Goal: Task Accomplishment & Management: Manage account settings

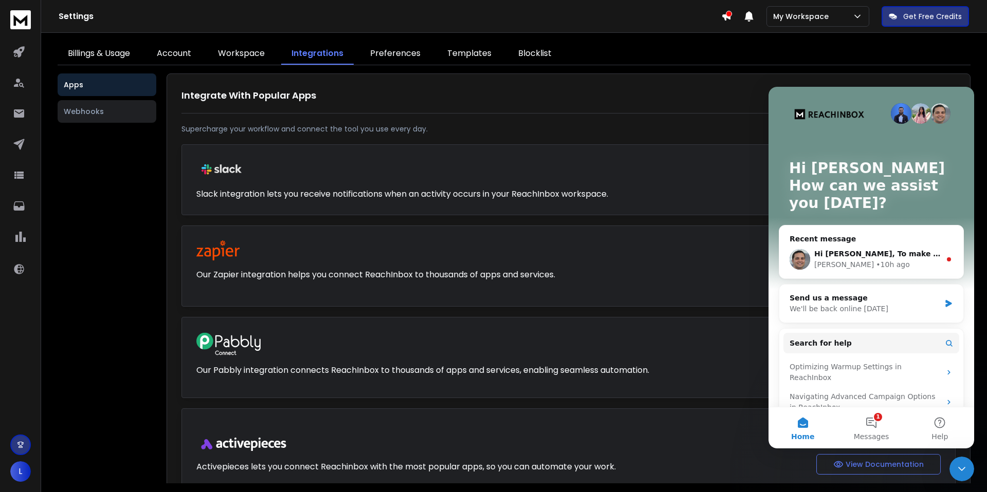
scroll to position [97, 0]
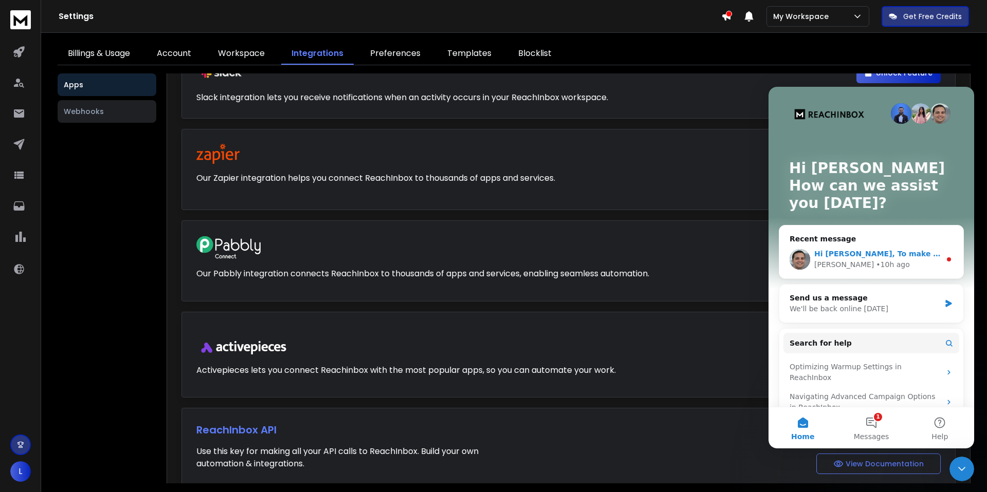
click at [865, 261] on div "Raj • 10h ago" at bounding box center [877, 265] width 126 height 11
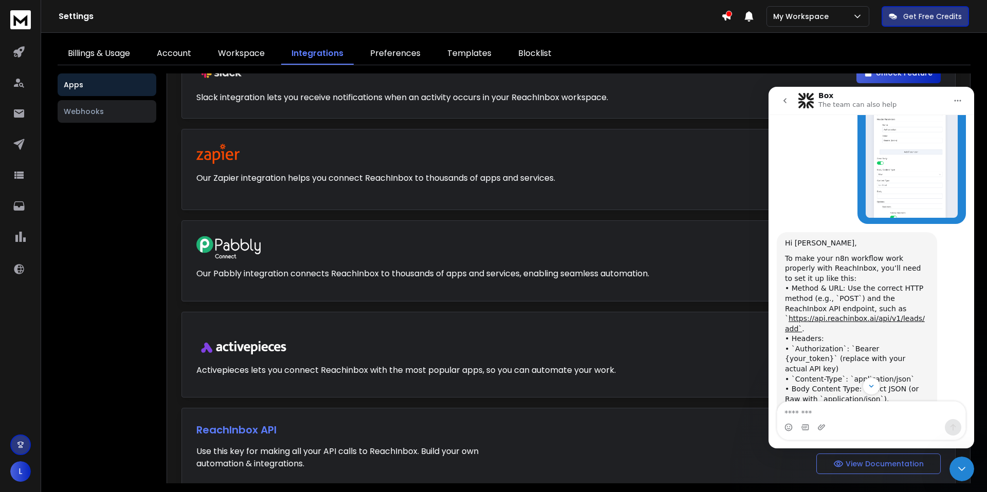
scroll to position [1542, 0]
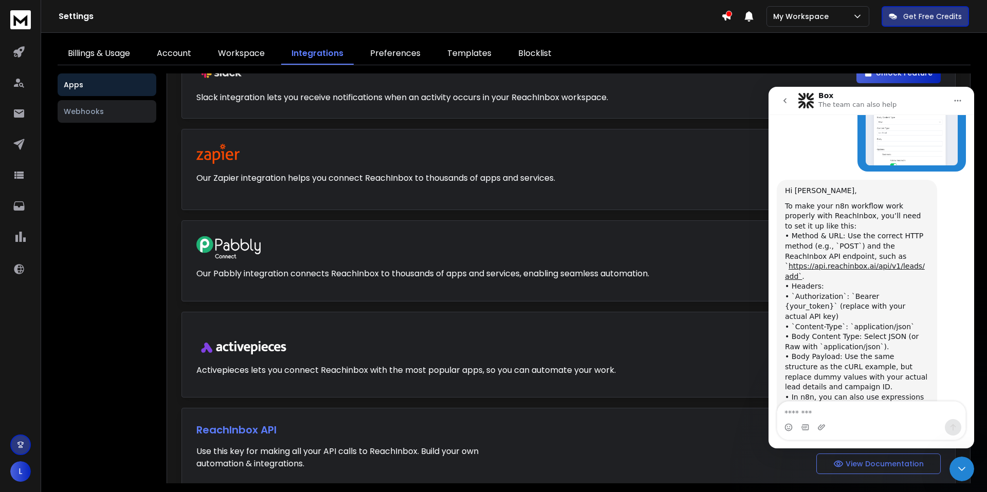
click at [812, 416] on textarea "Message…" at bounding box center [871, 410] width 188 height 17
type textarea "**********"
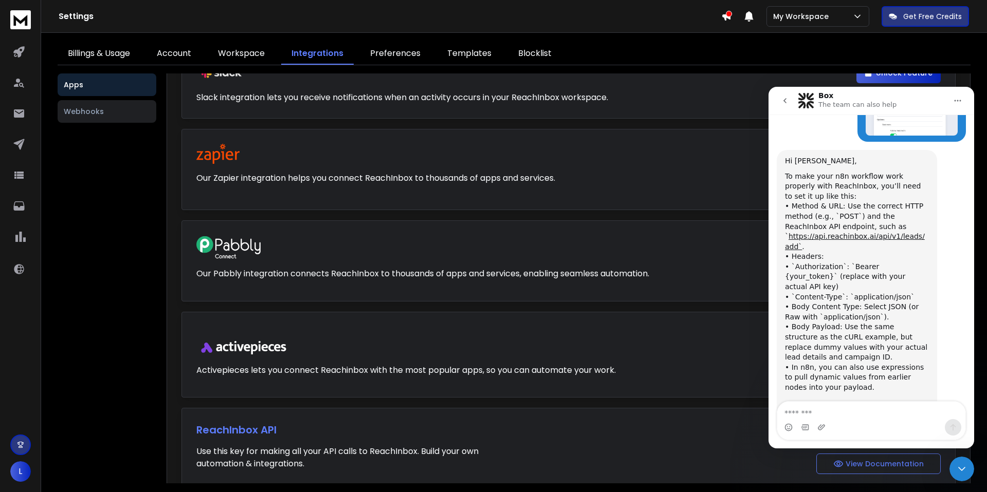
scroll to position [1600, 0]
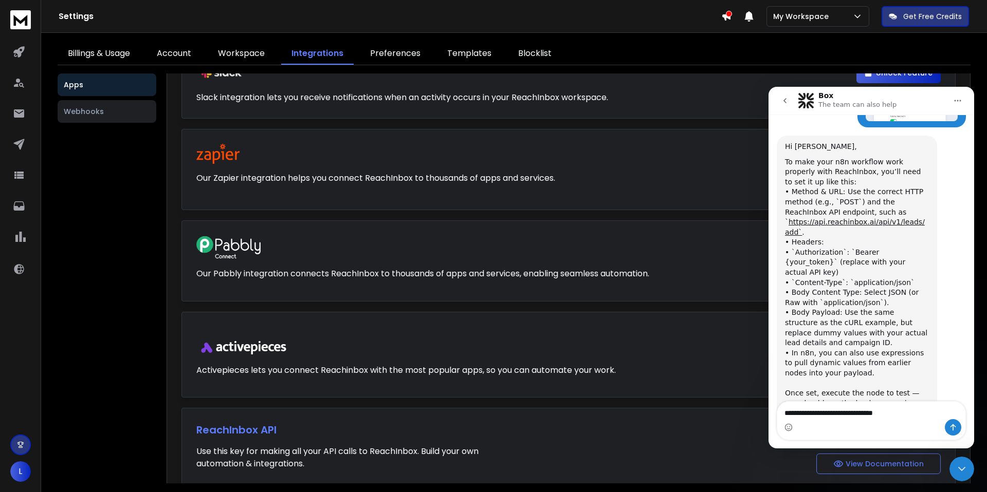
type textarea "**********"
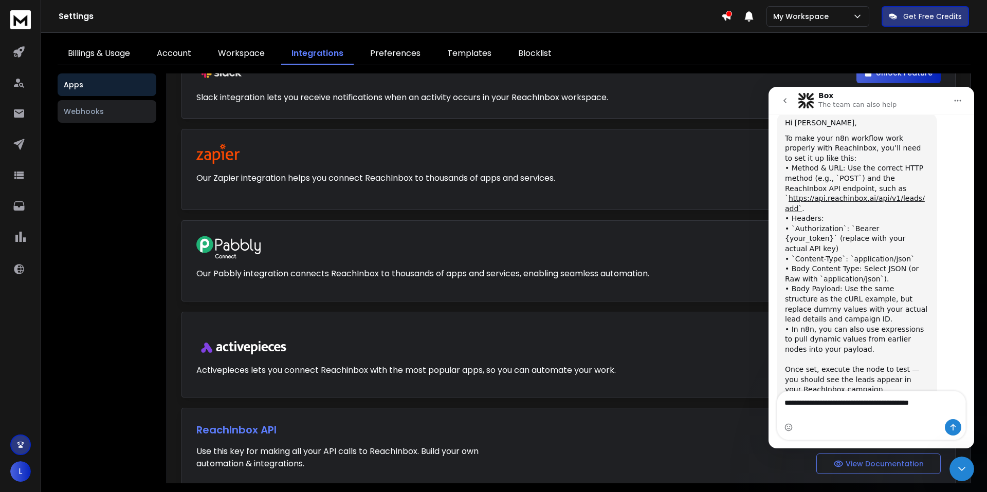
type textarea "**********"
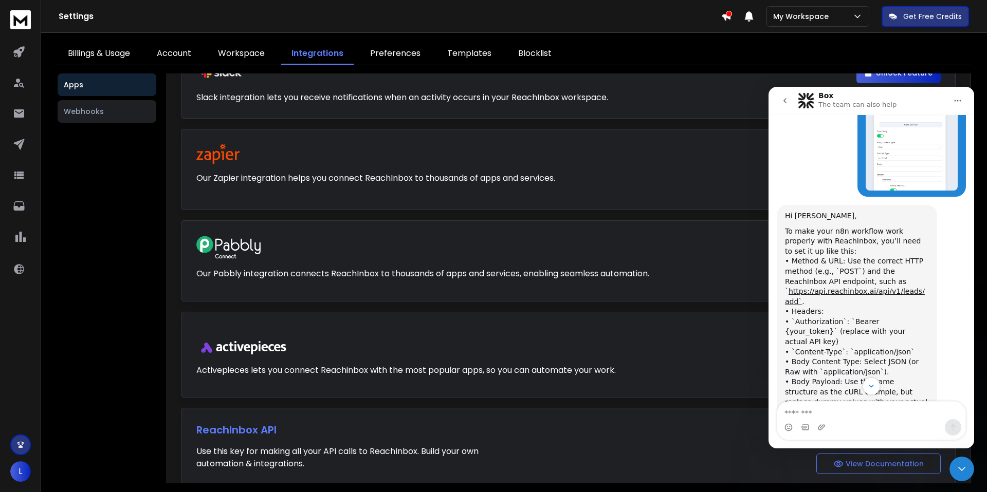
scroll to position [1480, 0]
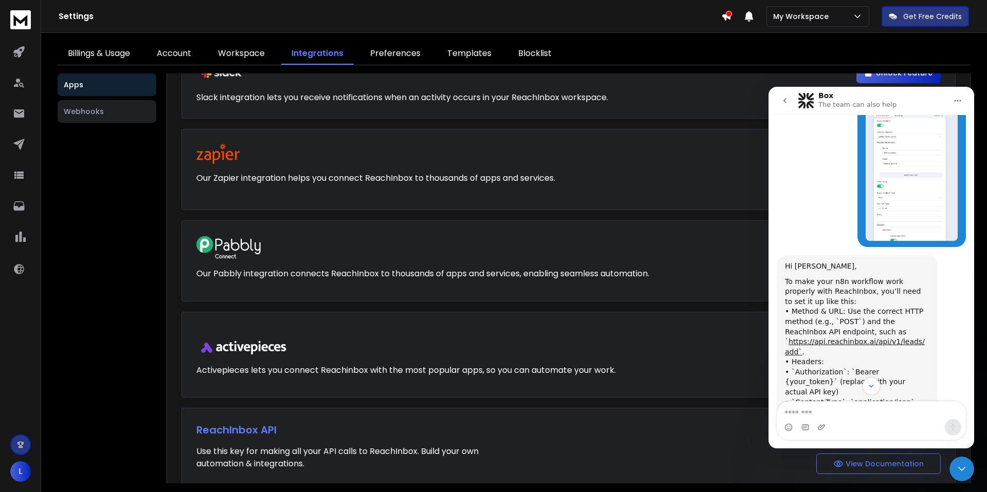
click at [821, 277] on div "To make your n8n workflow work properly with ReachInbox, you’ll need to set it …" at bounding box center [857, 292] width 144 height 30
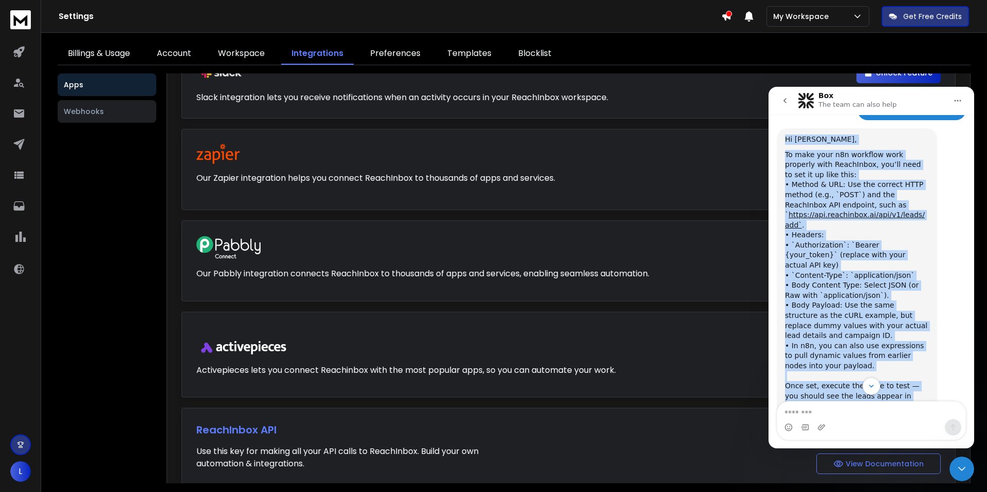
scroll to position [1626, 0]
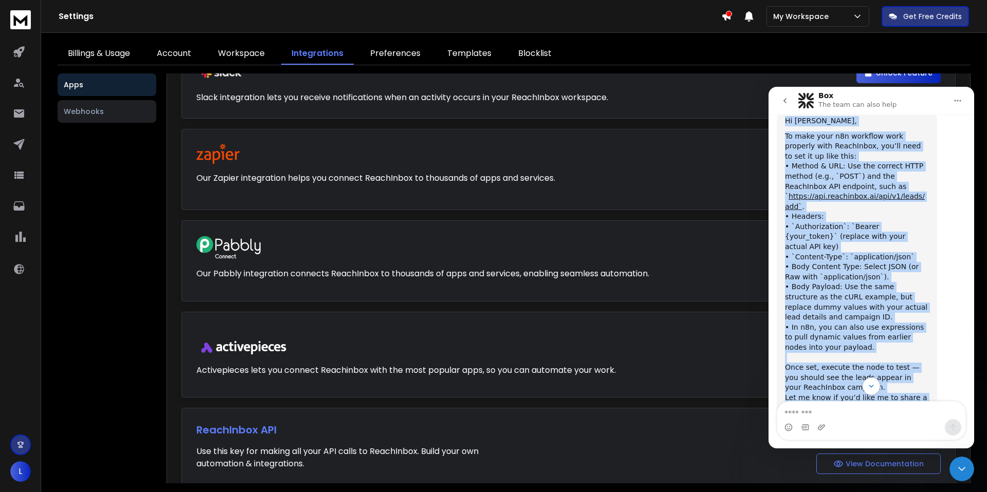
copy div "Hi Lukas, To make your n8n workflow work properly with ReachInbox, you’ll need …"
drag, startPoint x: 785, startPoint y: 167, endPoint x: 930, endPoint y: 296, distance: 193.7
click at [930, 296] on div "Hi Lukas, To make your n8n workflow work properly with ReachInbox, you’ll need …" at bounding box center [857, 270] width 160 height 320
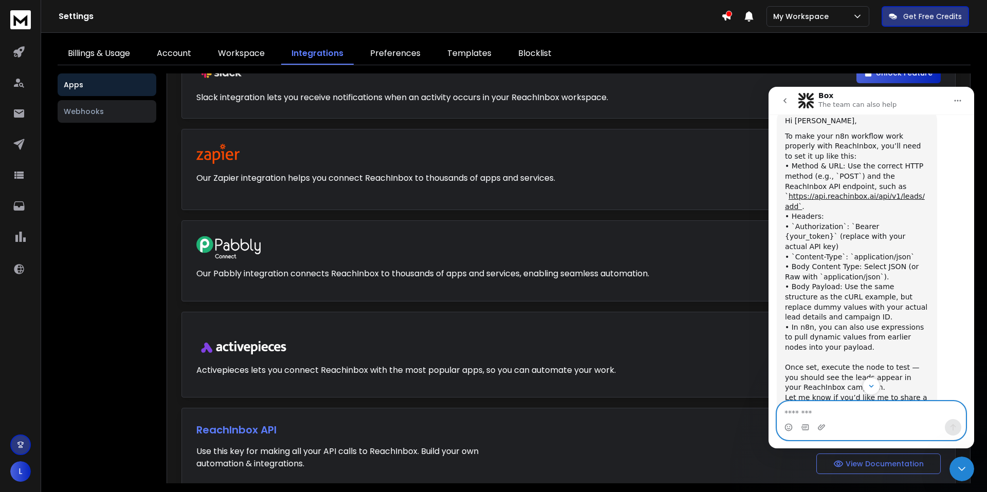
click at [816, 415] on textarea "Message…" at bounding box center [871, 410] width 188 height 17
type textarea "**********"
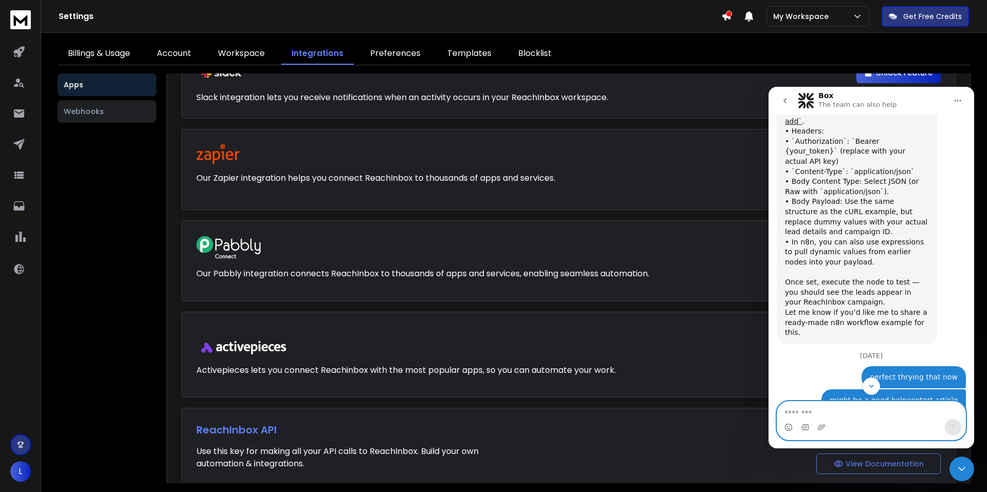
scroll to position [1712, 0]
click at [887, 307] on div "Let me know if you’d like me to share a ready-made n8n workflow example for thi…" at bounding box center [857, 322] width 144 height 30
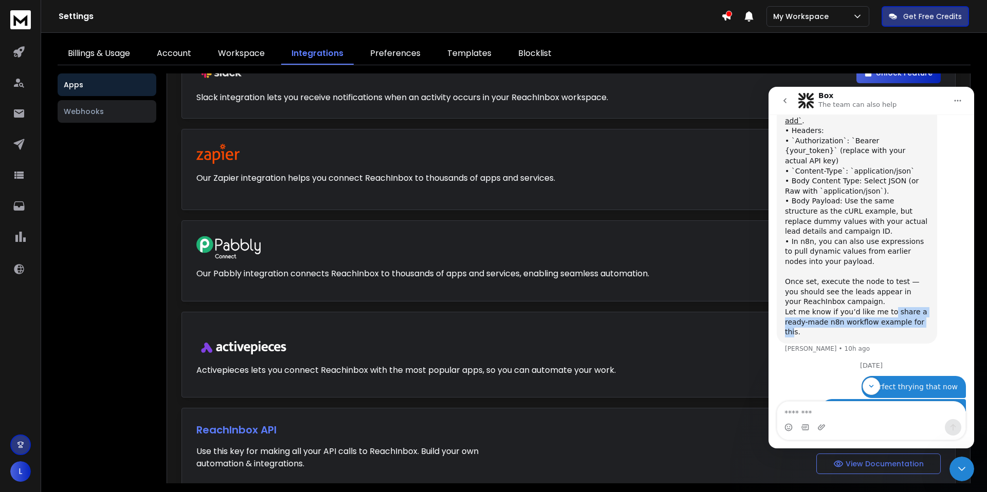
drag, startPoint x: 887, startPoint y: 201, endPoint x: 923, endPoint y: 213, distance: 37.9
click at [923, 307] on div "Let me know if you’d like me to share a ready-made n8n workflow example for thi…" at bounding box center [857, 322] width 144 height 30
copy div "share a ready-made n8n workflow example for thi"
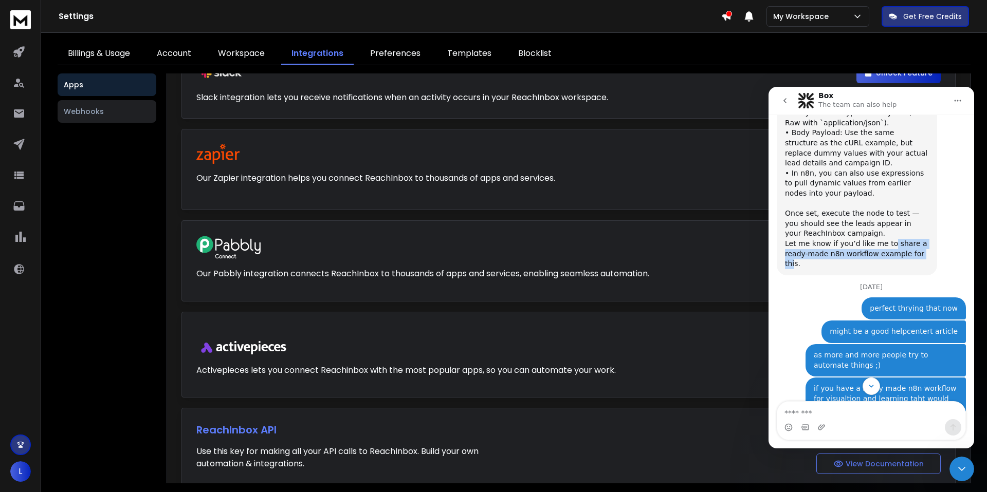
scroll to position [1802, 0]
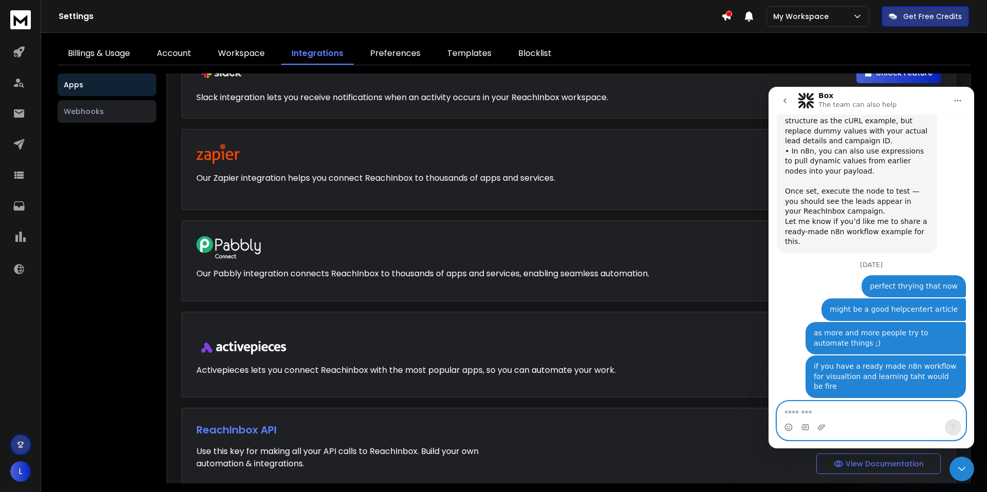
click at [817, 418] on textarea "Message…" at bounding box center [871, 410] width 188 height 17
paste textarea "**********"
click at [789, 409] on textarea "**********" at bounding box center [871, 400] width 188 height 17
click at [806, 409] on textarea "**********" at bounding box center [871, 400] width 188 height 17
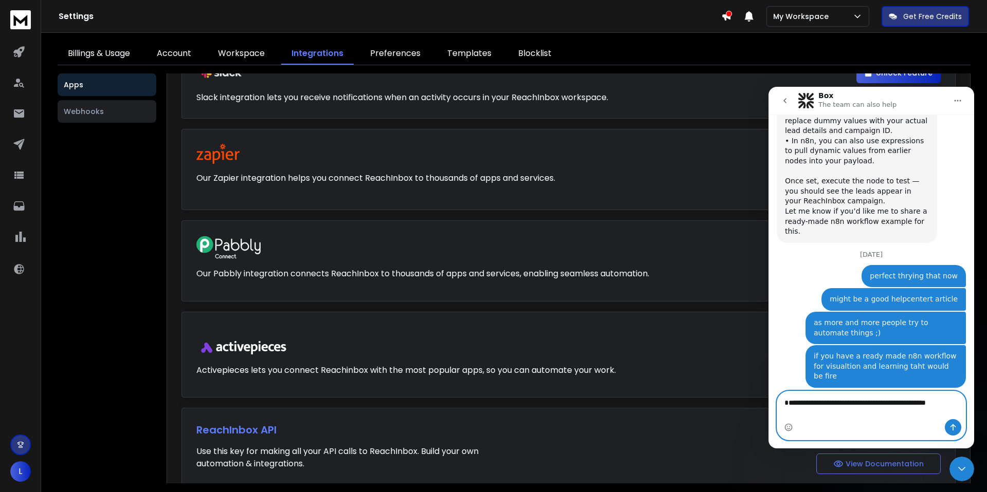
click at [805, 415] on textarea "**********" at bounding box center [871, 406] width 188 height 28
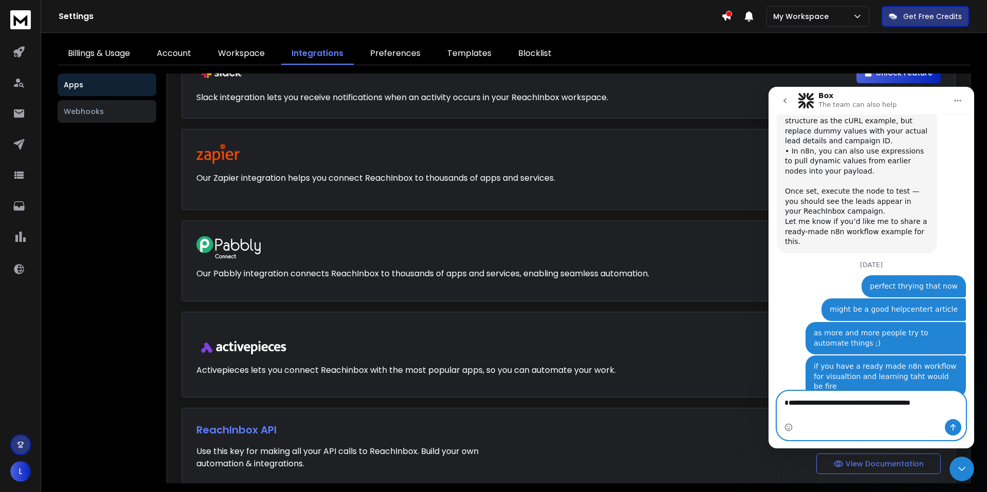
click at [831, 409] on textarea "**********" at bounding box center [871, 400] width 188 height 17
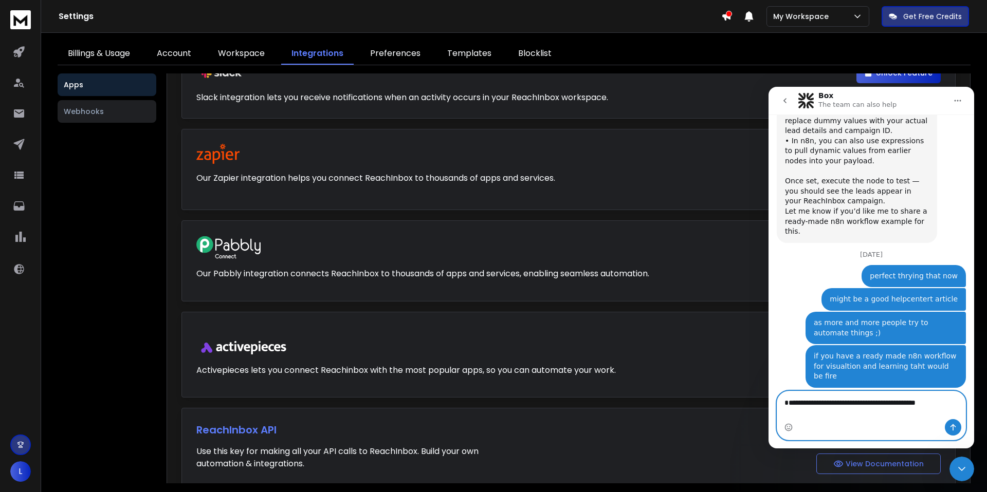
click at [818, 419] on textarea "**********" at bounding box center [871, 406] width 188 height 28
type textarea "**********"
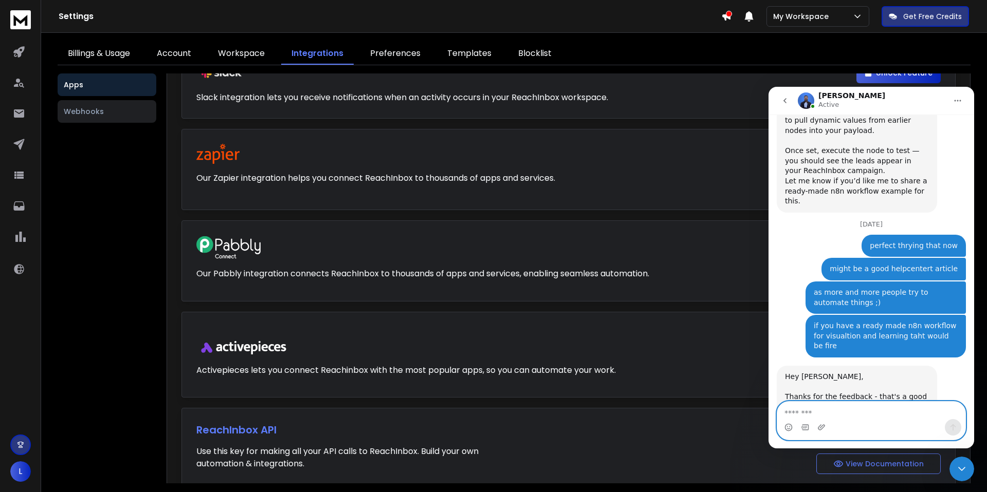
click at [811, 414] on textarea "Message…" at bounding box center [871, 410] width 188 height 17
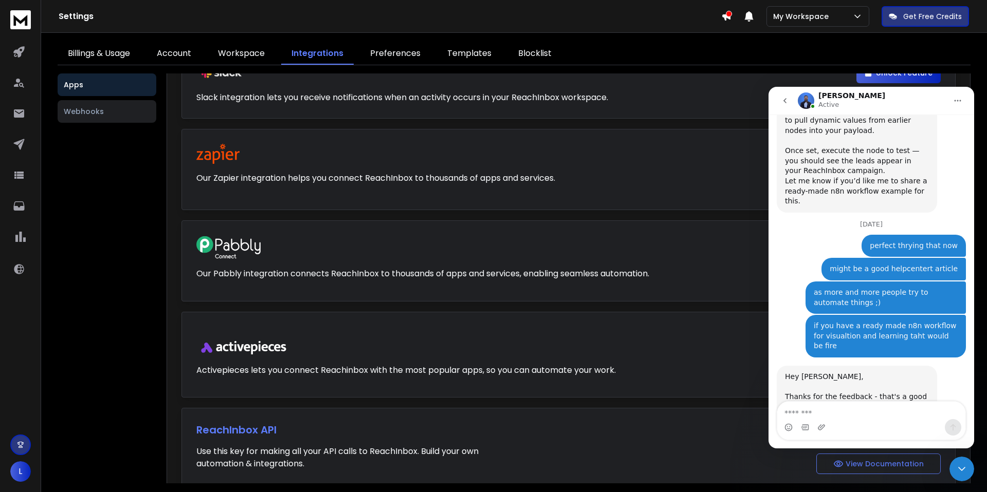
click at [964, 470] on icon "Close Intercom Messenger" at bounding box center [961, 469] width 12 height 12
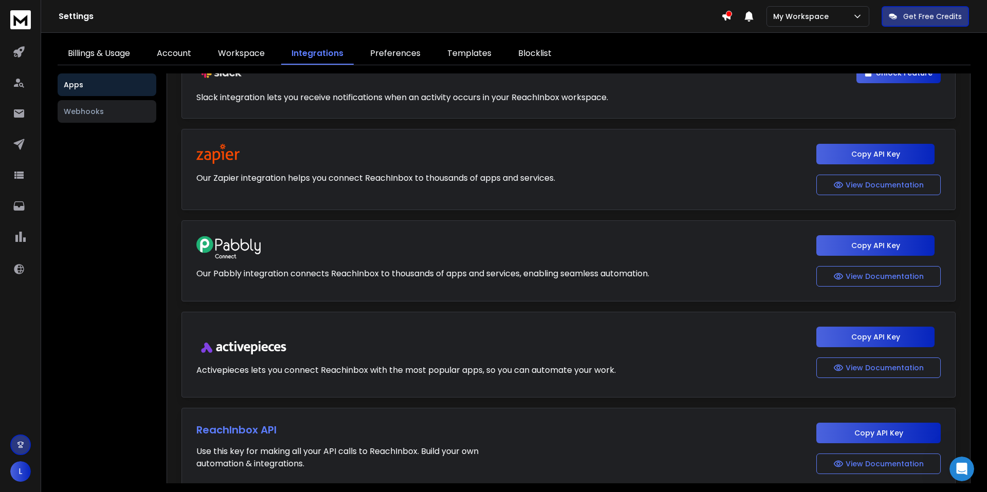
scroll to position [117, 0]
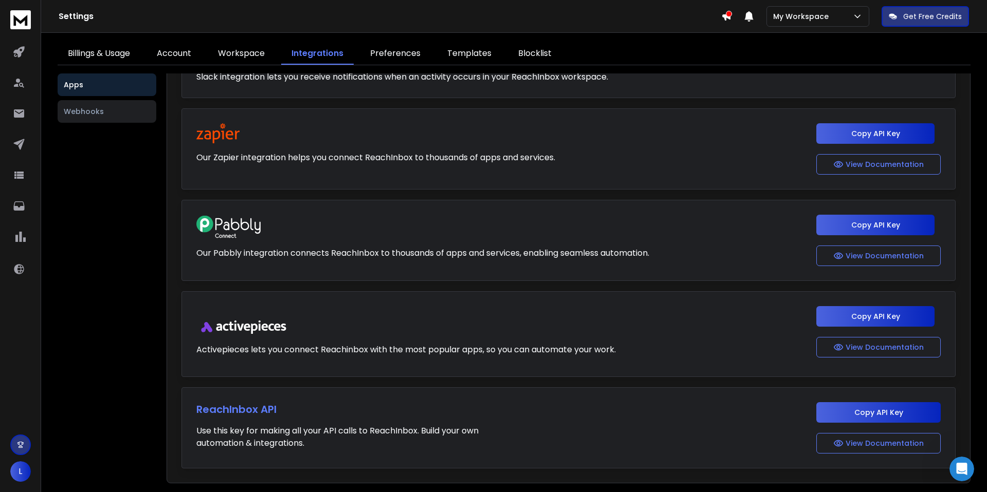
click at [959, 466] on icon "Open Intercom Messenger" at bounding box center [961, 469] width 17 height 17
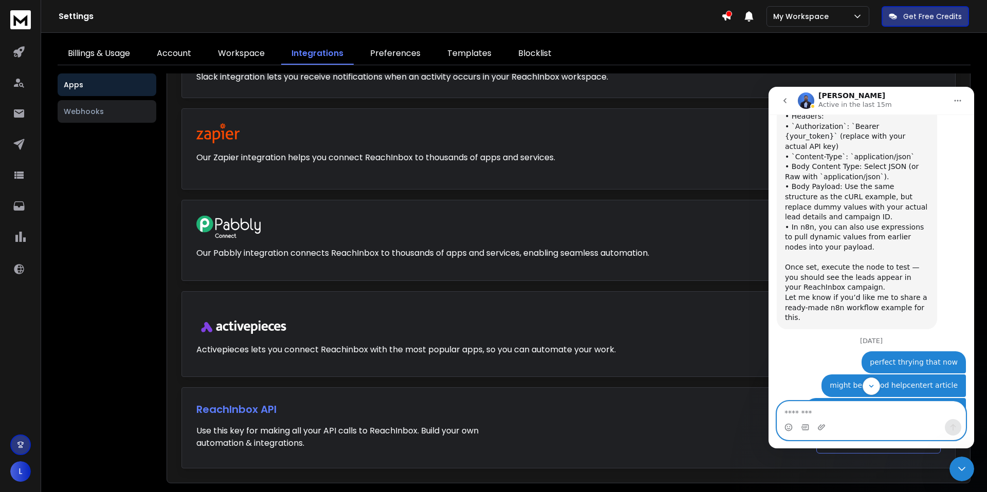
scroll to position [1843, 0]
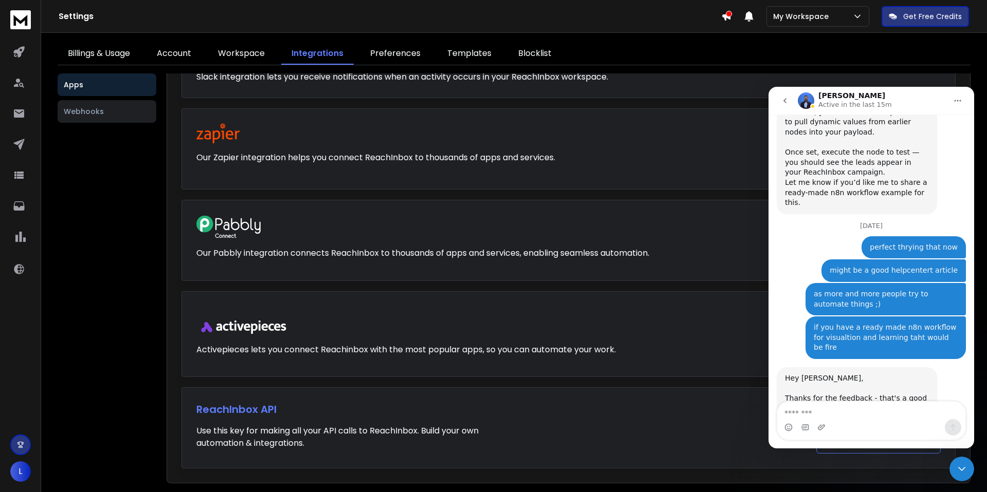
click at [806, 422] on div "Intercom messenger" at bounding box center [805, 427] width 8 height 16
click at [804, 412] on textarea "Message…" at bounding box center [871, 410] width 188 height 17
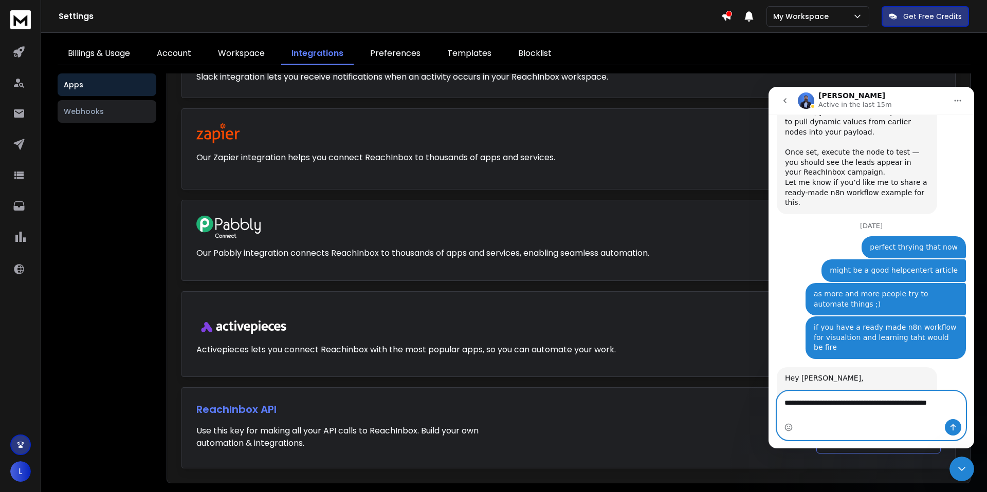
scroll to position [1853, 0]
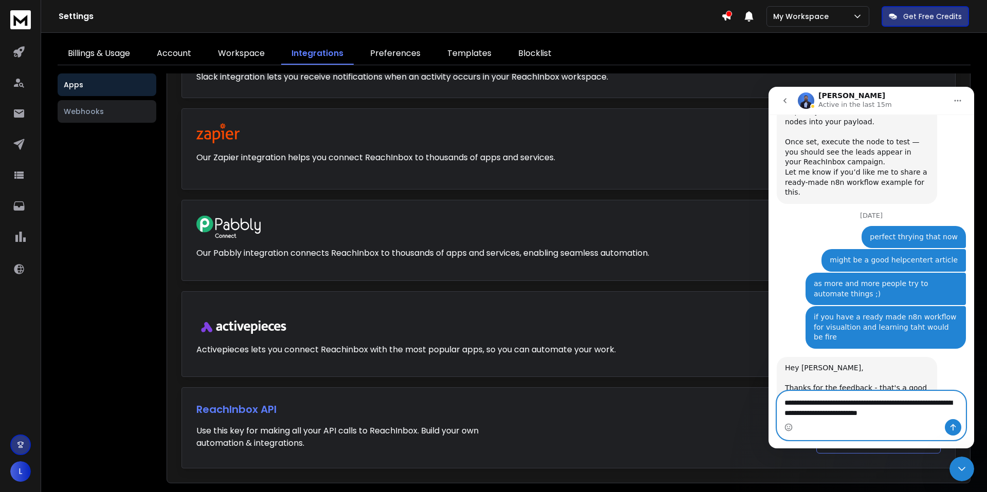
type textarea "**********"
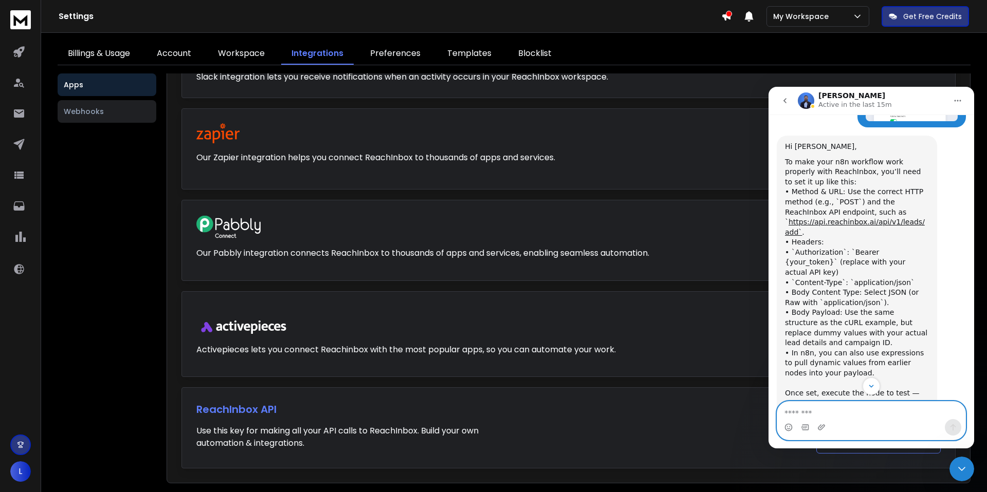
scroll to position [1599, 0]
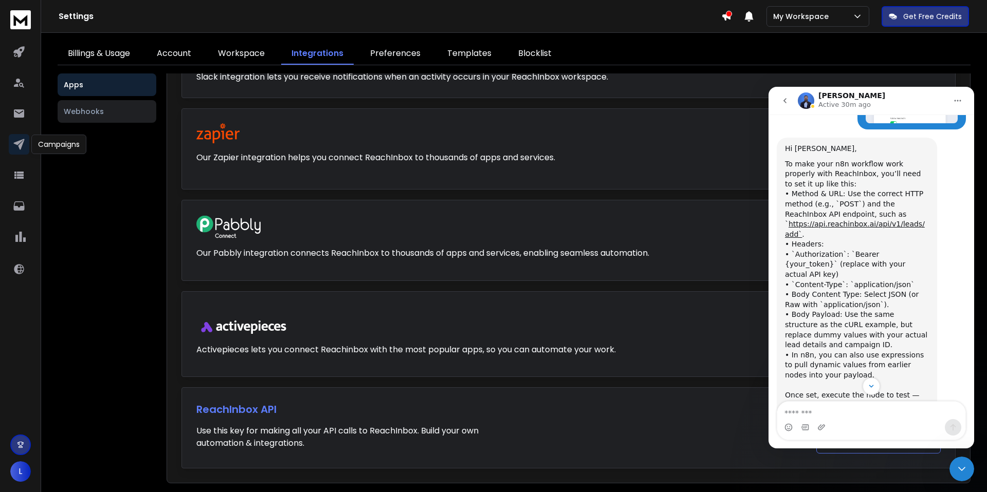
click at [19, 146] on icon at bounding box center [18, 144] width 11 height 11
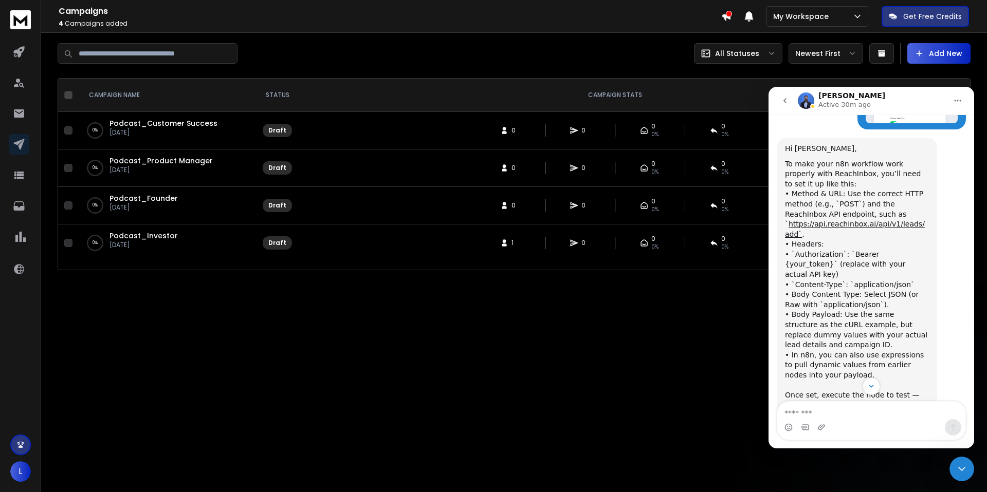
scroll to position [1886, 0]
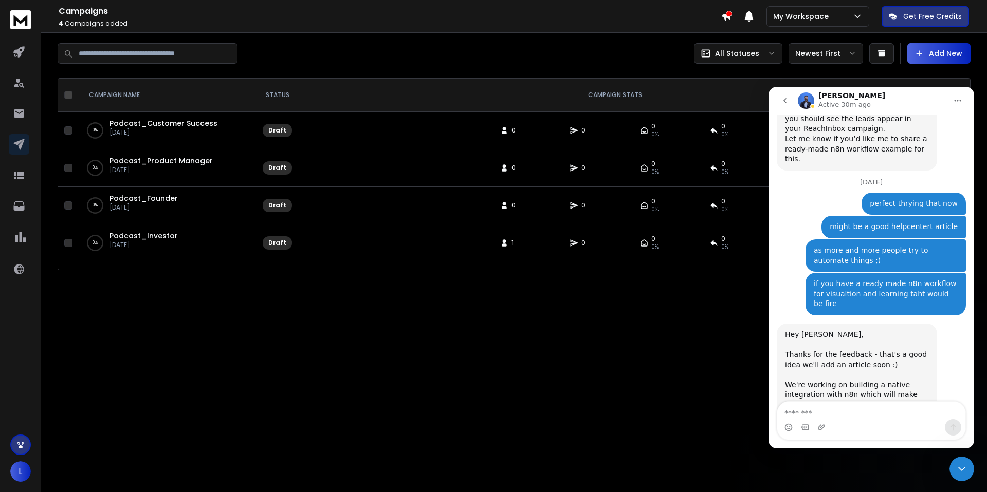
click at [962, 463] on icon "Close Intercom Messenger" at bounding box center [961, 469] width 12 height 12
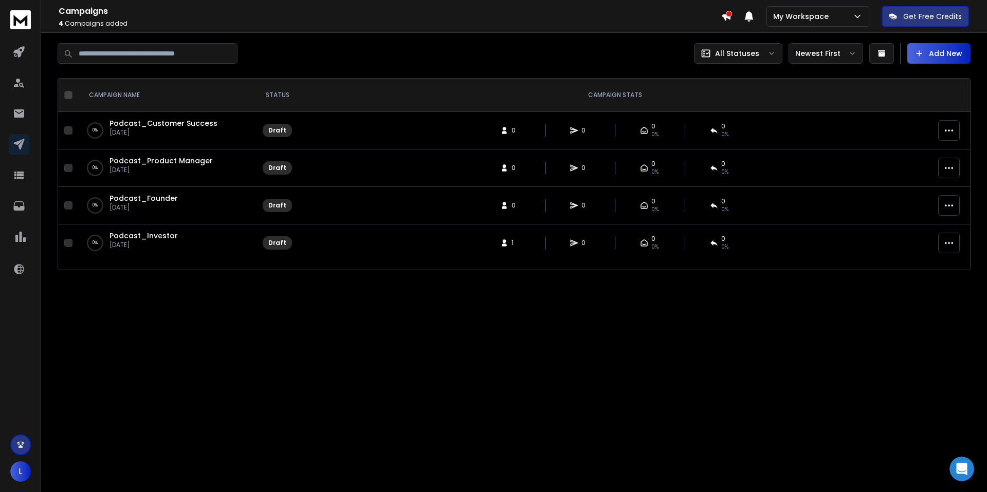
click at [952, 242] on icon "button" at bounding box center [949, 243] width 10 height 10
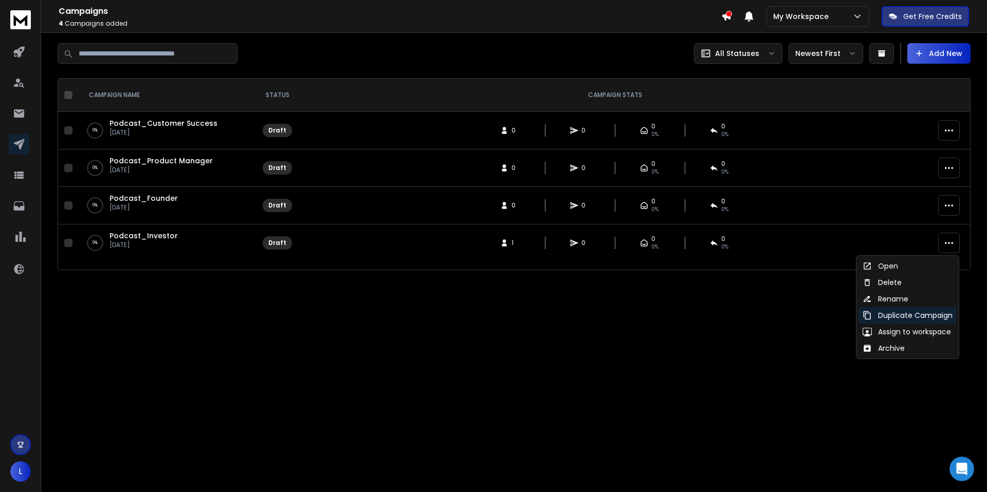
click at [908, 317] on div "Duplicate Campaign" at bounding box center [907, 315] width 90 height 10
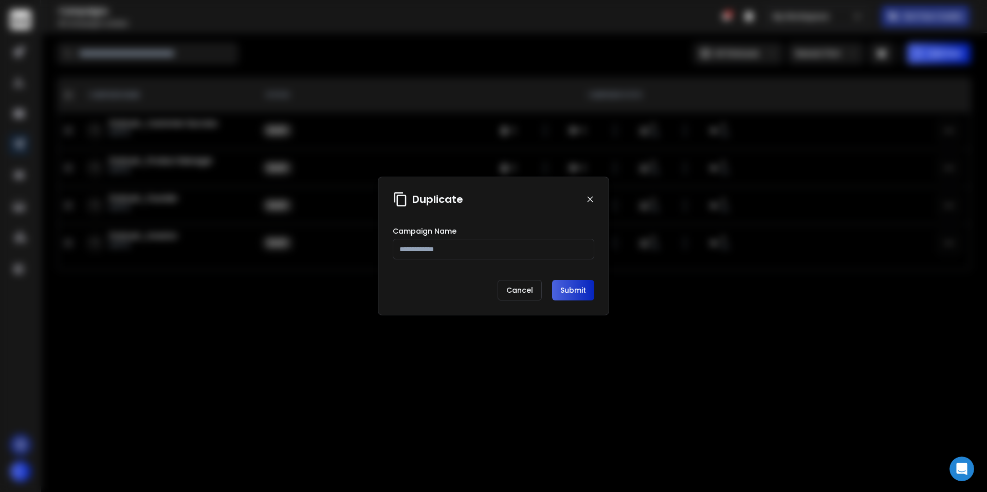
click at [459, 247] on input "text" at bounding box center [493, 249] width 201 height 21
type input "****"
click at [586, 300] on button "Submit" at bounding box center [573, 290] width 42 height 21
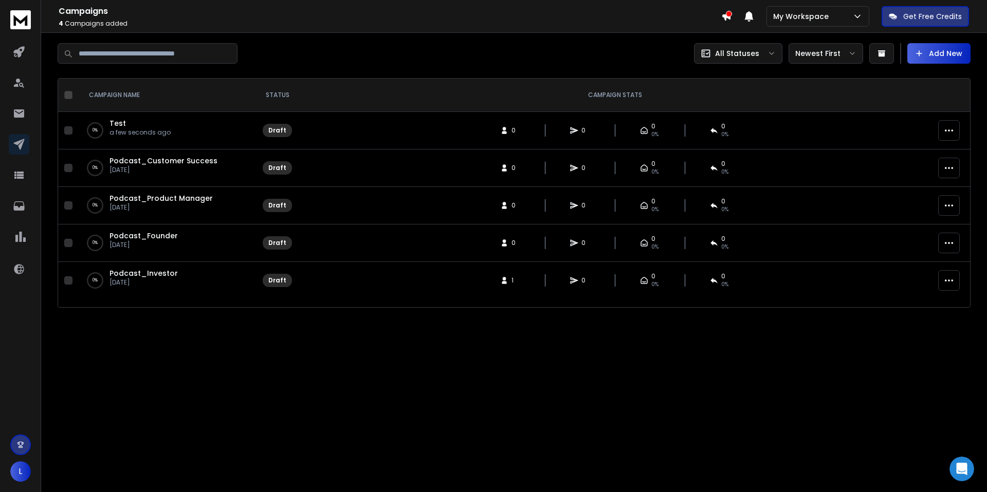
click at [963, 464] on icon "Open Intercom Messenger" at bounding box center [961, 469] width 17 height 17
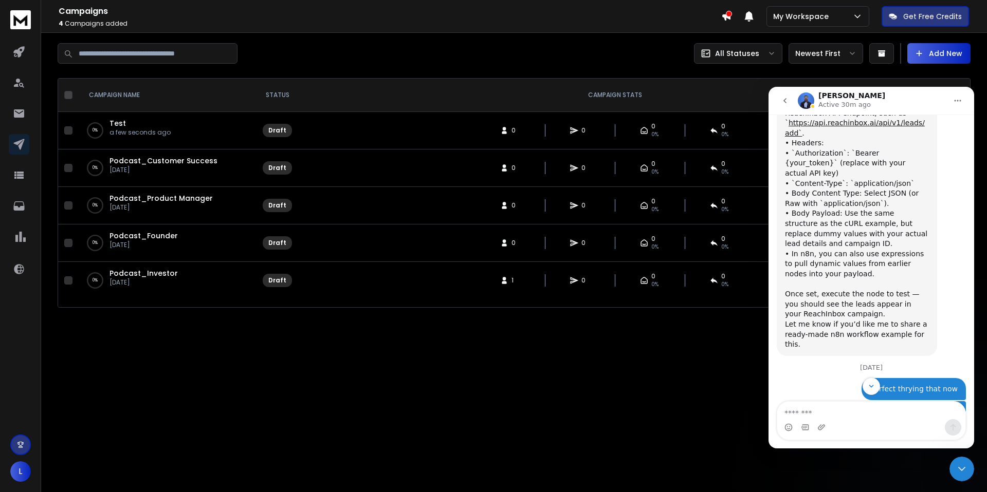
scroll to position [1741, 0]
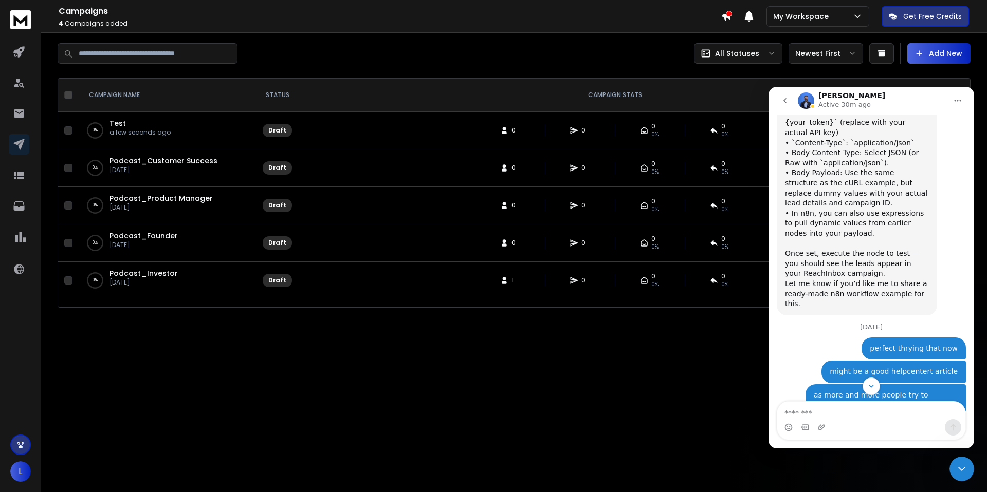
click at [960, 470] on icon "Close Intercom Messenger" at bounding box center [961, 469] width 12 height 12
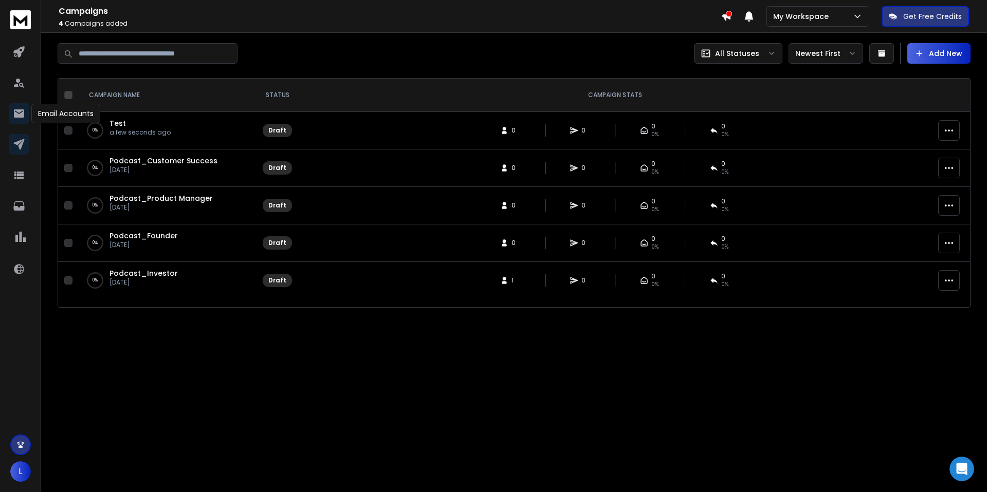
click at [16, 109] on icon at bounding box center [19, 113] width 12 height 12
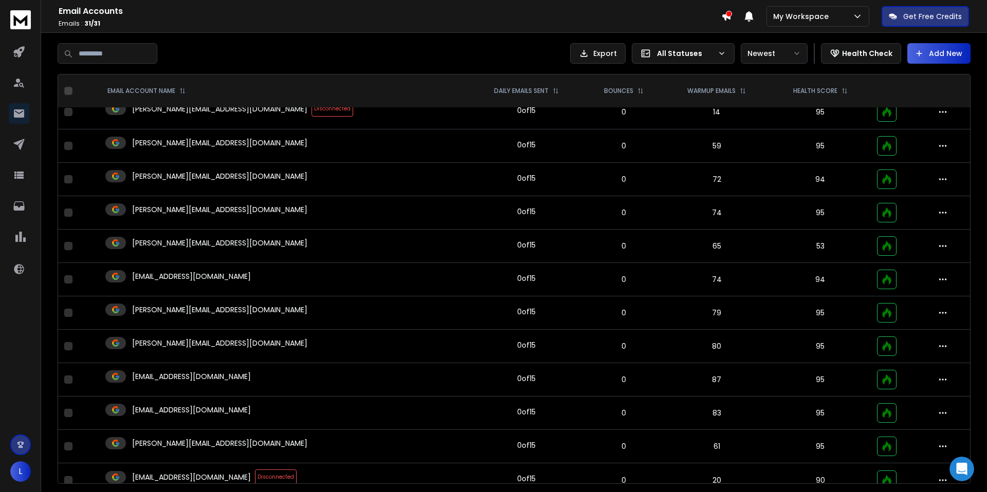
scroll to position [670, 0]
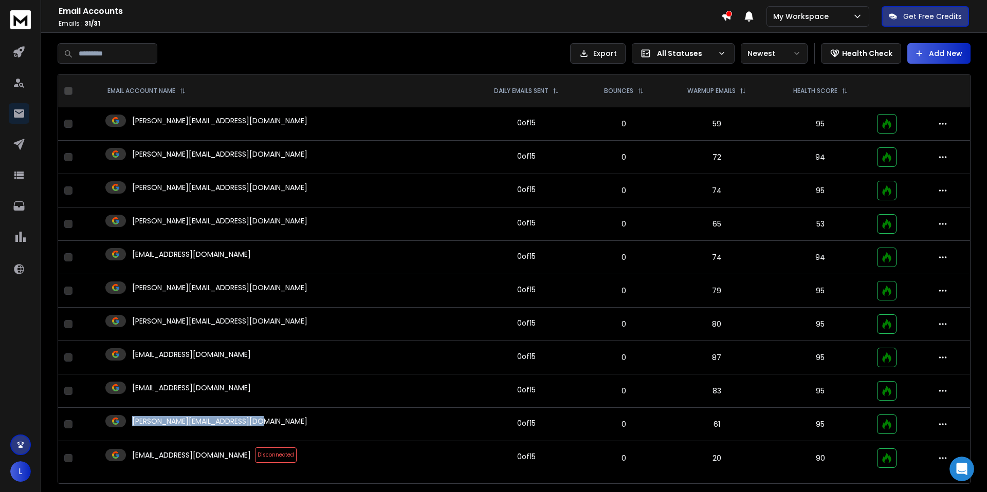
drag, startPoint x: 273, startPoint y: 424, endPoint x: 130, endPoint y: 420, distance: 142.9
click at [130, 420] on div "lukas@retentionranchpodcast.com" at bounding box center [283, 421] width 357 height 12
copy p "lukas@retentionranchpodcast.com"
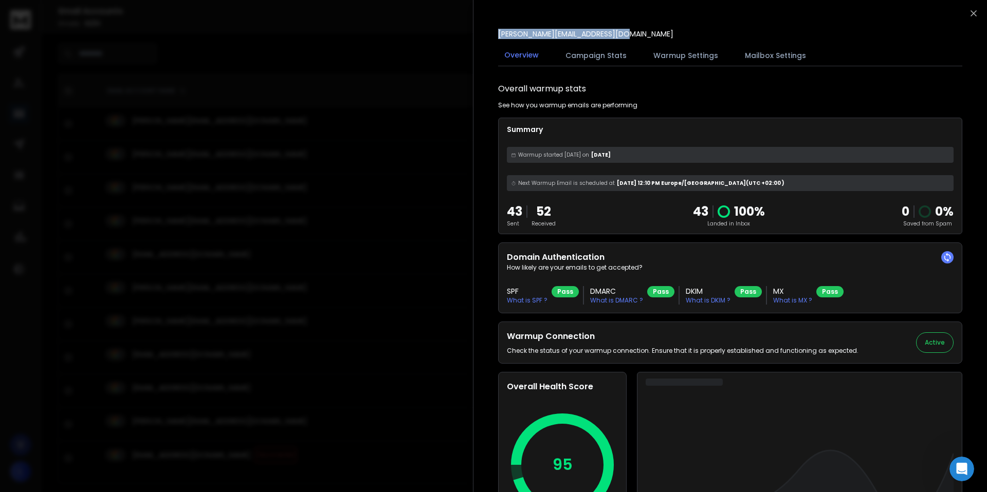
drag, startPoint x: 631, startPoint y: 32, endPoint x: 497, endPoint y: 34, distance: 134.2
click at [497, 34] on div "lukas@retentionranchpodcast.com Overview Campaign Stats Warmup Settings Mailbox…" at bounding box center [730, 419] width 489 height 814
copy p "lukas@retentionranchpodcast.com"
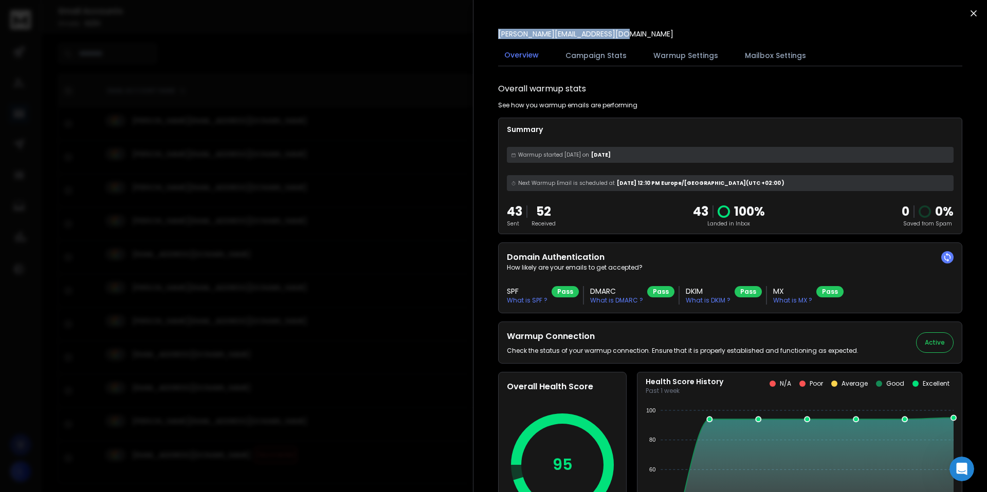
click at [970, 12] on icon "button" at bounding box center [973, 13] width 10 height 10
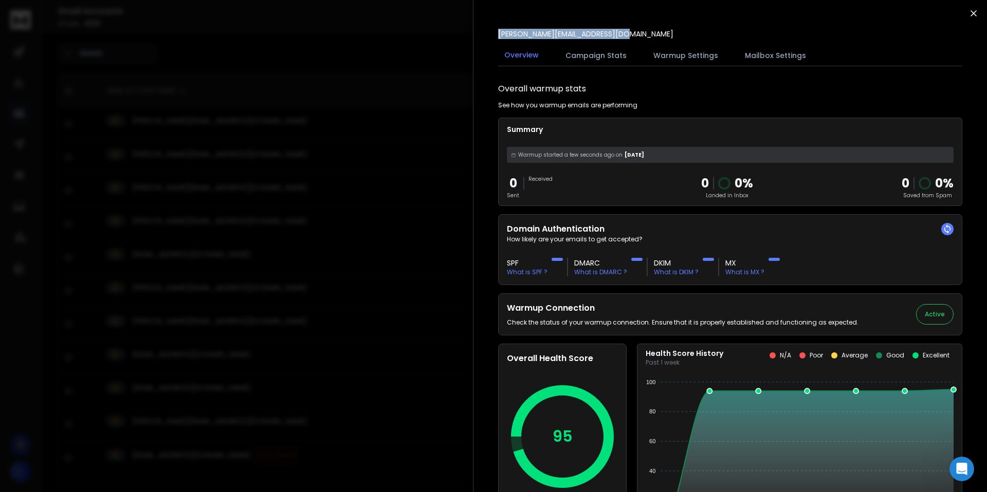
click at [970, 12] on div "lukas@retentionranchpodcast.com Overview Campaign Stats Warmup Settings Mailbox…" at bounding box center [730, 407] width 489 height 791
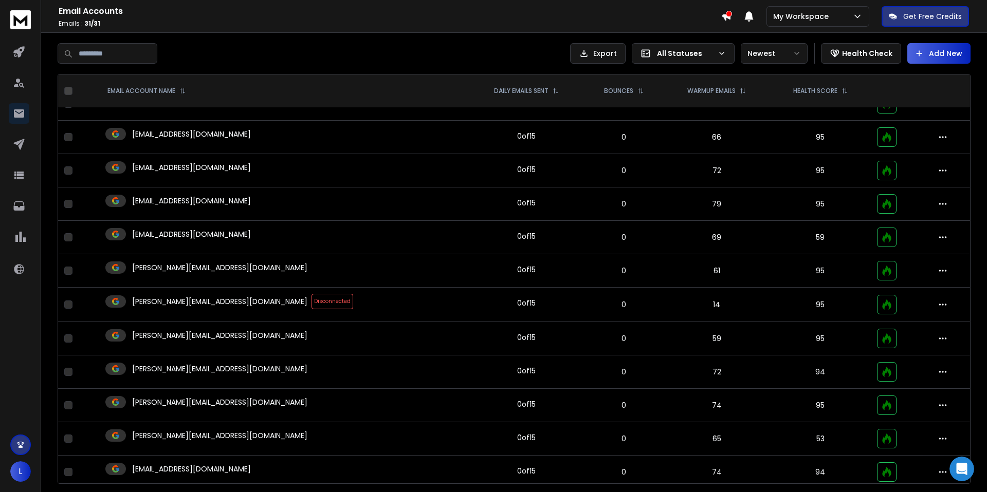
scroll to position [454, 0]
copy p "management@retentionranchpodcast.com"
drag, startPoint x: 298, startPoint y: 200, endPoint x: 135, endPoint y: 200, distance: 162.4
click at [135, 200] on div "management@retentionranchpodcast.com" at bounding box center [283, 202] width 357 height 12
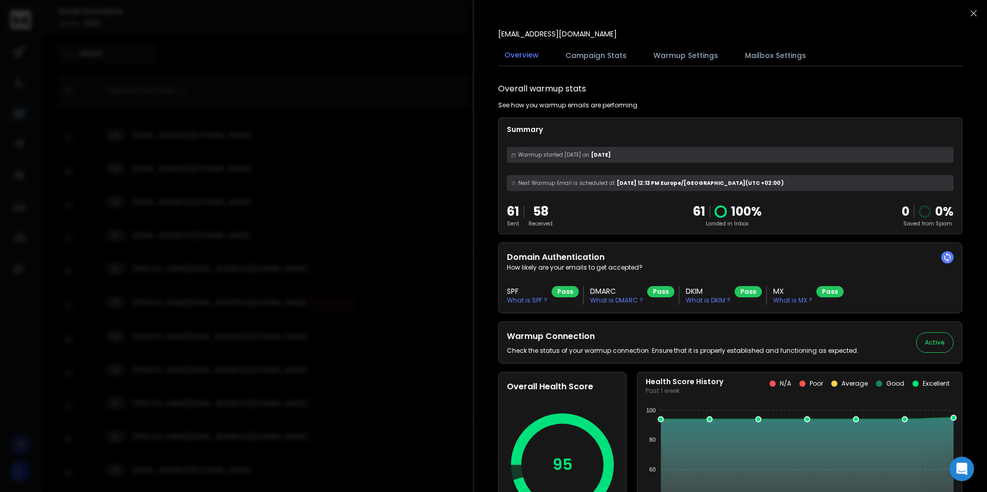
click at [968, 19] on div "management@retentionranchpodcast.com Overview Campaign Stats Warmup Settings Ma…" at bounding box center [730, 421] width 489 height 819
click at [971, 12] on icon "button" at bounding box center [973, 13] width 10 height 10
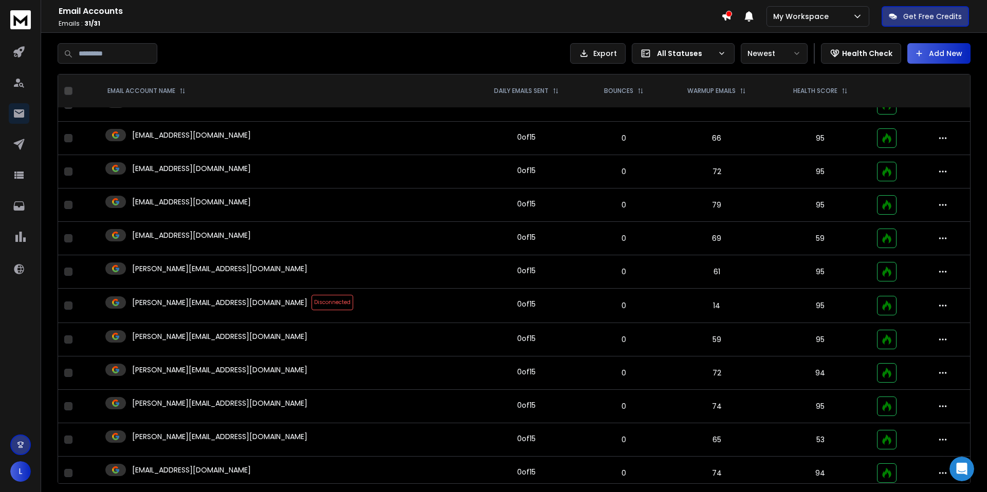
drag, startPoint x: 302, startPoint y: 168, endPoint x: 134, endPoint y: 167, distance: 167.6
click at [134, 167] on div "management@realretentionranchshow.com" at bounding box center [283, 168] width 357 height 12
copy p "management@realretentionranchshow.com"
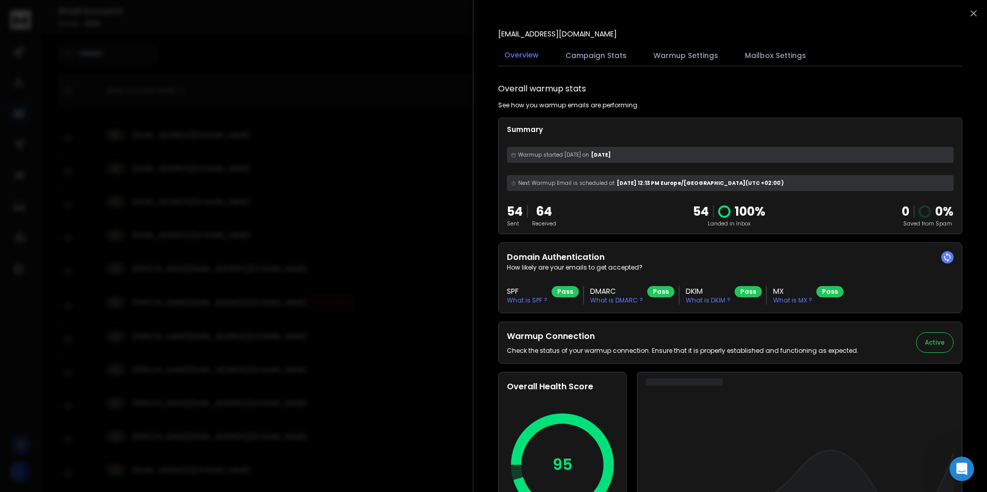
click at [427, 343] on div at bounding box center [493, 246] width 987 height 492
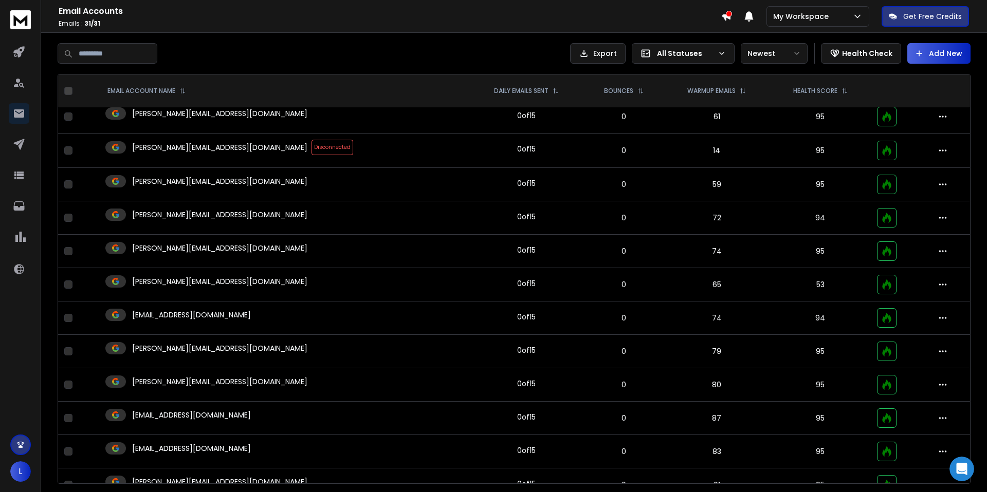
scroll to position [610, 0]
drag, startPoint x: 280, startPoint y: 418, endPoint x: 131, endPoint y: 408, distance: 148.9
click at [131, 409] on div "lukas@realretentionranchshow.com" at bounding box center [283, 415] width 357 height 12
copy p "lukas@realretentionranchshow.com"
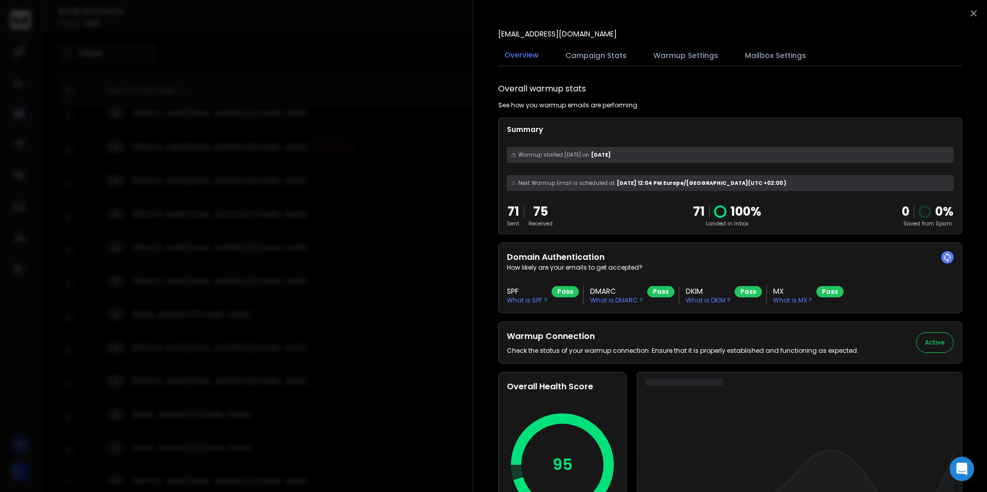
click at [355, 405] on div at bounding box center [493, 246] width 987 height 492
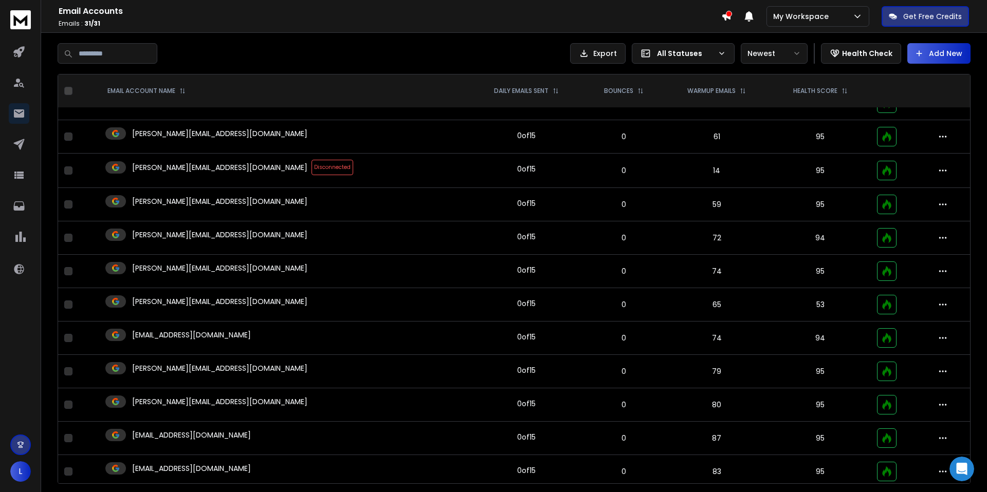
scroll to position [587, 0]
drag, startPoint x: 252, startPoint y: 270, endPoint x: 130, endPoint y: 269, distance: 122.3
click at [130, 269] on div "lukas@retentionranchlive.com" at bounding box center [283, 270] width 357 height 12
copy p "lukas@retentionranchlive.com"
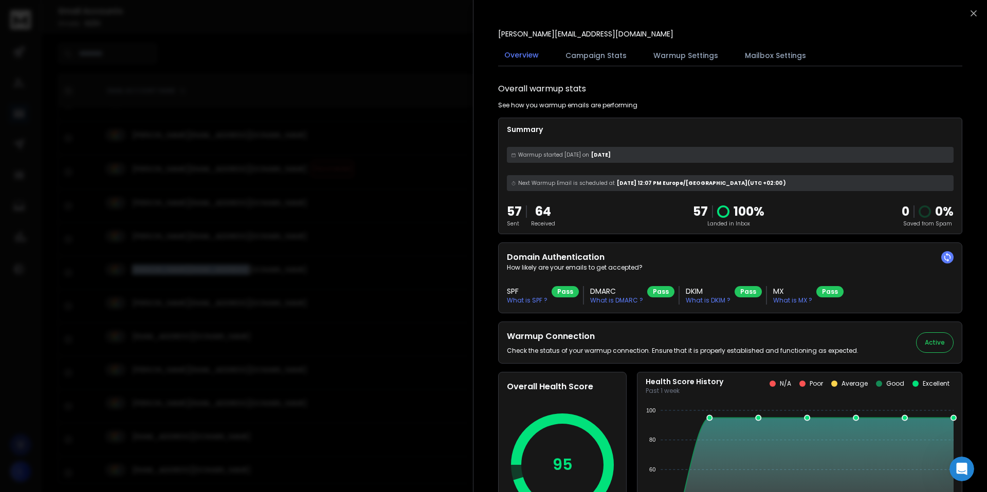
click at [403, 300] on div at bounding box center [493, 246] width 987 height 492
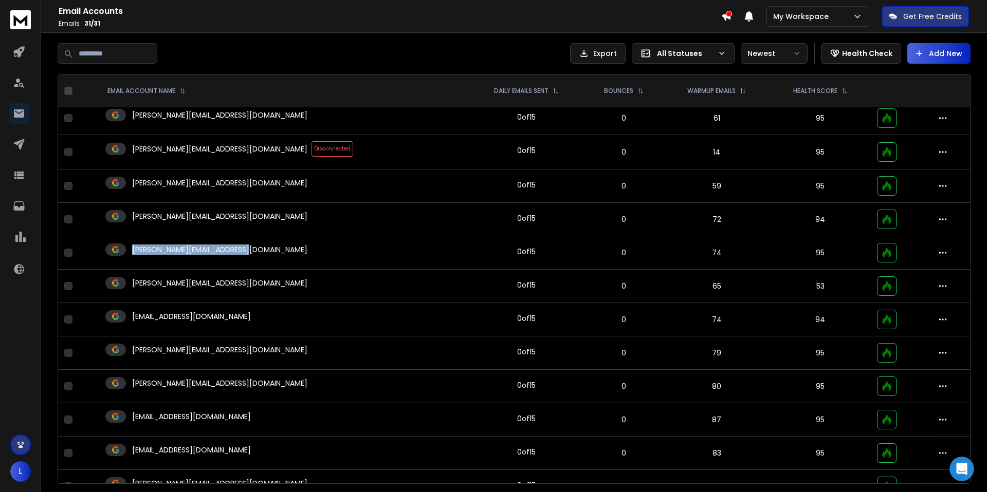
scroll to position [609, 0]
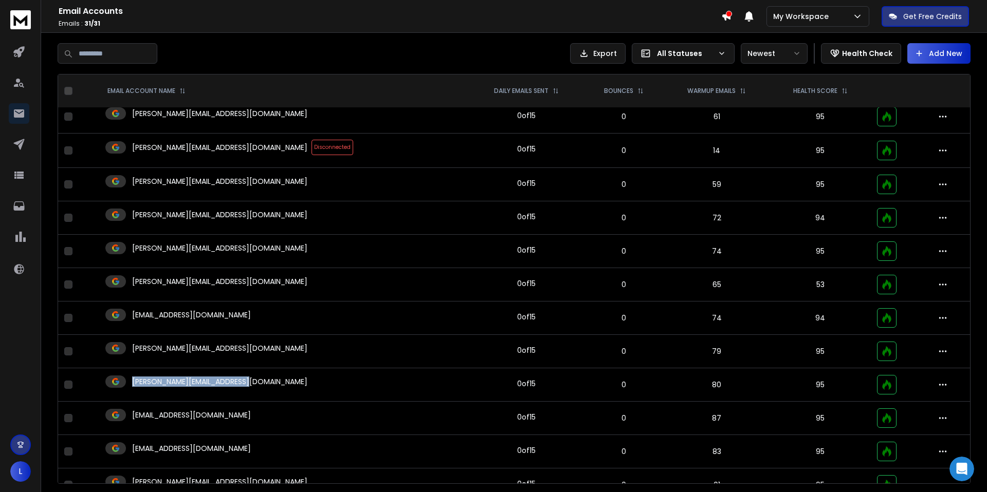
drag, startPoint x: 251, startPoint y: 383, endPoint x: 127, endPoint y: 383, distance: 123.4
click at [127, 383] on div "lukas@joinretentionranch.com" at bounding box center [283, 382] width 357 height 12
copy p "lukas@joinretentionranch.com"
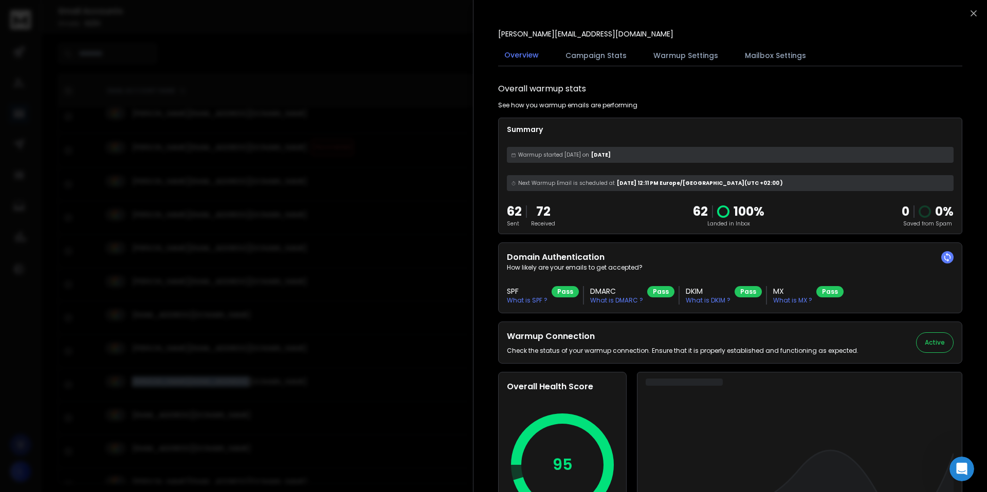
click at [263, 385] on div at bounding box center [493, 246] width 987 height 492
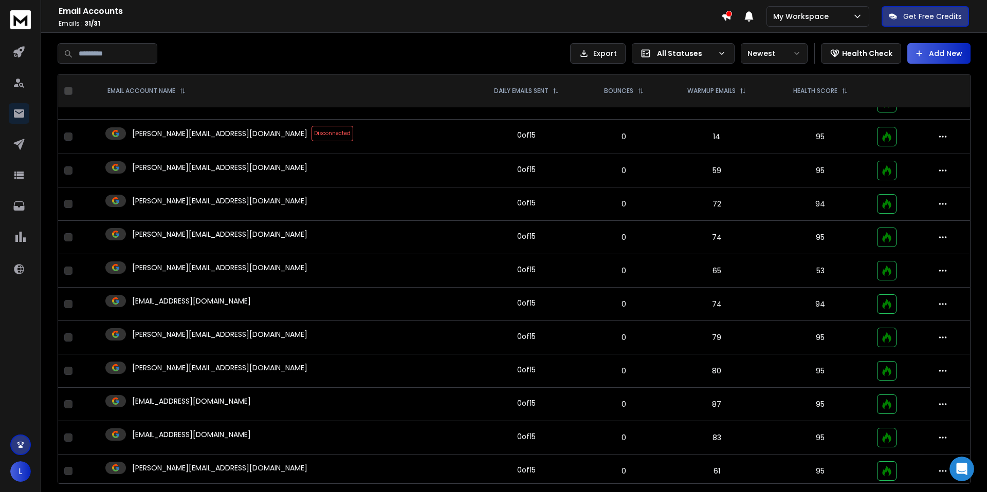
scroll to position [624, 0]
drag, startPoint x: 281, startPoint y: 400, endPoint x: 132, endPoint y: 400, distance: 149.1
click at [132, 400] on div "lukas@realretentionranchshow.com" at bounding box center [283, 400] width 357 height 12
copy p "lukas@realretentionranchshow.com"
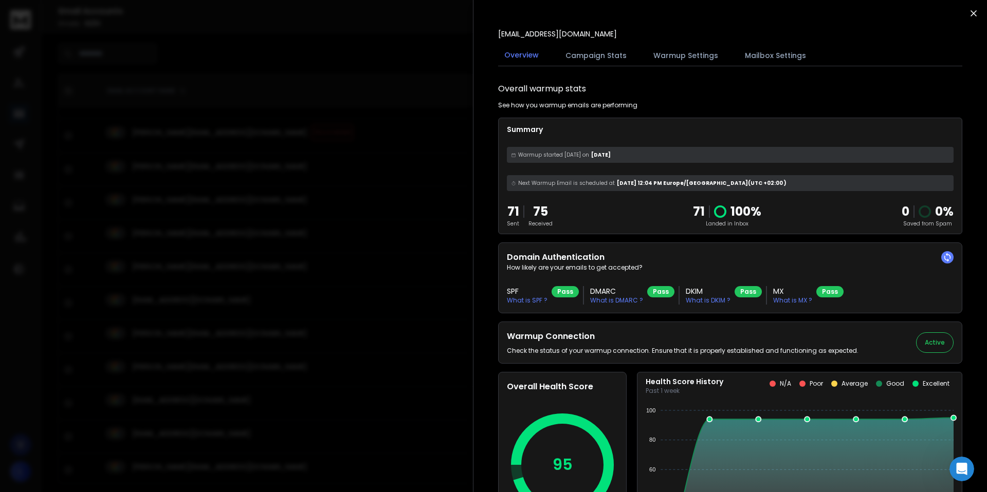
click at [978, 19] on div "Multi Select Table Sheet lukas@realretentionranchshow.com Overview Campaign Sta…" at bounding box center [730, 246] width 514 height 492
click at [971, 10] on icon "button" at bounding box center [973, 13] width 10 height 10
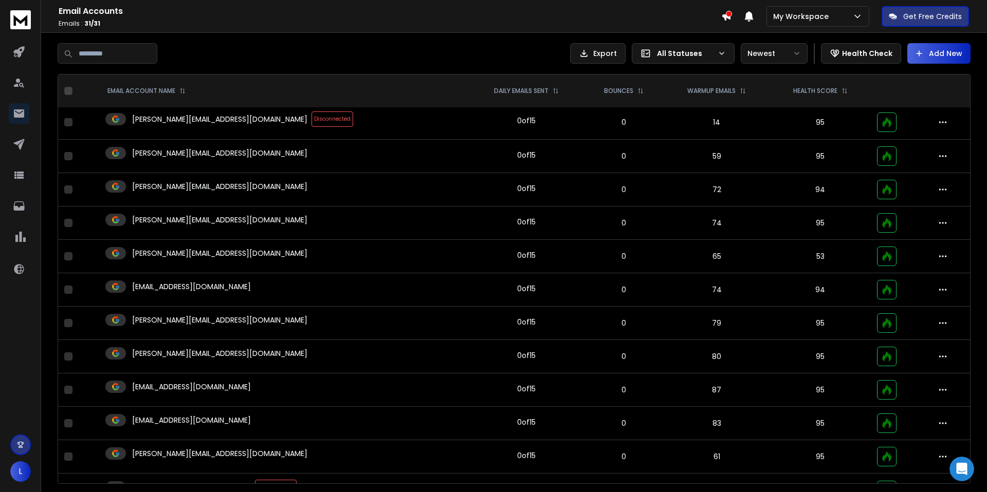
scroll to position [638, 0]
drag, startPoint x: 269, startPoint y: 418, endPoint x: 130, endPoint y: 420, distance: 139.8
click at [130, 420] on div "management@ranchpodcast.com" at bounding box center [283, 419] width 357 height 12
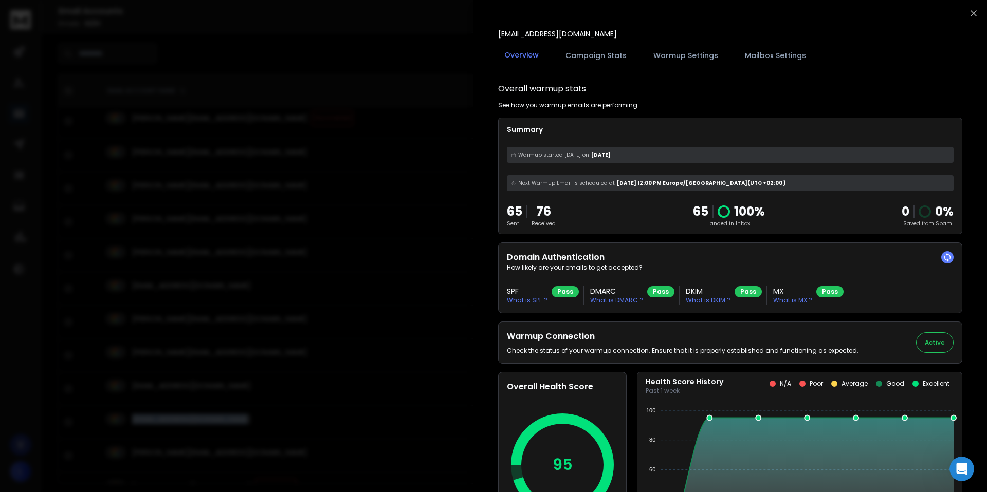
click at [375, 263] on div at bounding box center [493, 246] width 987 height 492
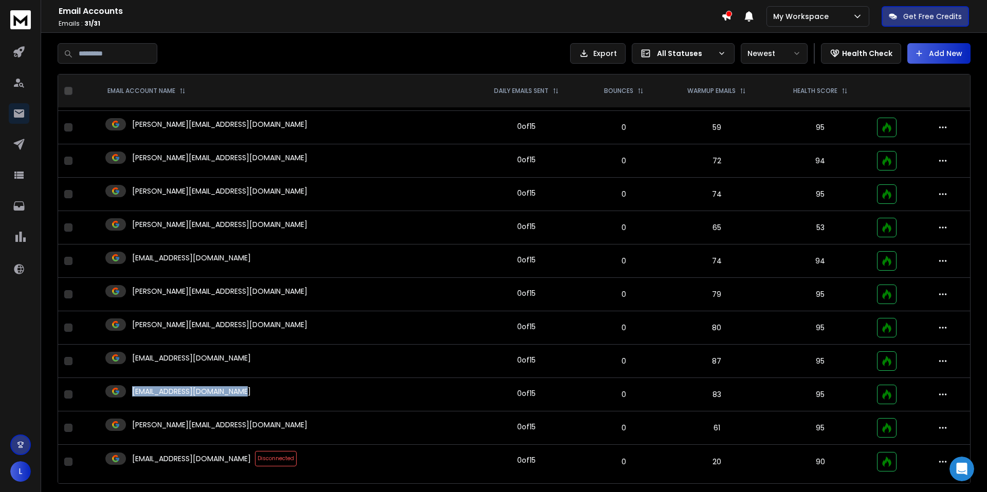
scroll to position [665, 0]
drag, startPoint x: 300, startPoint y: 259, endPoint x: 131, endPoint y: 254, distance: 168.6
click at [131, 254] on div "management@joinretentionranch.com" at bounding box center [283, 259] width 357 height 12
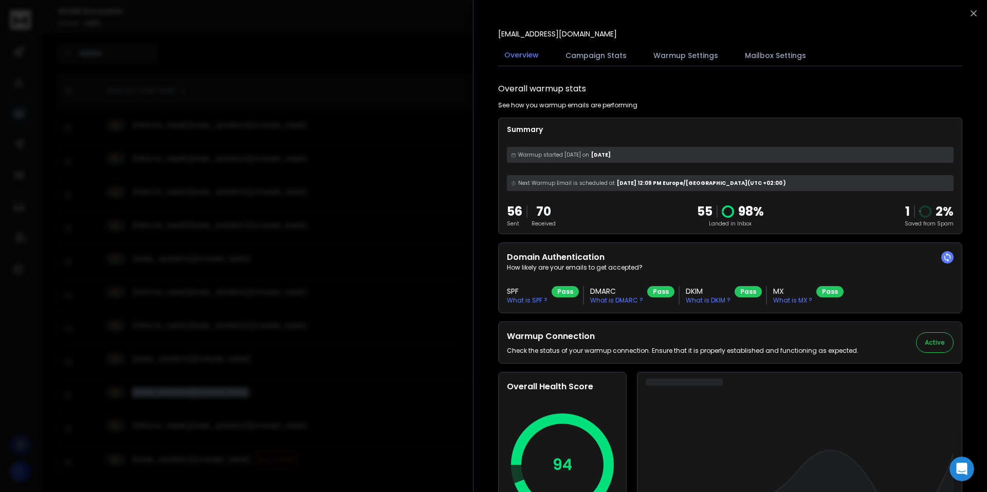
click at [965, 6] on div "Multi Select Table Sheet management@joinretentionranch.com Overview Campaign St…" at bounding box center [730, 246] width 514 height 492
click at [969, 17] on icon "button" at bounding box center [973, 13] width 10 height 10
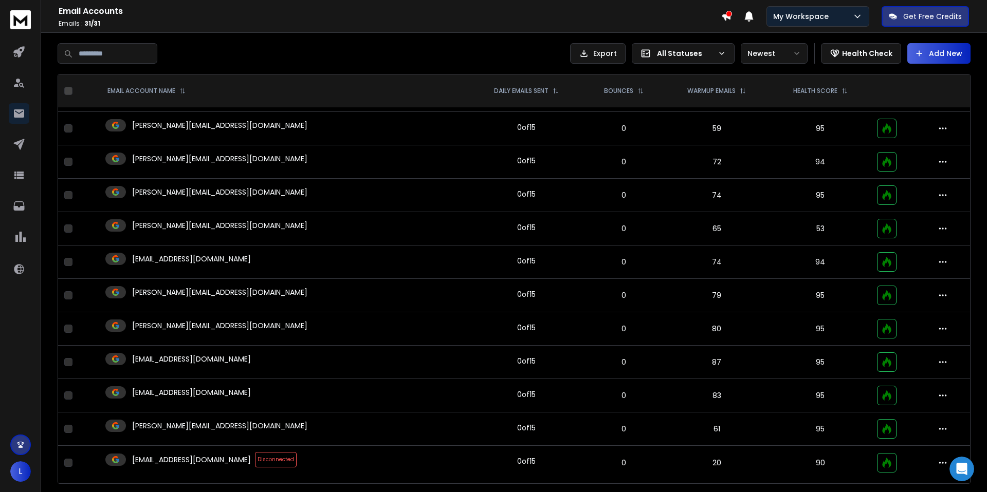
click at [847, 23] on button "My Workspace" at bounding box center [817, 16] width 103 height 21
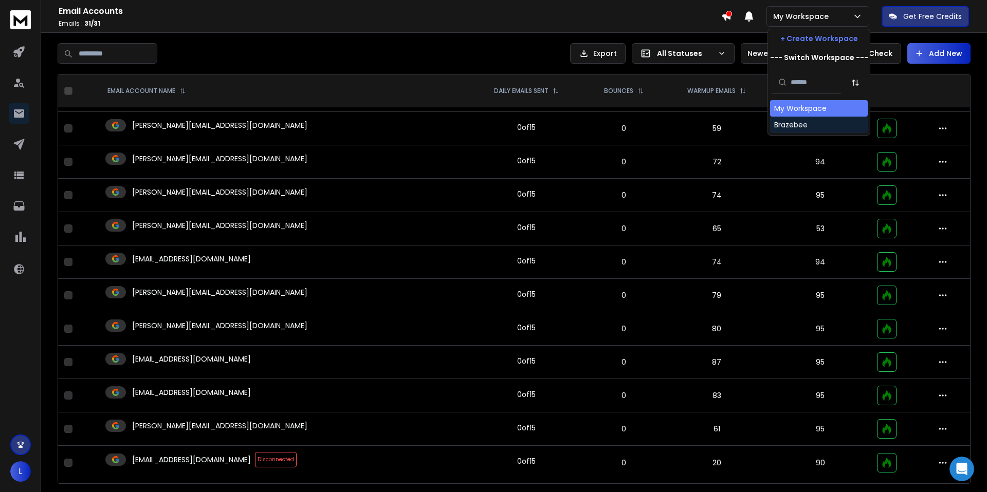
click at [806, 125] on div "Brazebee" at bounding box center [790, 125] width 33 height 10
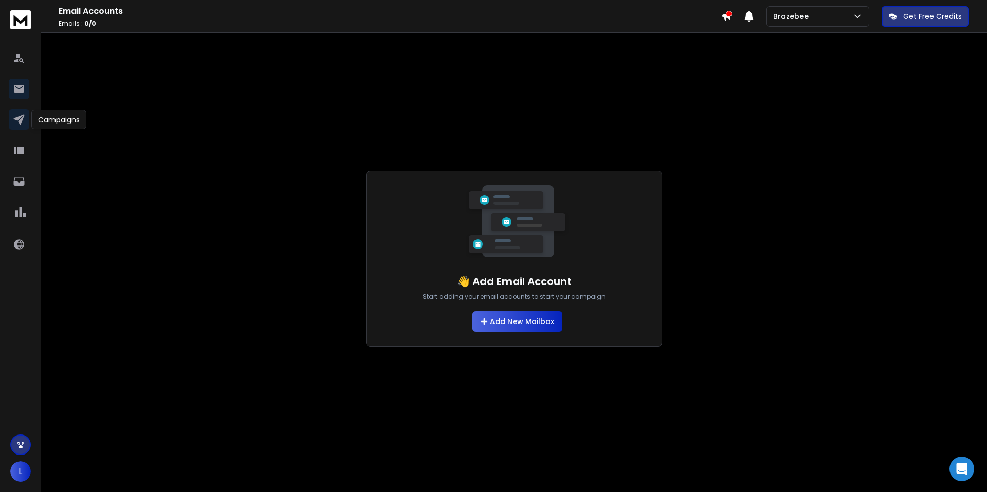
click at [20, 123] on icon at bounding box center [18, 119] width 11 height 11
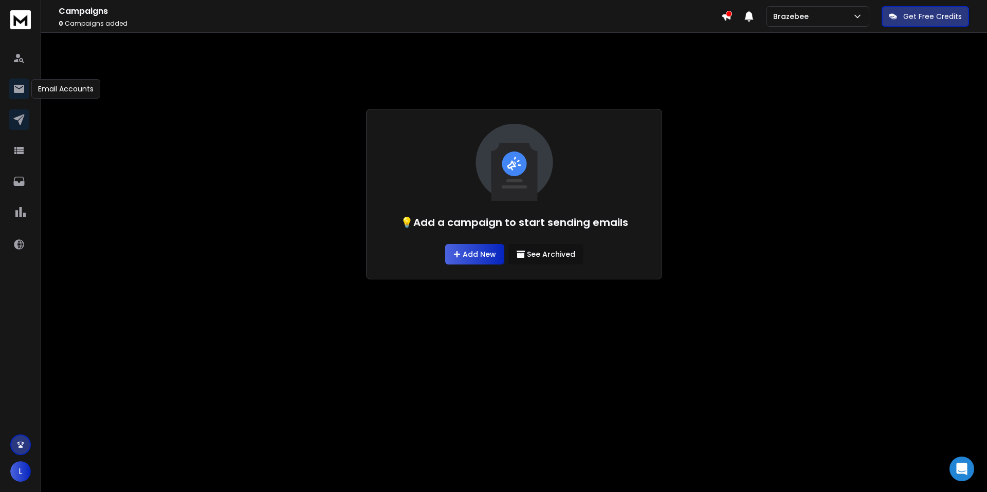
click at [17, 88] on icon at bounding box center [19, 89] width 12 height 12
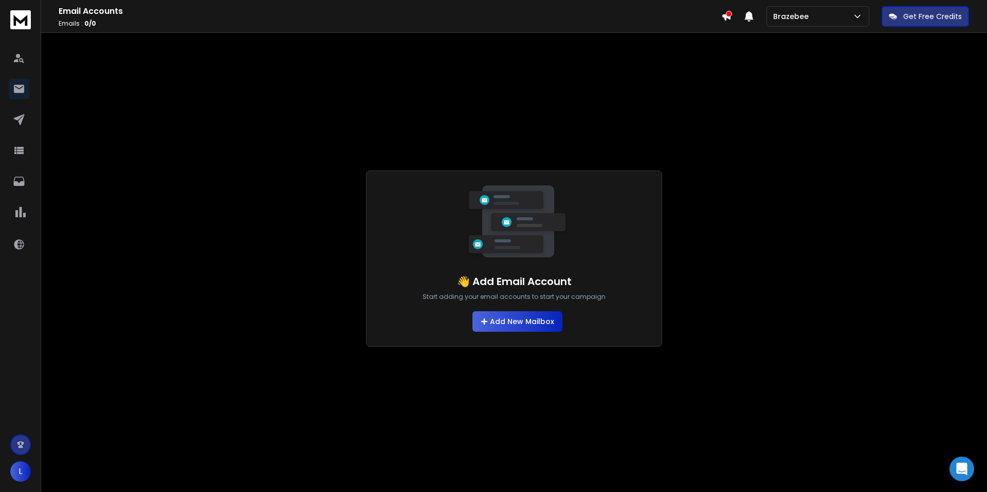
click at [497, 323] on button "Add New Mailbox" at bounding box center [517, 321] width 90 height 21
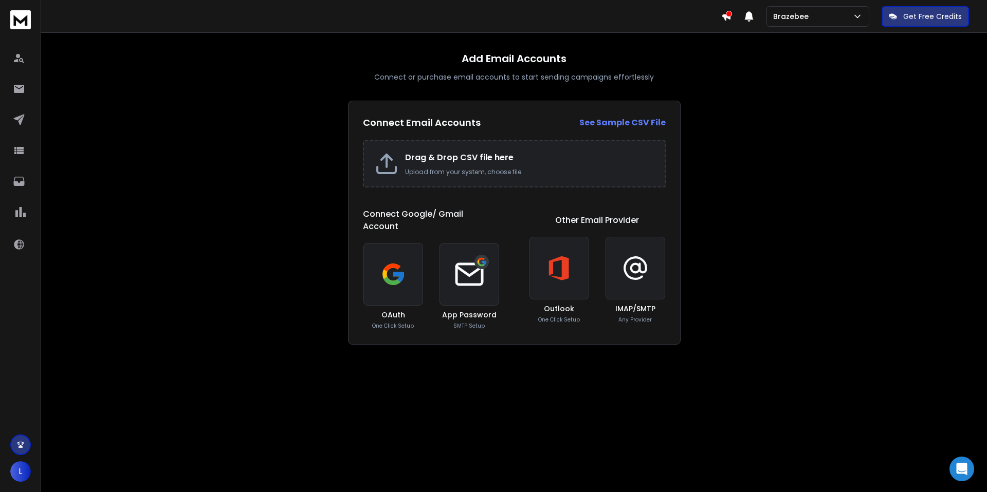
click at [766, 368] on div "Get only verified leads with our AI-powered Lead Finder, starting at $22/mo Try…" at bounding box center [493, 246] width 987 height 492
click at [22, 83] on icon at bounding box center [19, 89] width 12 height 12
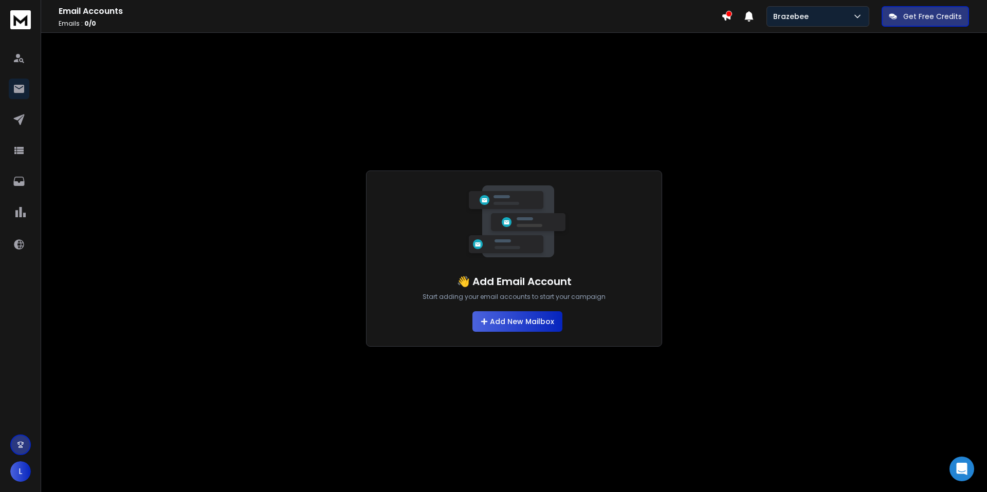
click at [798, 21] on p "Brazebee" at bounding box center [793, 16] width 40 height 10
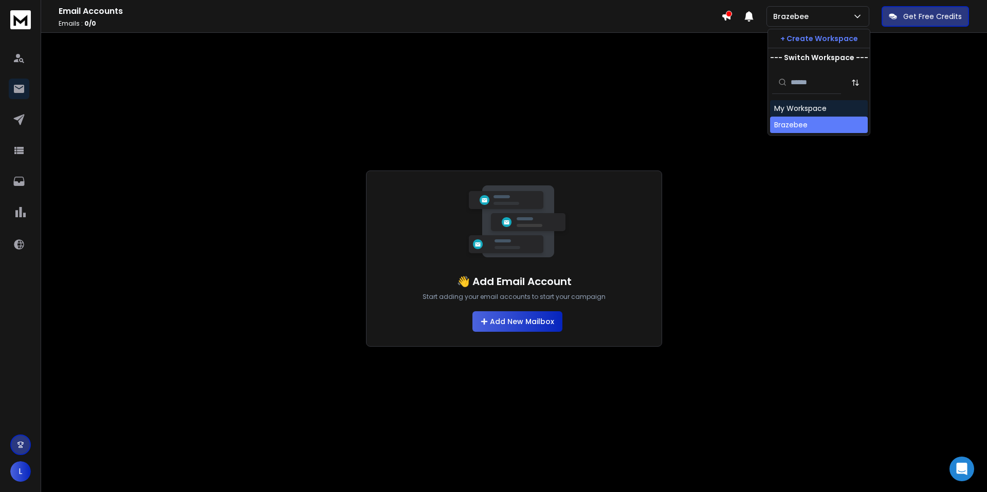
click at [803, 109] on div "My Workspace" at bounding box center [800, 108] width 52 height 10
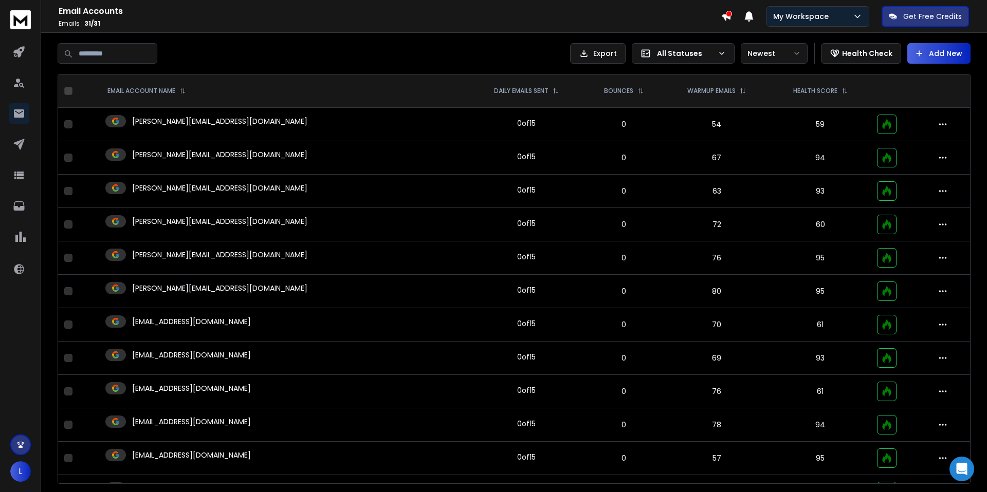
click at [854, 15] on icon "button" at bounding box center [857, 16] width 10 height 10
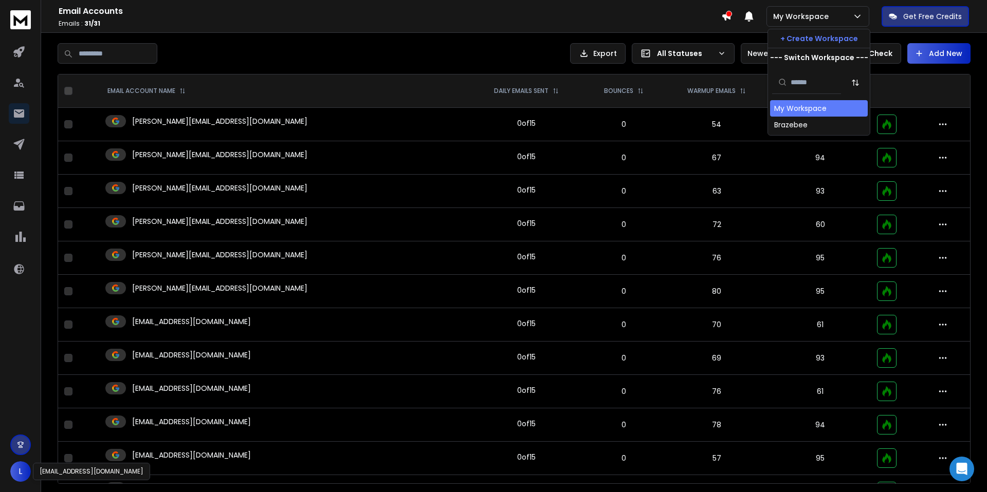
click at [23, 470] on span "L" at bounding box center [20, 472] width 21 height 21
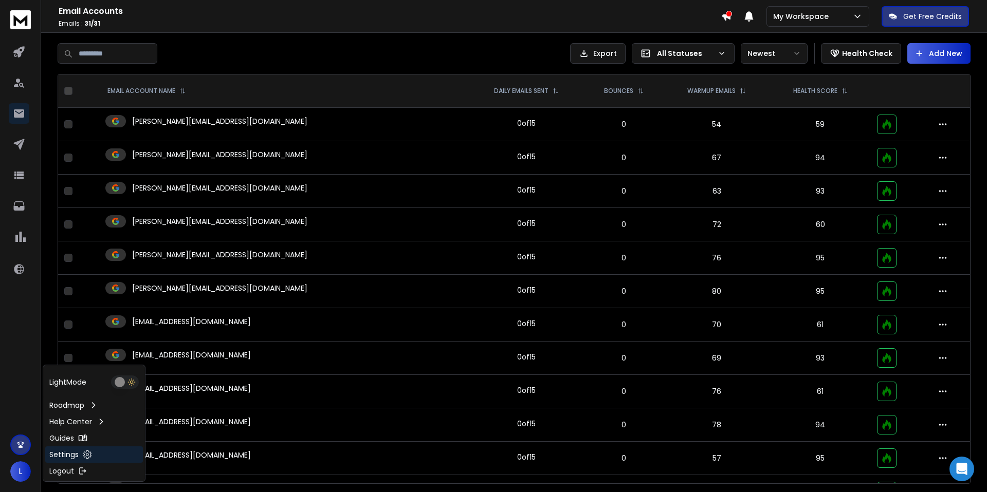
click at [67, 455] on p "Settings" at bounding box center [63, 455] width 29 height 10
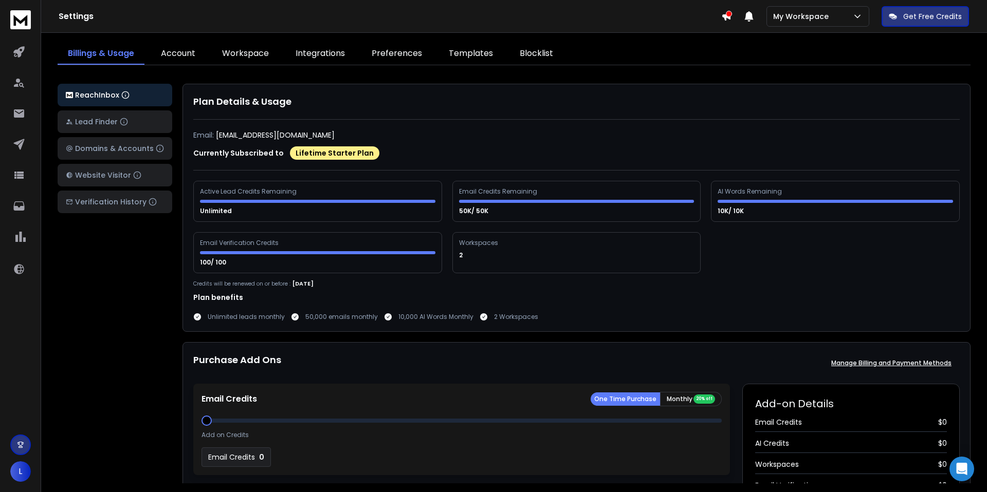
click at [242, 54] on link "Workspace" at bounding box center [245, 54] width 67 height 22
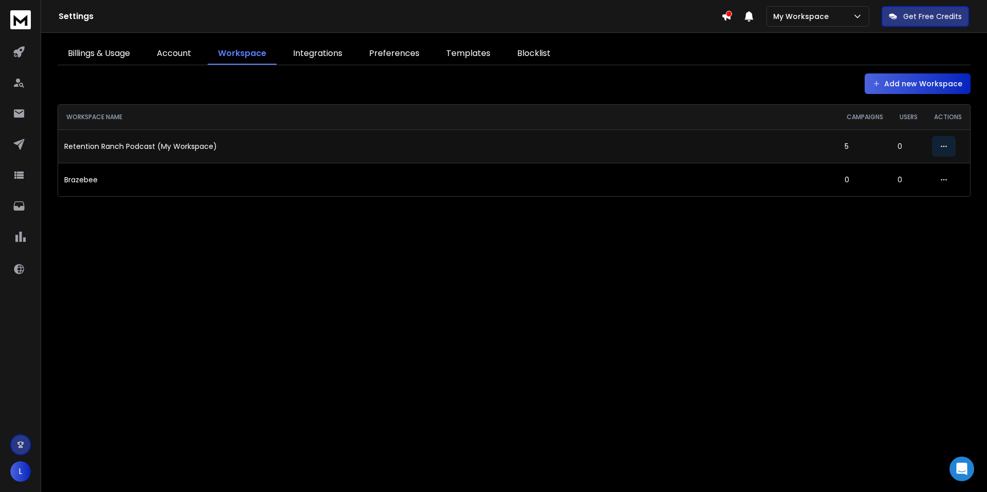
click at [949, 145] on button "button" at bounding box center [944, 146] width 24 height 21
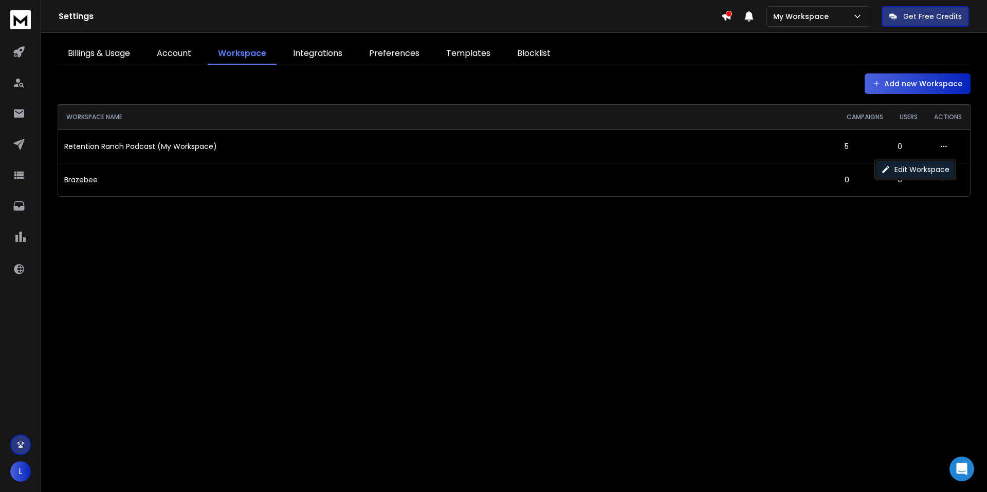
click at [916, 169] on p "Edit Workspace" at bounding box center [921, 169] width 55 height 10
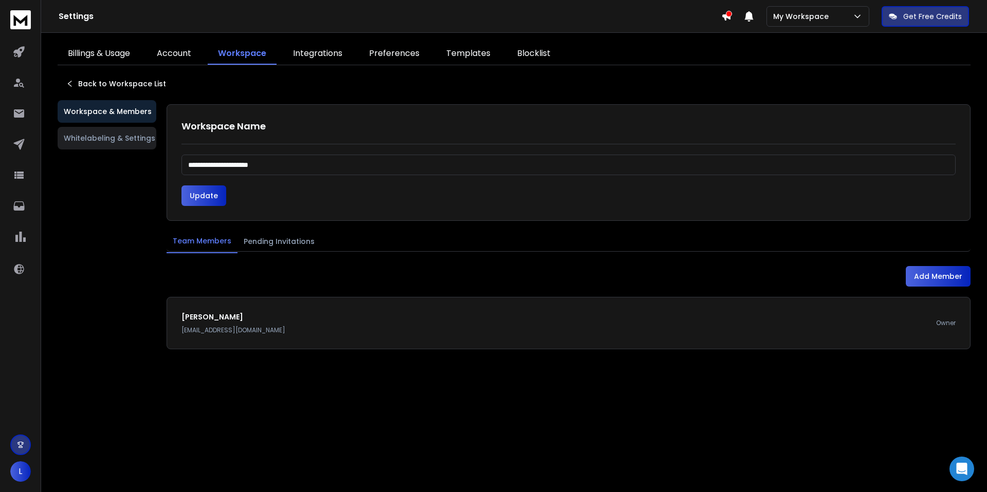
drag, startPoint x: 248, startPoint y: 164, endPoint x: 193, endPoint y: 164, distance: 55.0
click at [193, 164] on input "**********" at bounding box center [568, 165] width 774 height 21
click at [130, 138] on button "Whitelabeling & Settings" at bounding box center [107, 138] width 99 height 23
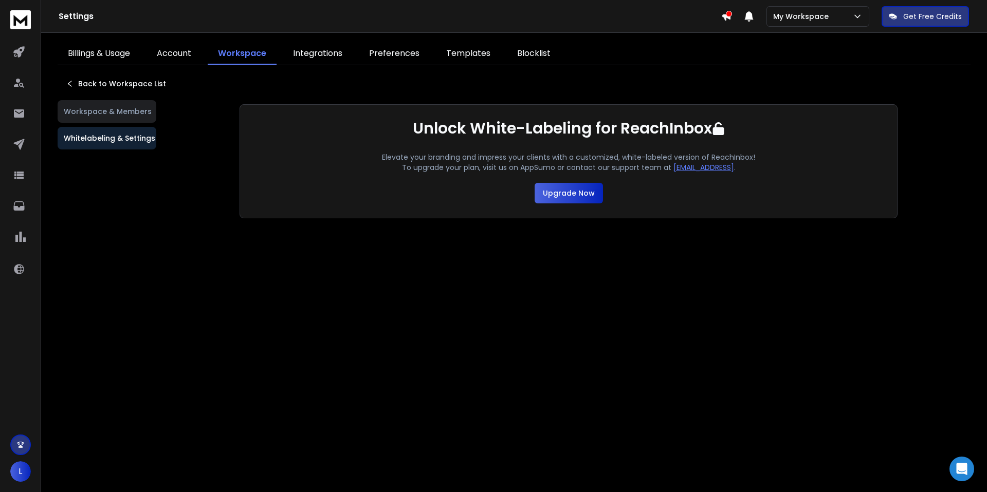
click at [109, 114] on button "Workspace & Members" at bounding box center [107, 111] width 99 height 23
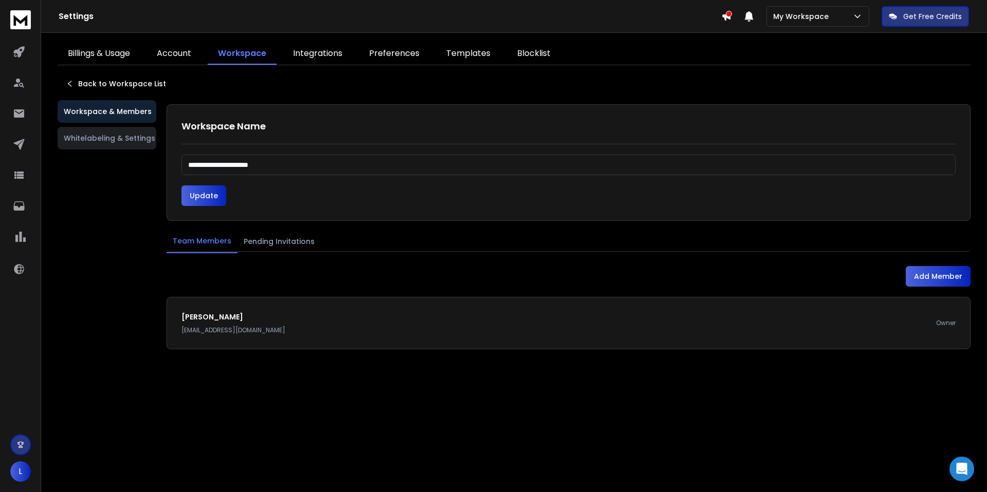
click at [70, 82] on icon at bounding box center [70, 84] width 4 height 6
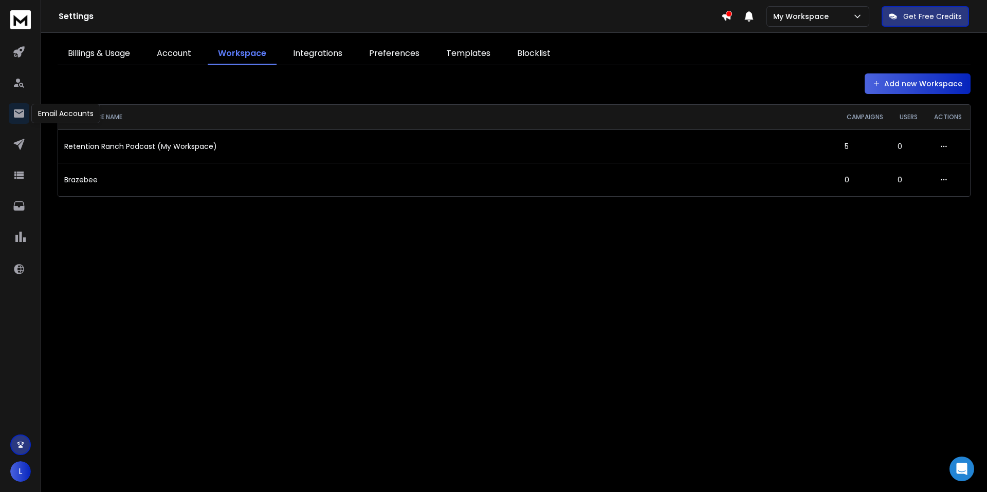
click at [16, 108] on icon at bounding box center [19, 113] width 12 height 12
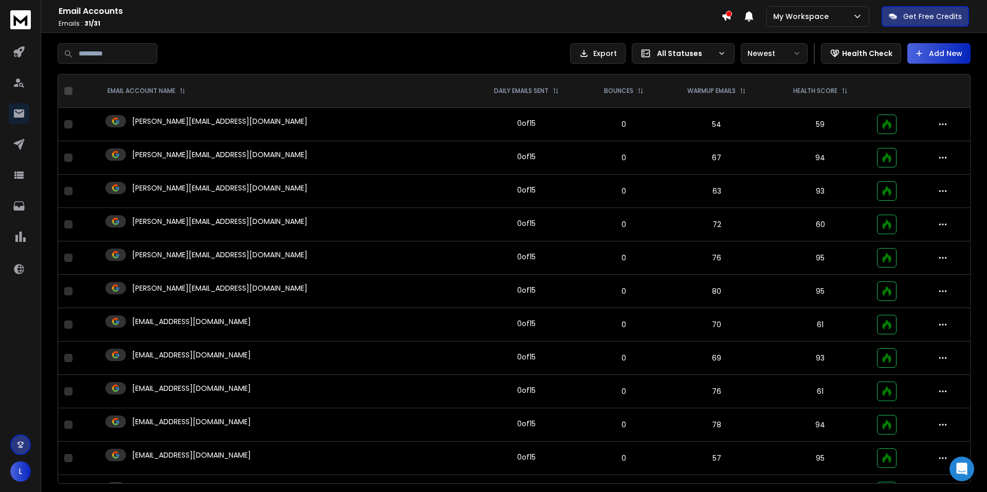
click at [70, 155] on button "button" at bounding box center [68, 158] width 8 height 8
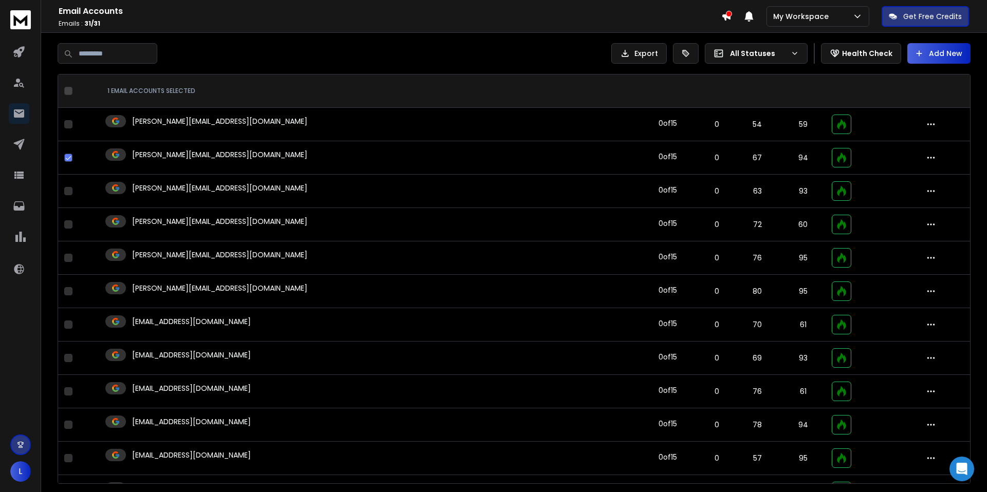
click at [927, 158] on icon at bounding box center [931, 158] width 8 height 2
click at [907, 214] on div "Assign to workspace" at bounding box center [919, 212] width 81 height 16
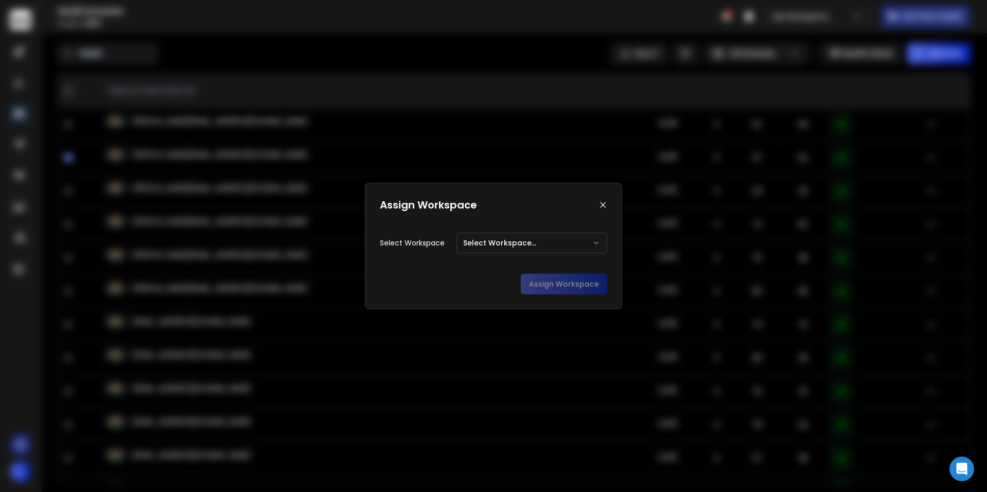
click at [547, 237] on button "Select Workspace..." at bounding box center [531, 243] width 151 height 21
click at [560, 287] on button "Assign Workspace" at bounding box center [564, 284] width 86 height 21
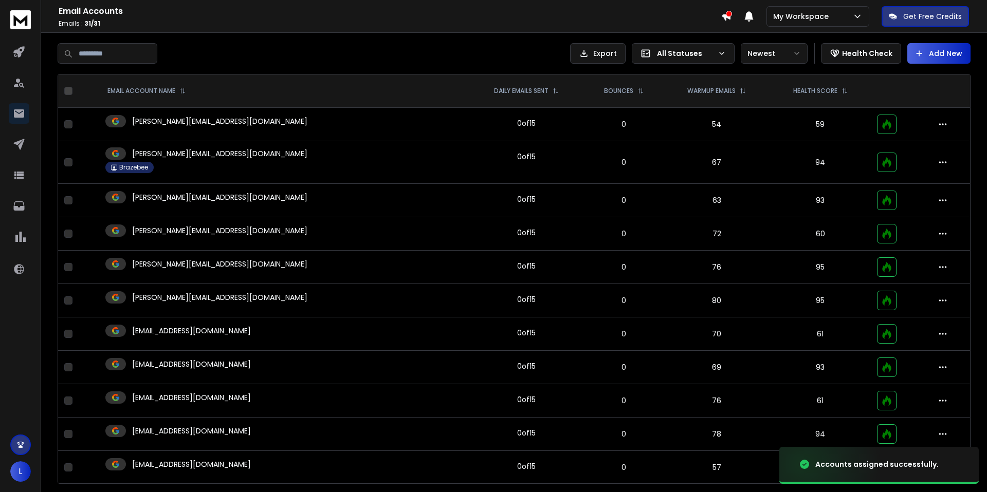
click at [69, 203] on button "button" at bounding box center [68, 200] width 8 height 8
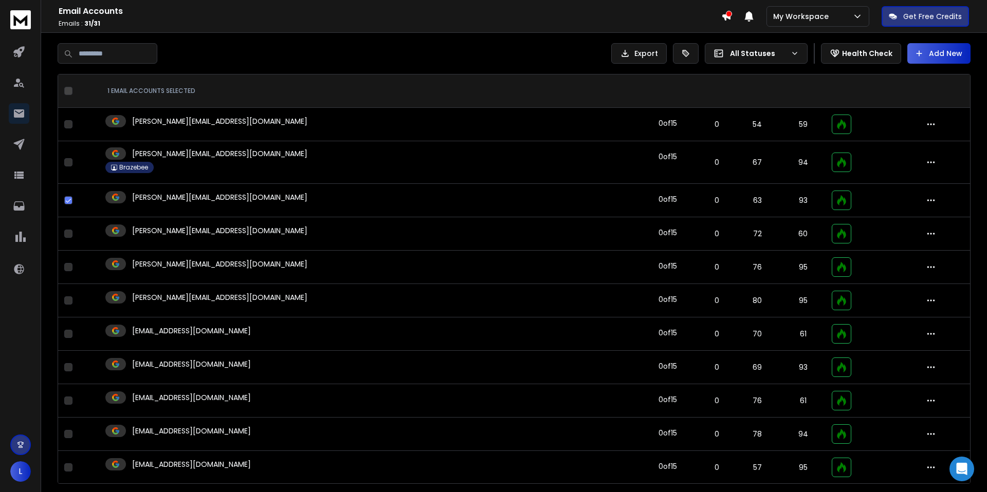
click at [68, 234] on button "button" at bounding box center [68, 234] width 8 height 8
click at [66, 267] on button "button" at bounding box center [68, 267] width 8 height 8
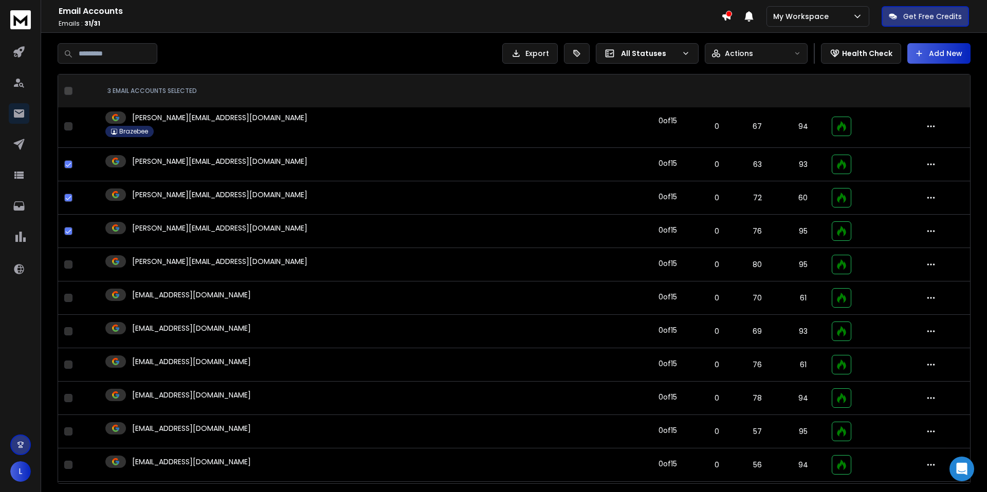
scroll to position [49, 0]
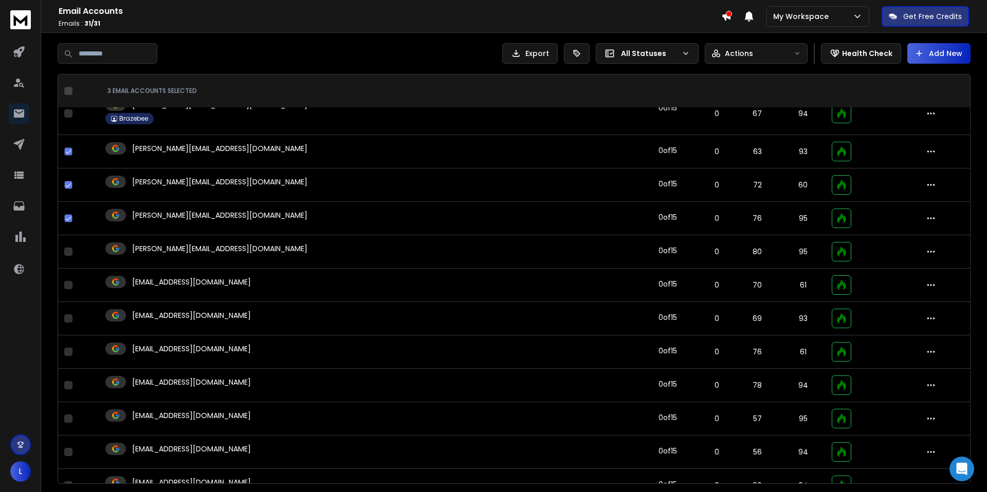
click at [73, 252] on div at bounding box center [81, 252] width 35 height 8
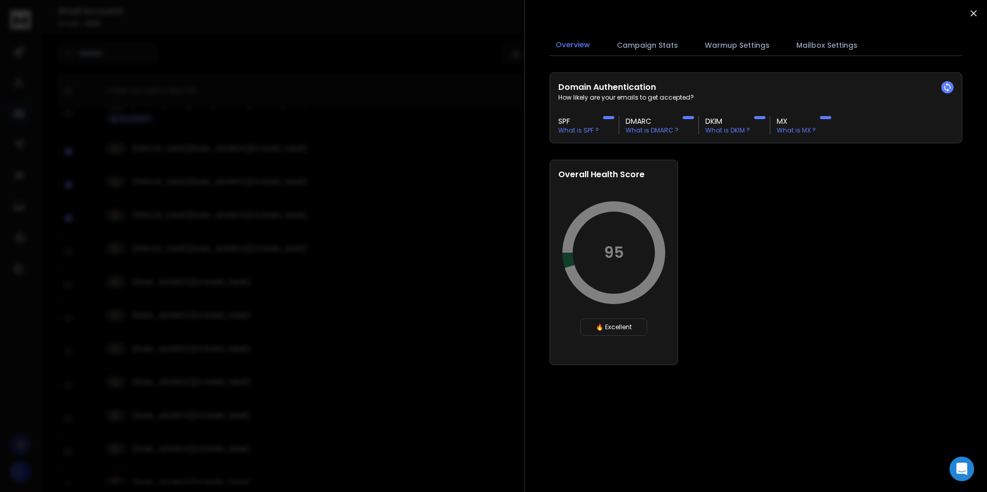
click at [969, 10] on icon "button" at bounding box center [973, 13] width 10 height 10
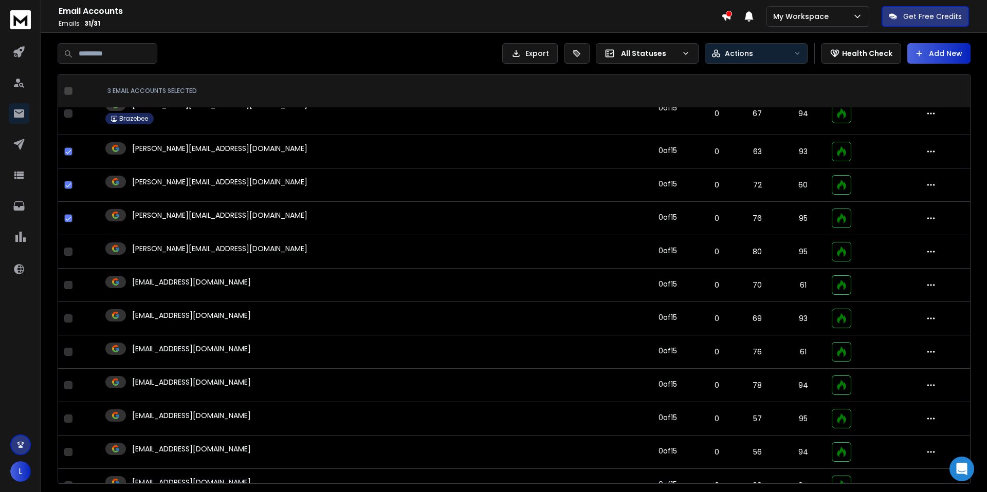
click at [796, 52] on icon "button" at bounding box center [797, 53] width 7 height 8
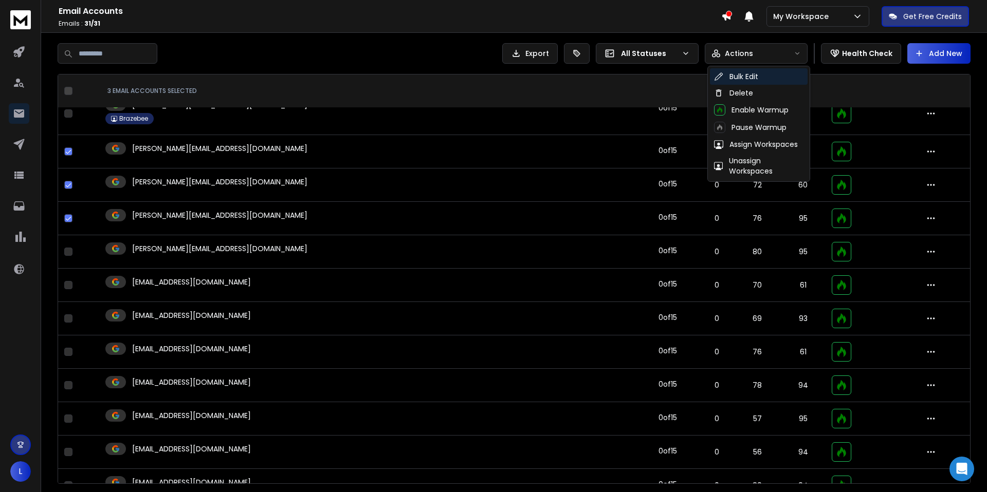
click at [299, 59] on div at bounding box center [277, 53] width 438 height 21
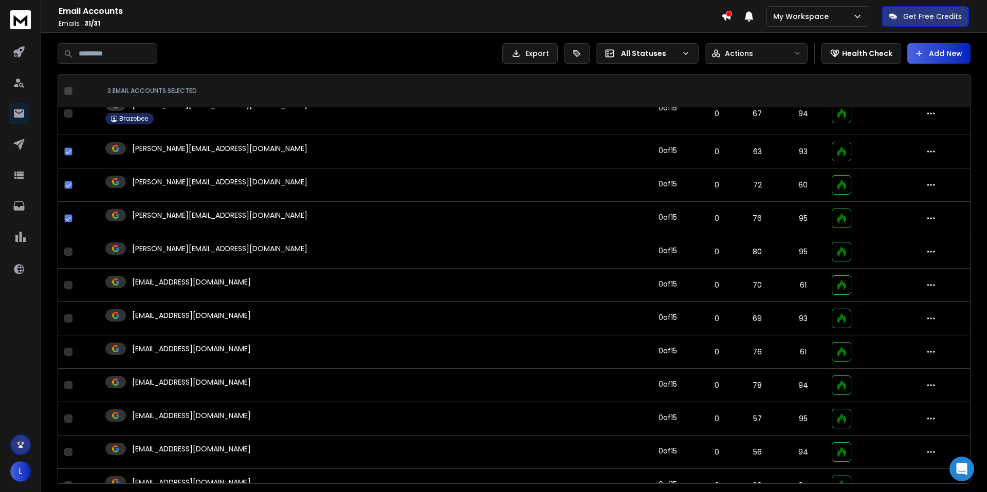
click at [66, 252] on button "button" at bounding box center [68, 252] width 8 height 8
click at [67, 285] on button "button" at bounding box center [68, 285] width 8 height 8
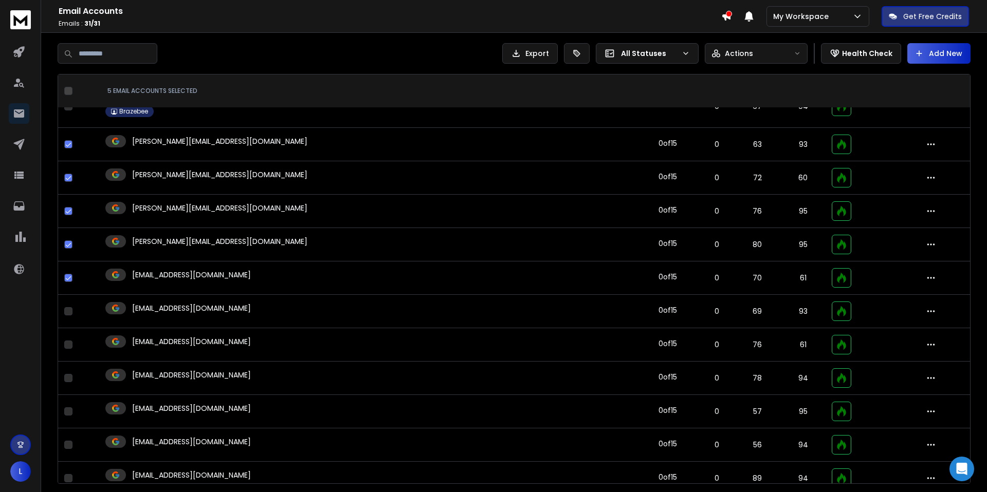
scroll to position [59, 0]
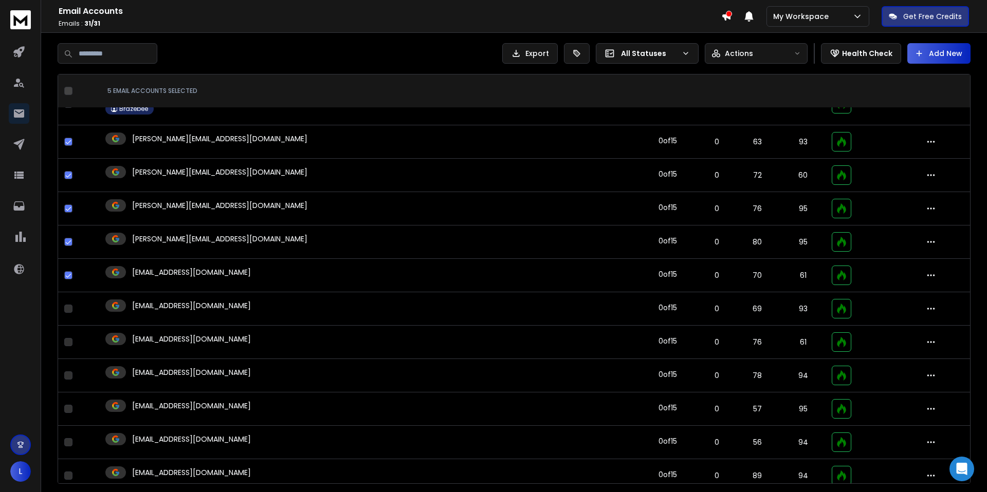
click at [70, 308] on button "button" at bounding box center [68, 309] width 8 height 8
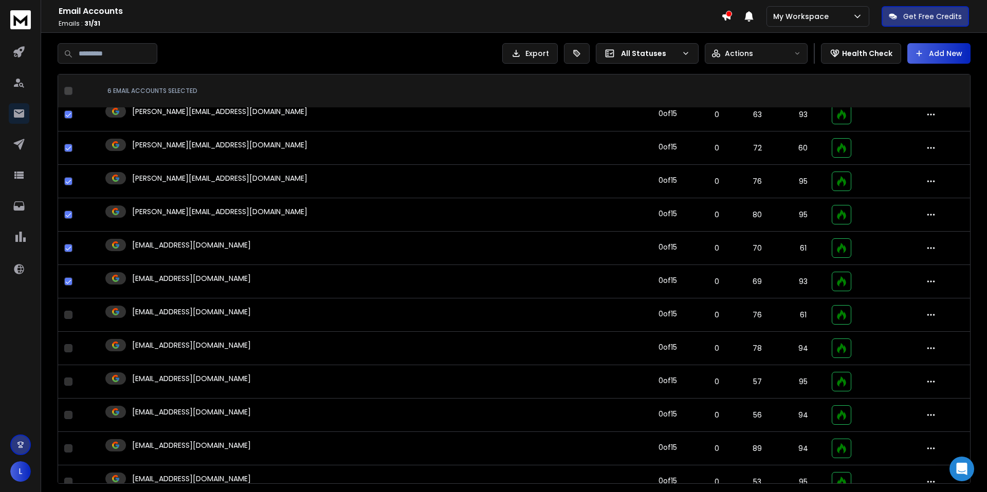
click at [72, 315] on button "button" at bounding box center [68, 315] width 8 height 8
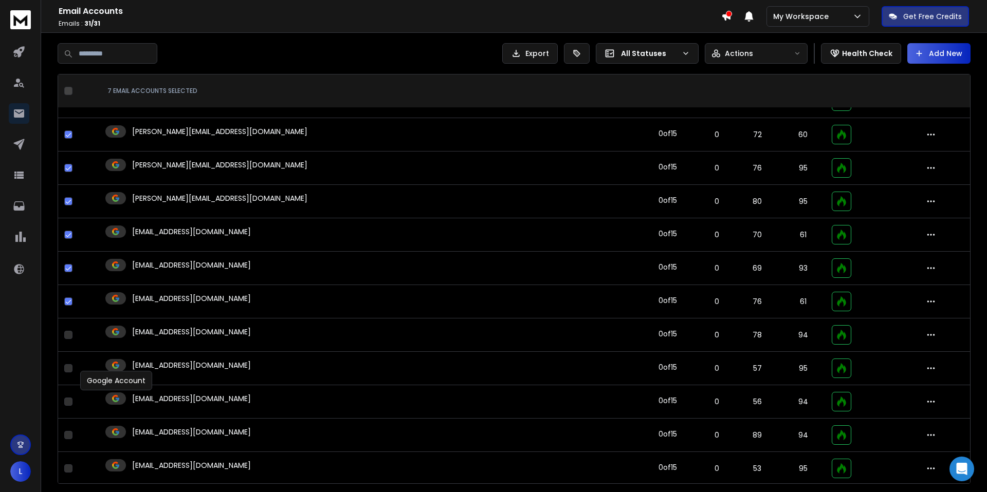
scroll to position [2, 0]
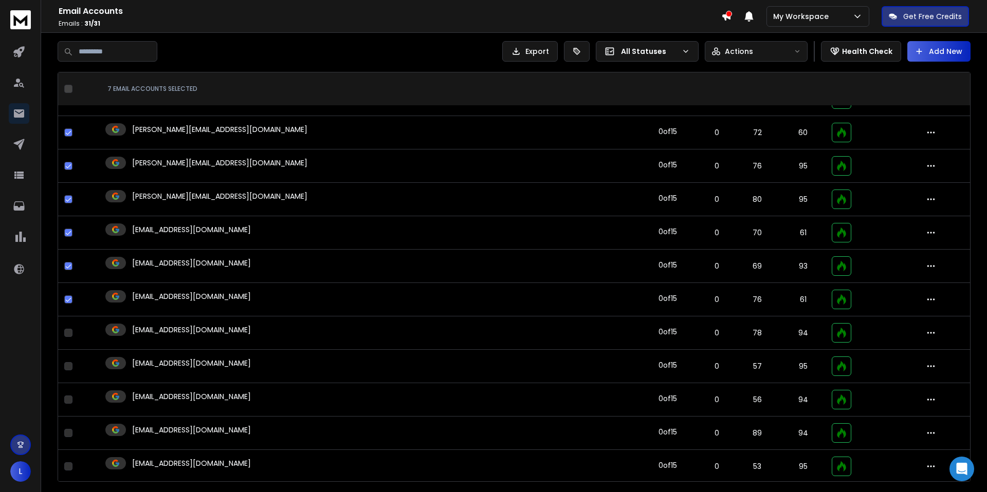
click at [67, 333] on button "button" at bounding box center [68, 333] width 8 height 8
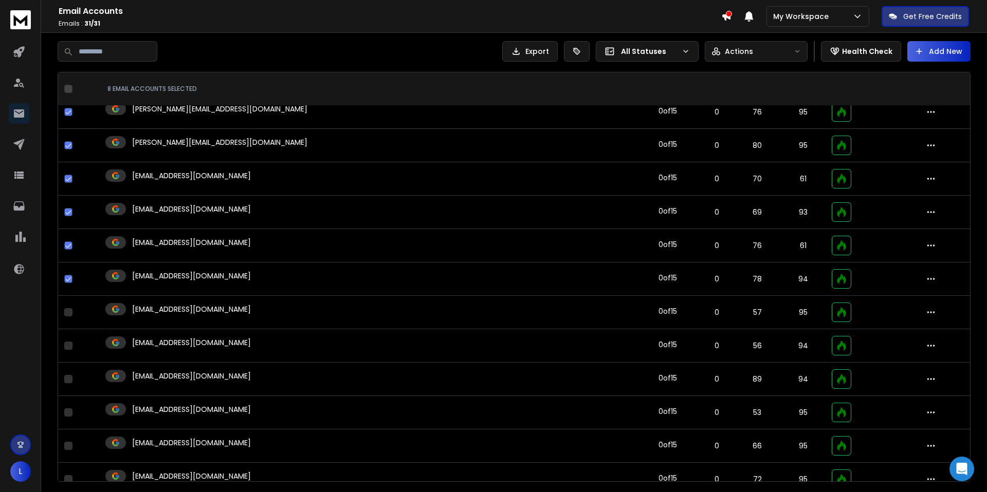
scroll to position [154, 0]
click at [69, 305] on td at bounding box center [78, 312] width 41 height 33
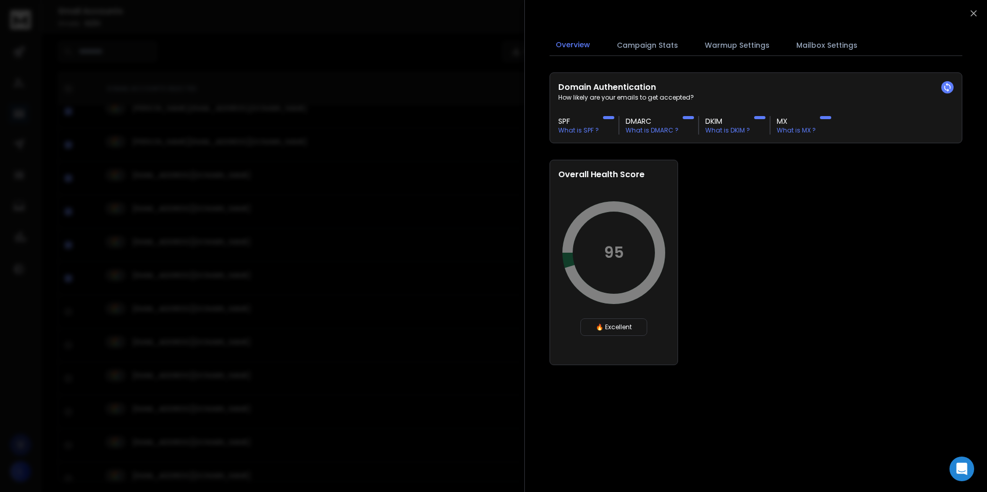
click at [443, 208] on div at bounding box center [493, 246] width 987 height 492
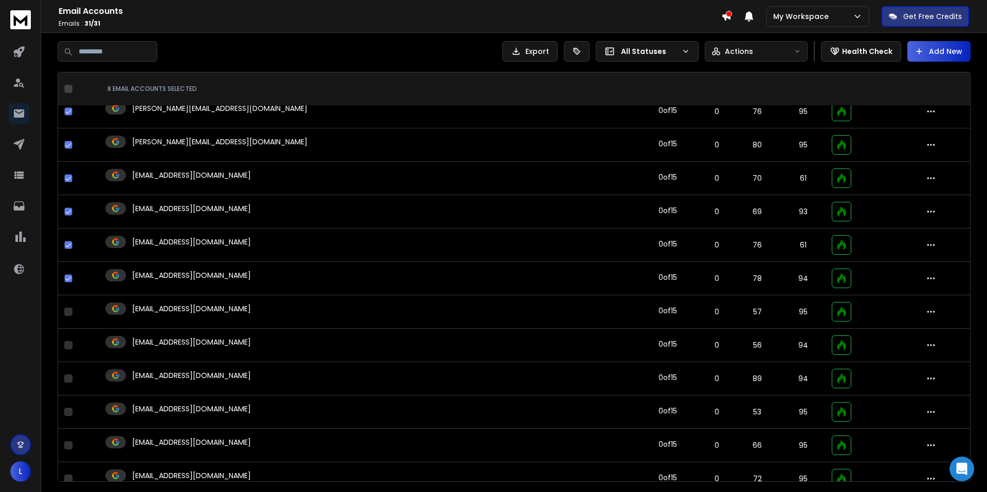
click at [68, 312] on button "button" at bounding box center [68, 312] width 8 height 8
click at [69, 347] on button "button" at bounding box center [68, 345] width 8 height 8
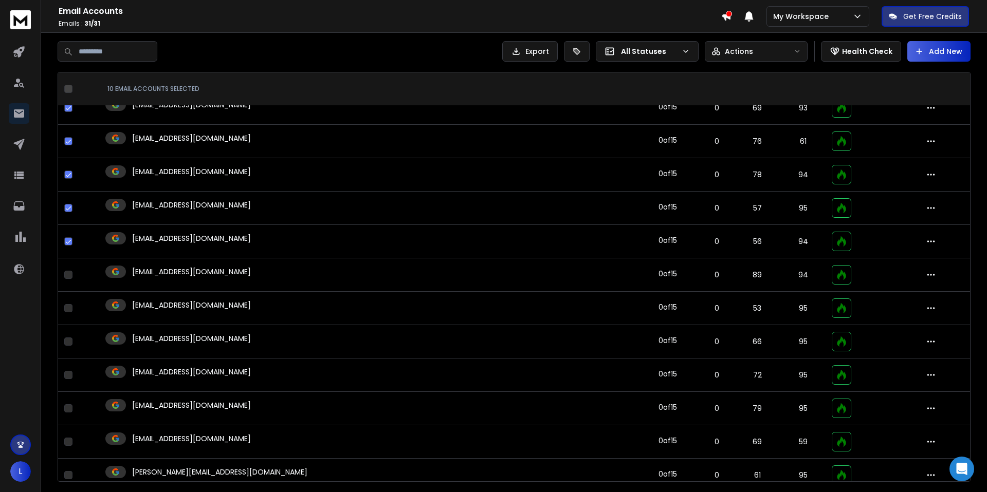
scroll to position [270, 0]
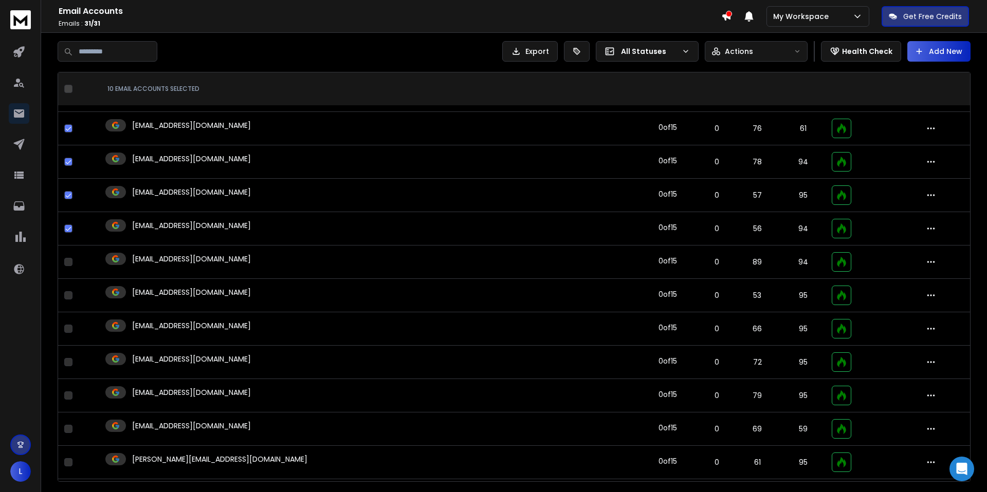
click at [68, 262] on button "button" at bounding box center [68, 262] width 8 height 8
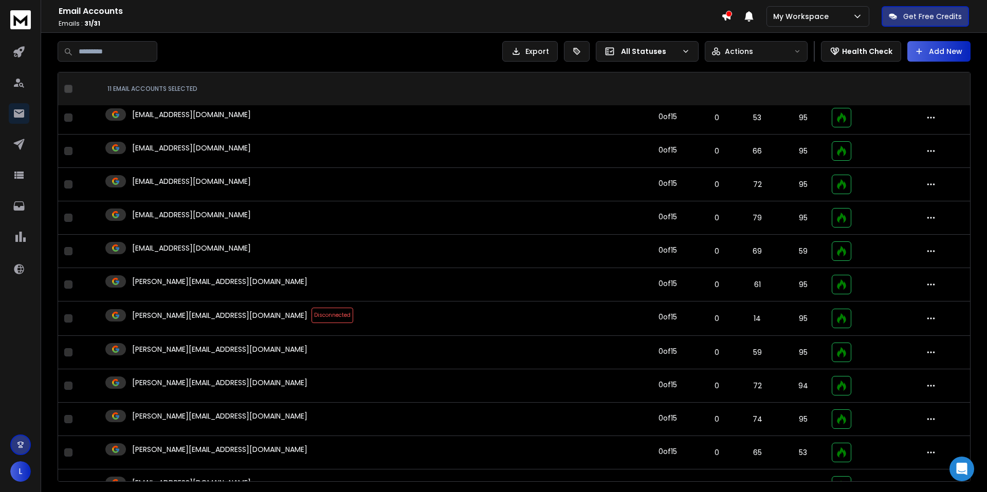
scroll to position [456, 0]
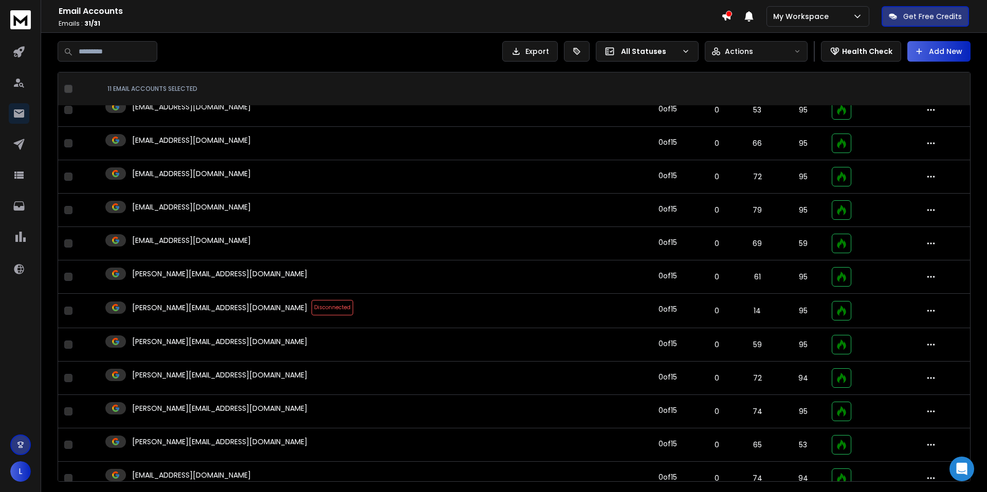
click at [69, 379] on button "button" at bounding box center [68, 378] width 8 height 8
click at [67, 345] on button "button" at bounding box center [68, 345] width 8 height 8
click at [67, 277] on button "button" at bounding box center [68, 277] width 8 height 8
click at [69, 243] on button "button" at bounding box center [68, 244] width 8 height 8
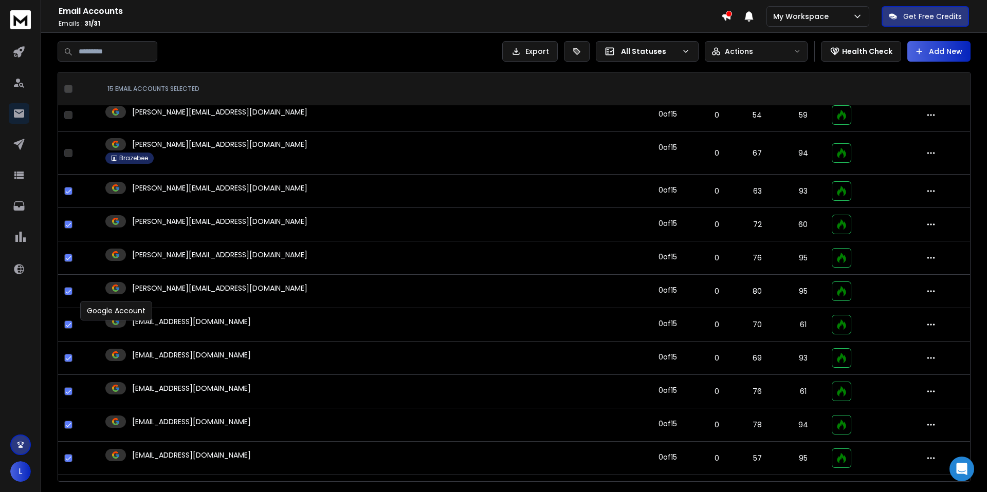
scroll to position [0, 0]
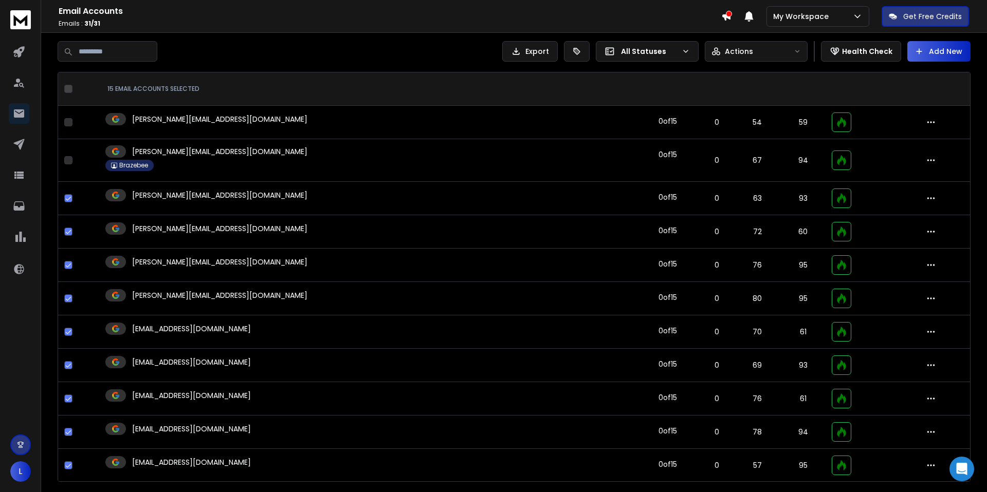
click at [70, 162] on button "button" at bounding box center [68, 160] width 8 height 8
click at [70, 123] on button "button" at bounding box center [68, 122] width 8 height 8
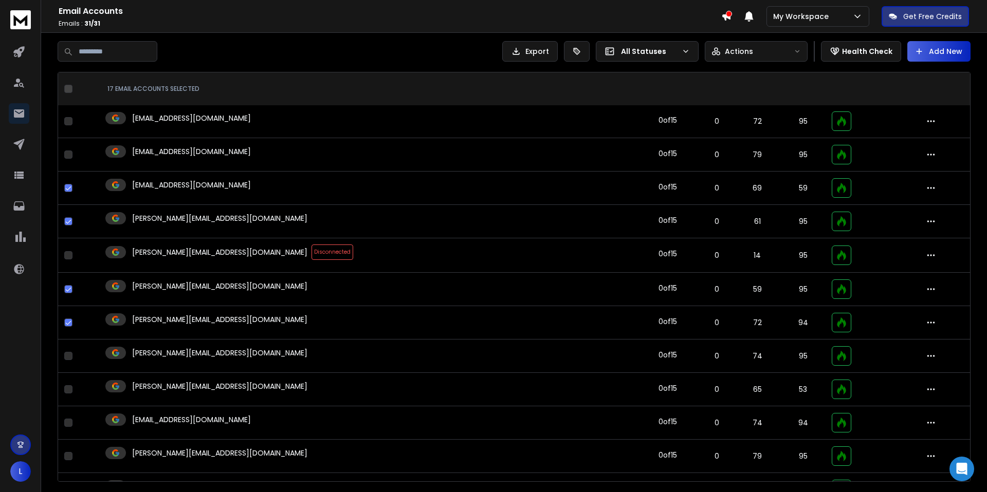
scroll to position [513, 0]
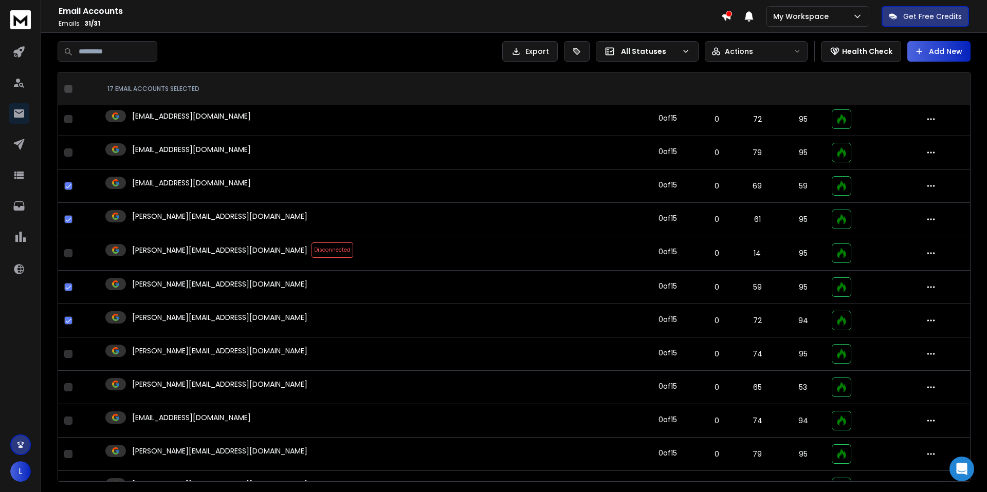
click at [71, 254] on button "button" at bounding box center [68, 253] width 8 height 8
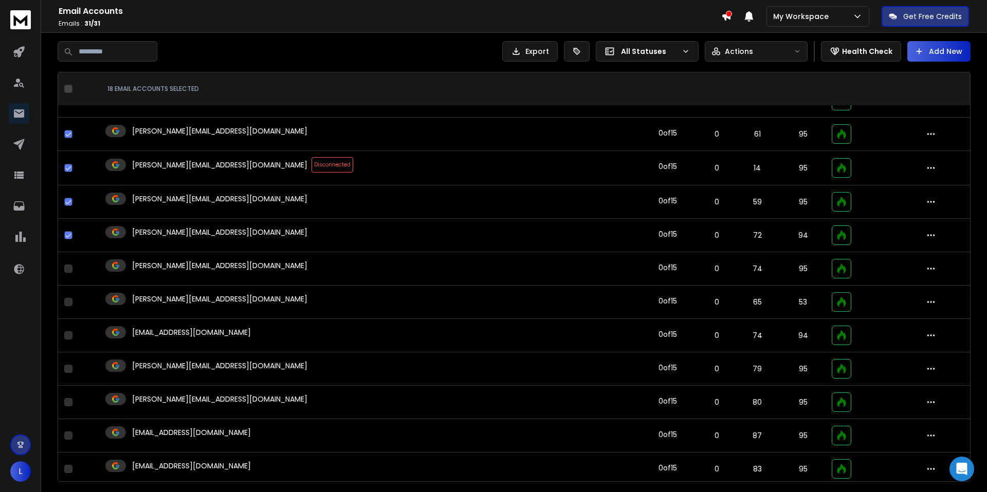
scroll to position [607, 0]
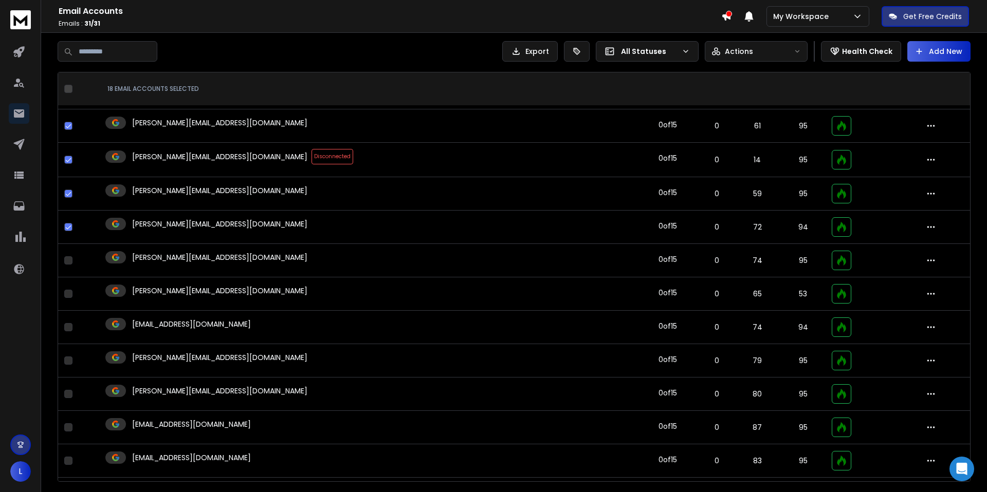
click at [67, 294] on button "button" at bounding box center [68, 294] width 8 height 8
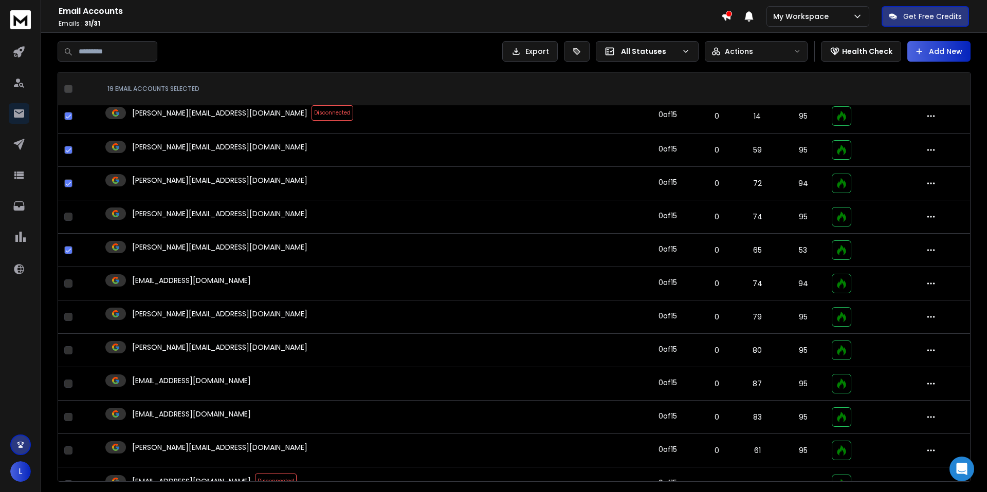
scroll to position [653, 0]
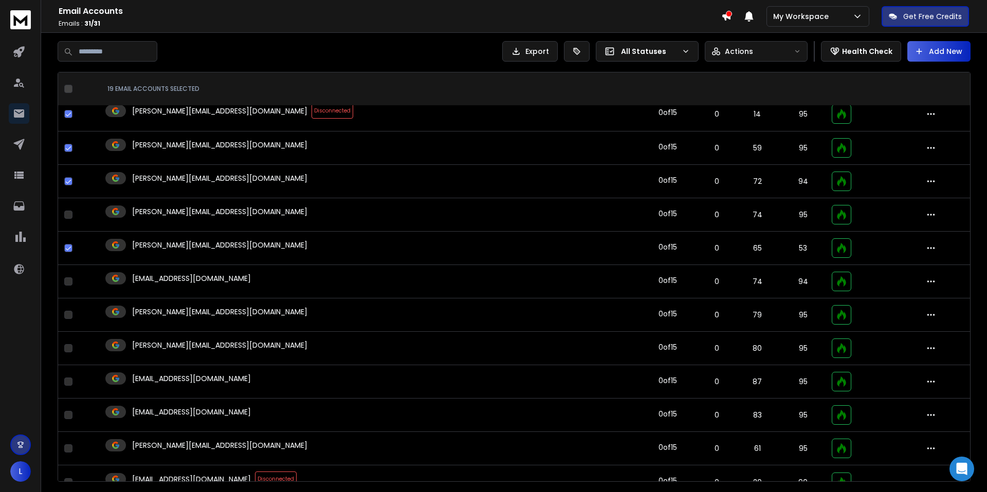
click at [67, 317] on button "button" at bounding box center [68, 315] width 8 height 8
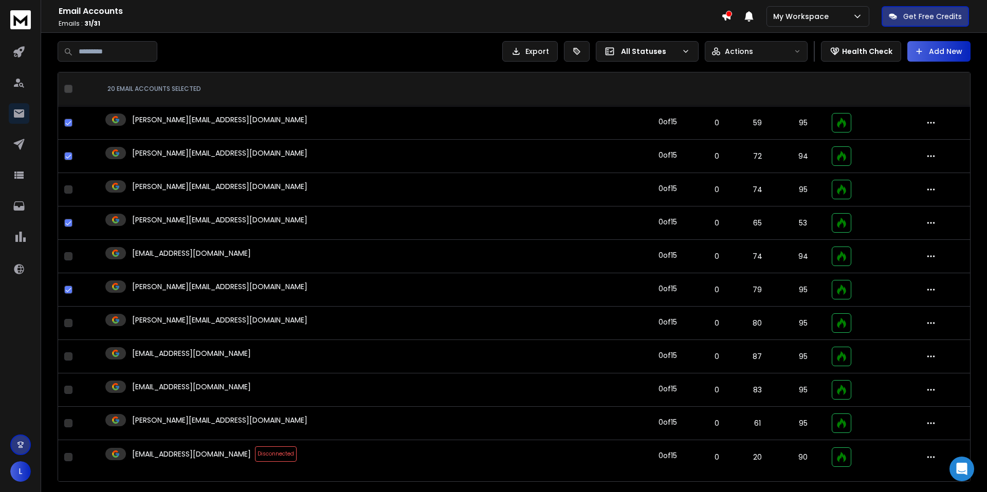
scroll to position [679, 0]
click at [771, 50] on div "Actions" at bounding box center [750, 51] width 78 height 10
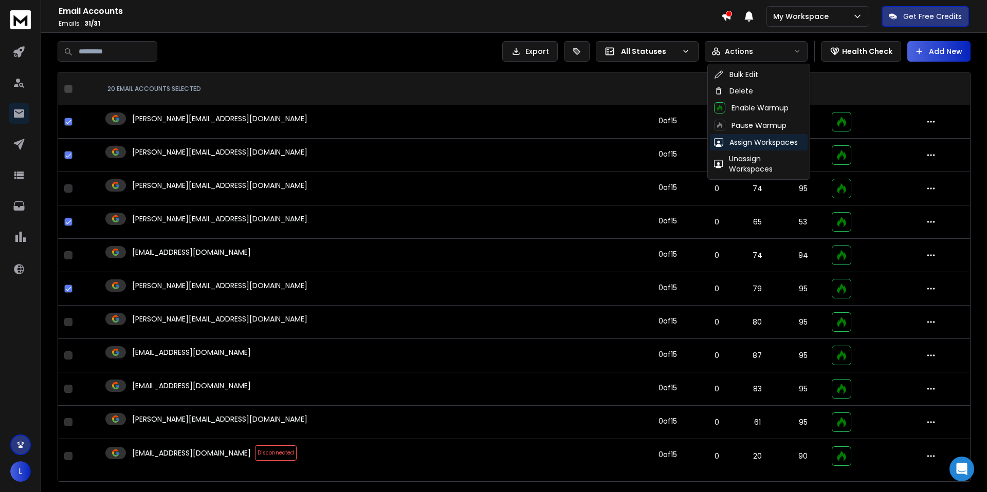
click at [764, 143] on div "Assign Workspaces" at bounding box center [756, 142] width 84 height 10
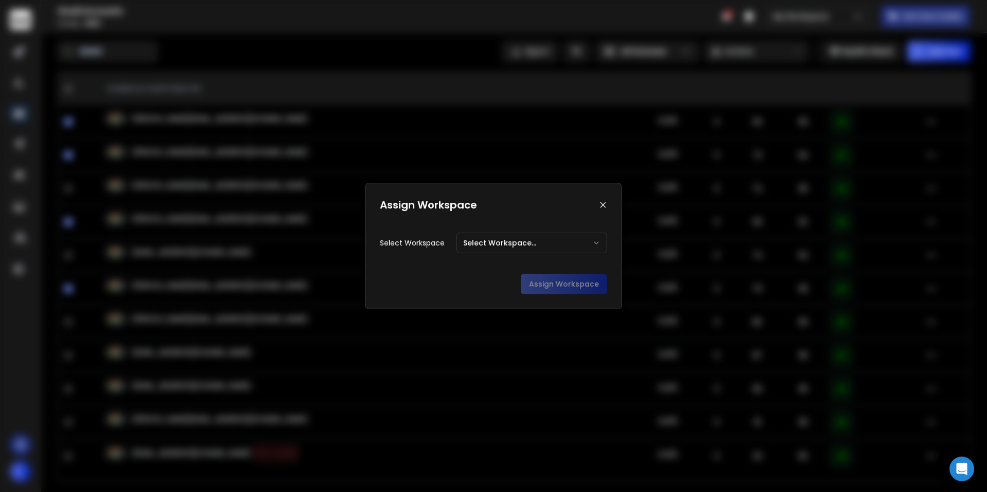
click at [526, 246] on button "Select Workspace..." at bounding box center [531, 243] width 151 height 21
click at [554, 290] on button "Assign Workspace" at bounding box center [564, 284] width 86 height 21
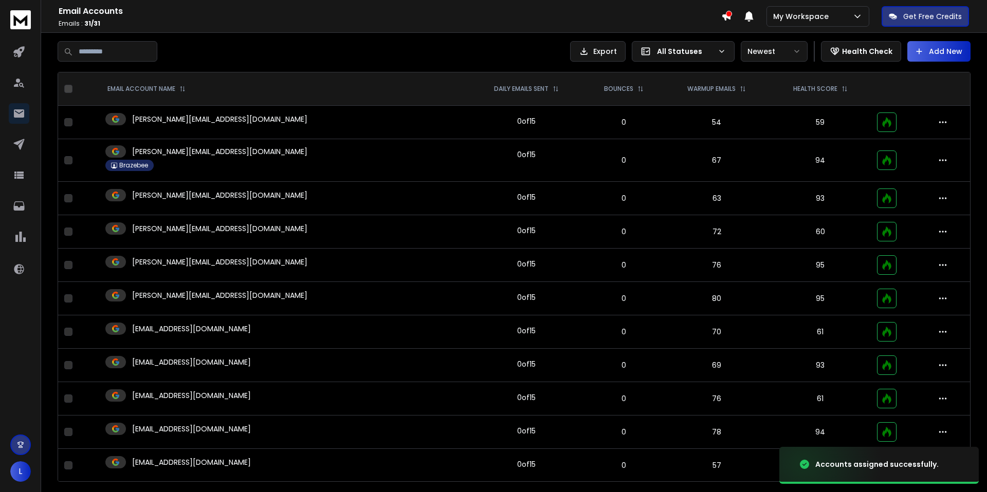
scroll to position [0, 0]
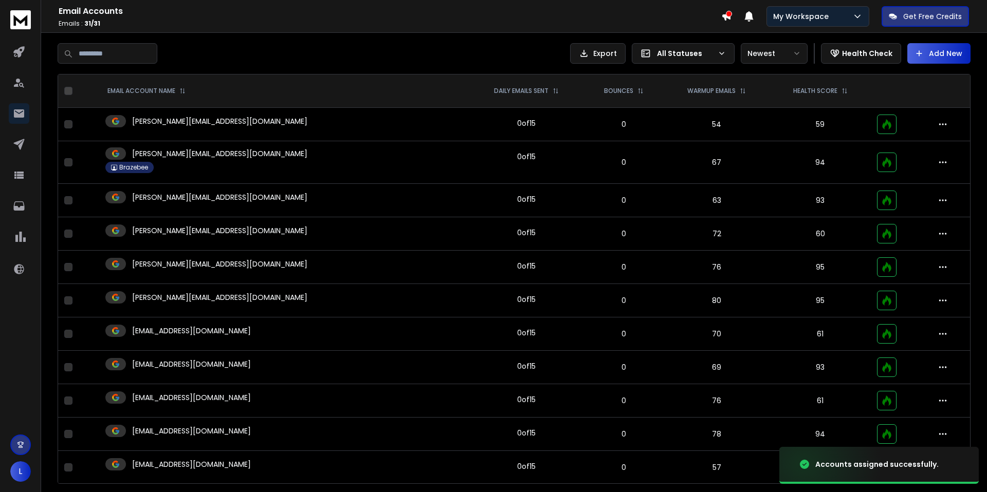
click at [814, 14] on p "My Workspace" at bounding box center [803, 16] width 60 height 10
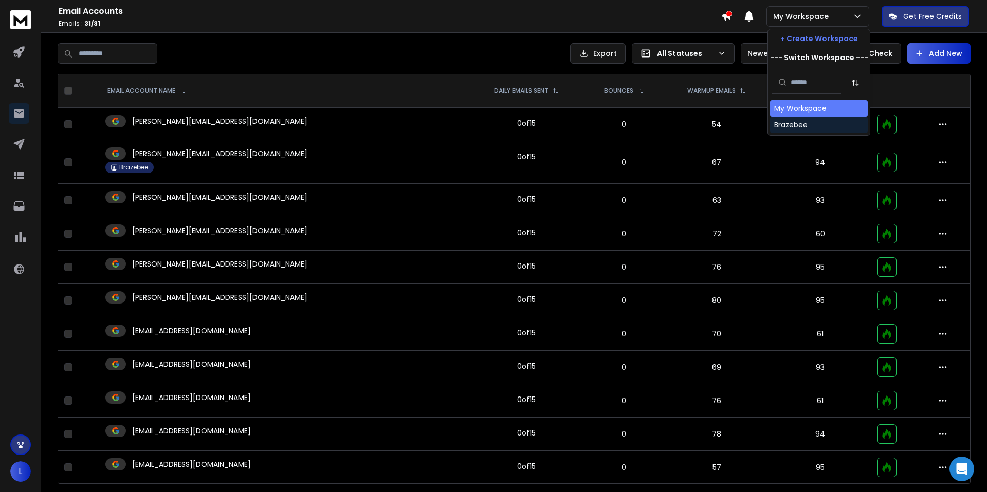
click at [799, 125] on div "Brazebee" at bounding box center [790, 125] width 33 height 10
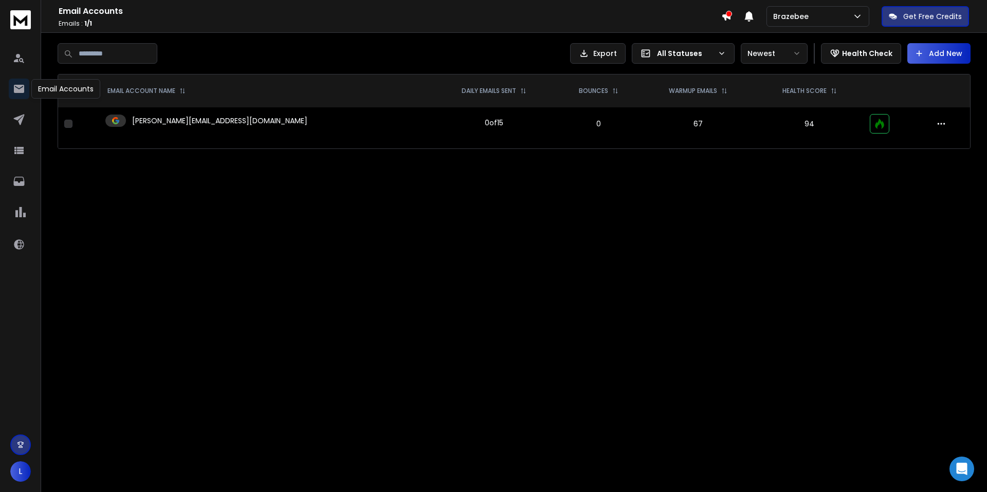
click at [17, 87] on icon at bounding box center [19, 89] width 12 height 12
click at [816, 12] on div "Brazebee" at bounding box center [817, 16] width 89 height 10
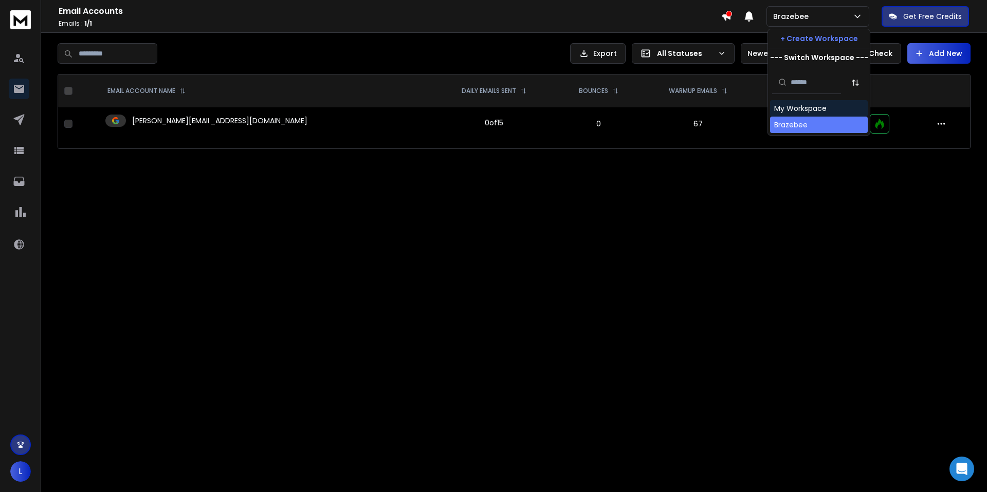
click at [803, 109] on div "My Workspace" at bounding box center [800, 108] width 52 height 10
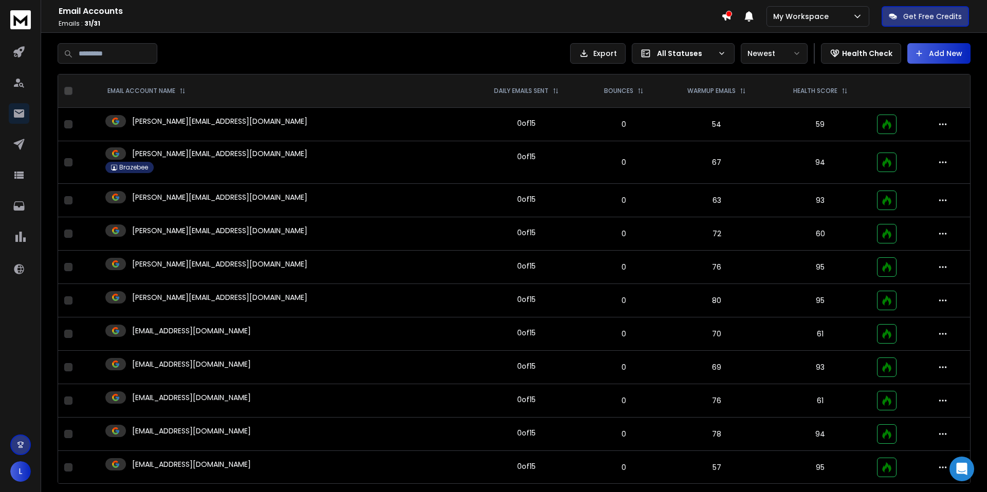
click at [68, 199] on button "button" at bounding box center [68, 200] width 8 height 8
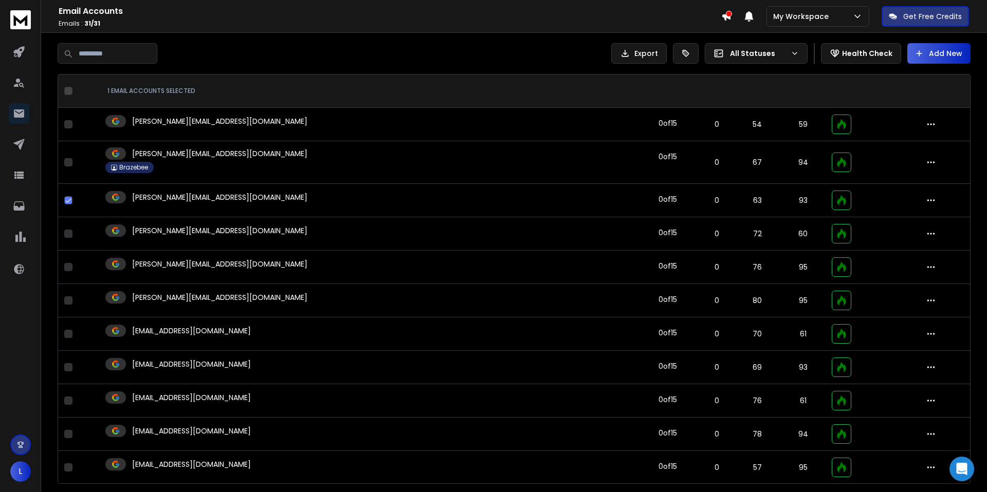
click at [926, 198] on icon at bounding box center [930, 200] width 9 height 9
click at [913, 250] on div "Assign to workspace" at bounding box center [919, 255] width 81 height 16
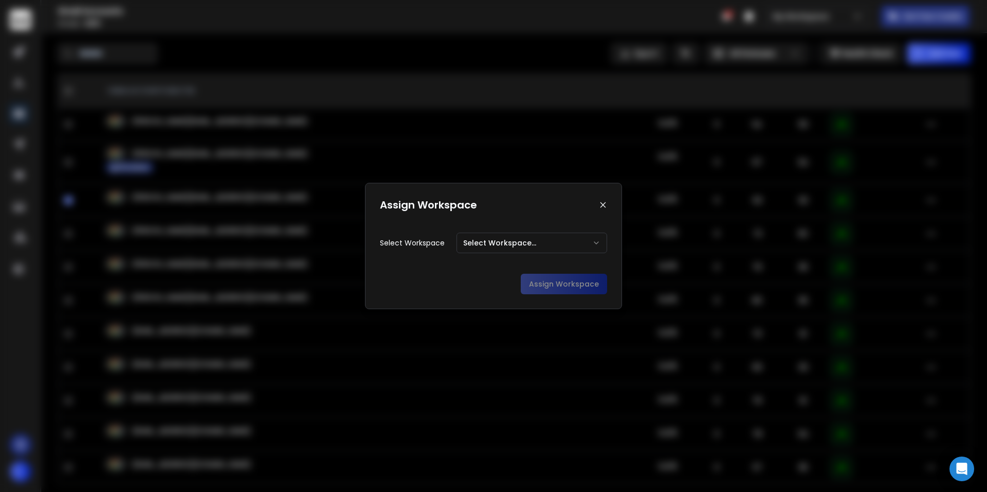
click at [557, 238] on button "Select Workspace..." at bounding box center [531, 243] width 151 height 21
click at [563, 291] on button "Assign Workspace" at bounding box center [564, 284] width 86 height 21
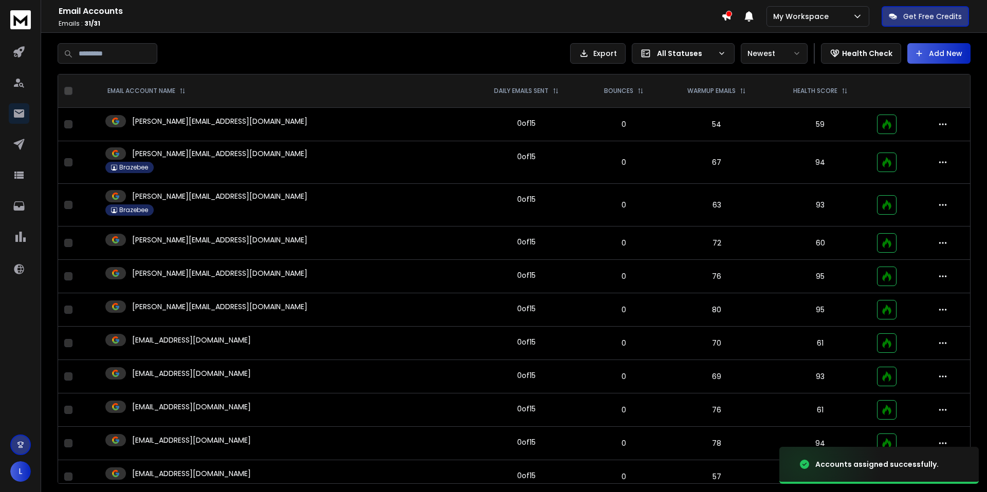
click at [69, 243] on button "button" at bounding box center [68, 243] width 8 height 8
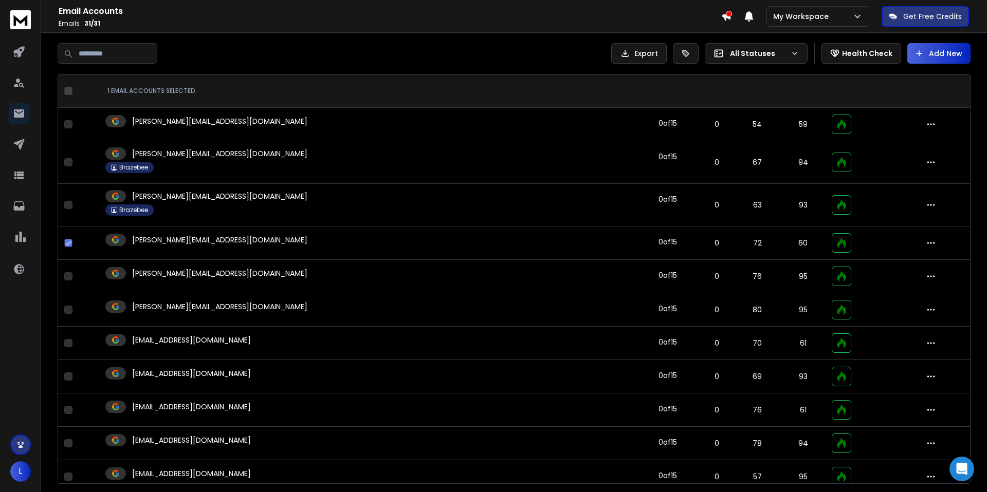
click at [926, 244] on icon at bounding box center [930, 242] width 9 height 9
click at [908, 296] on div "Assign to workspace" at bounding box center [919, 297] width 81 height 16
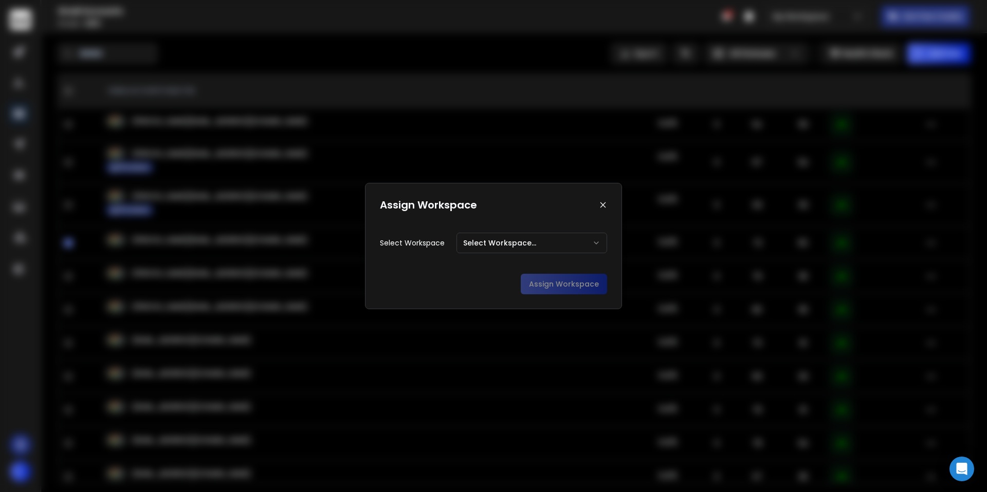
click at [581, 243] on button "Select Workspace..." at bounding box center [531, 243] width 151 height 21
click at [558, 285] on button "Assign Workspace" at bounding box center [564, 284] width 86 height 21
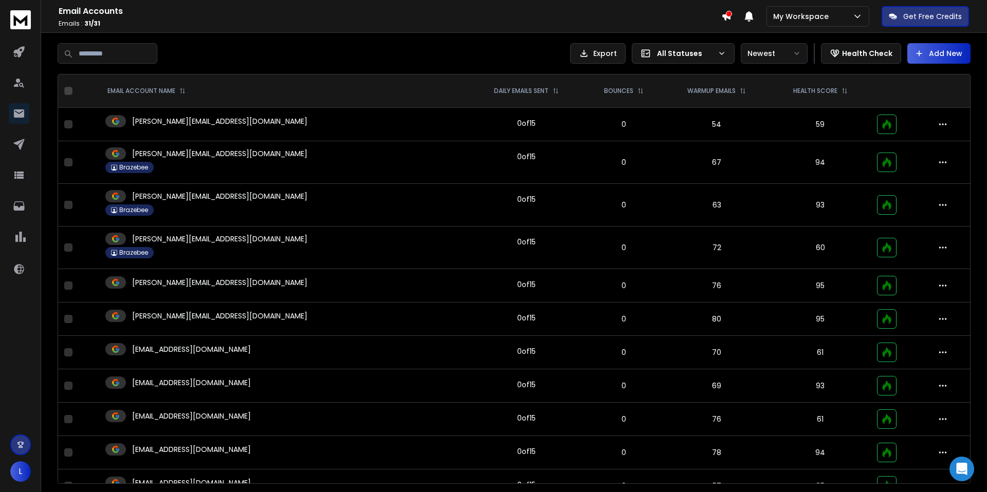
click at [69, 122] on button "button" at bounding box center [68, 124] width 8 height 8
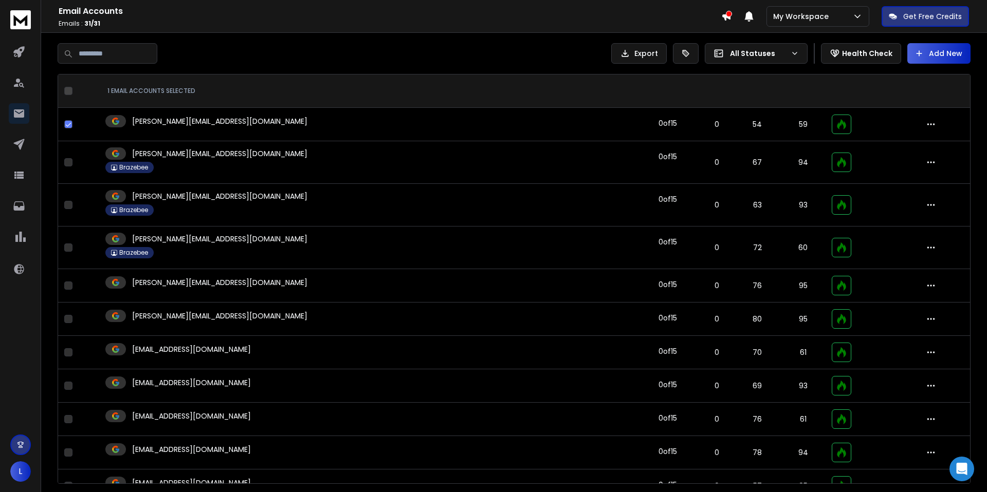
click at [926, 128] on icon at bounding box center [930, 124] width 9 height 9
click at [915, 177] on div "Assign to workspace" at bounding box center [919, 179] width 81 height 16
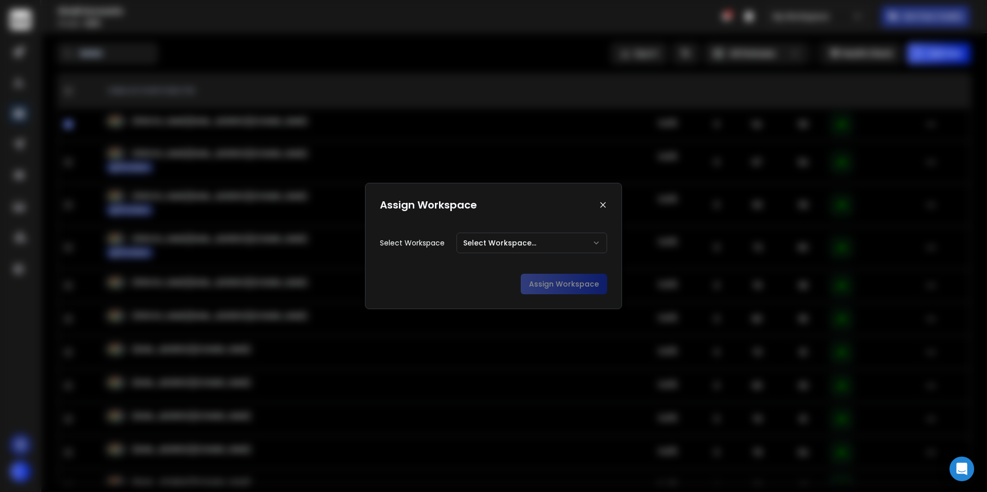
click at [551, 247] on button "Select Workspace..." at bounding box center [531, 243] width 151 height 21
click at [555, 288] on button "Assign Workspace" at bounding box center [564, 284] width 86 height 21
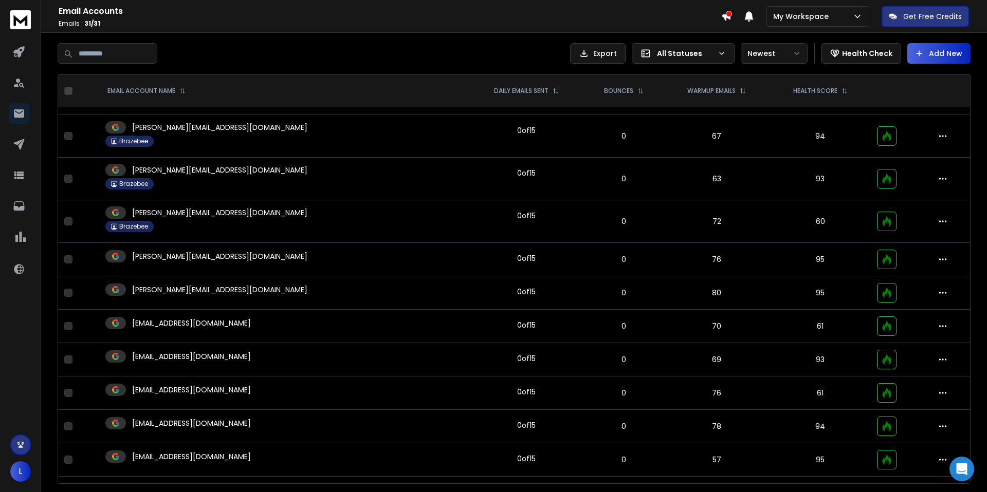
scroll to position [36, 0]
click at [192, 261] on div "lukash@trychurnbee.com" at bounding box center [206, 255] width 202 height 12
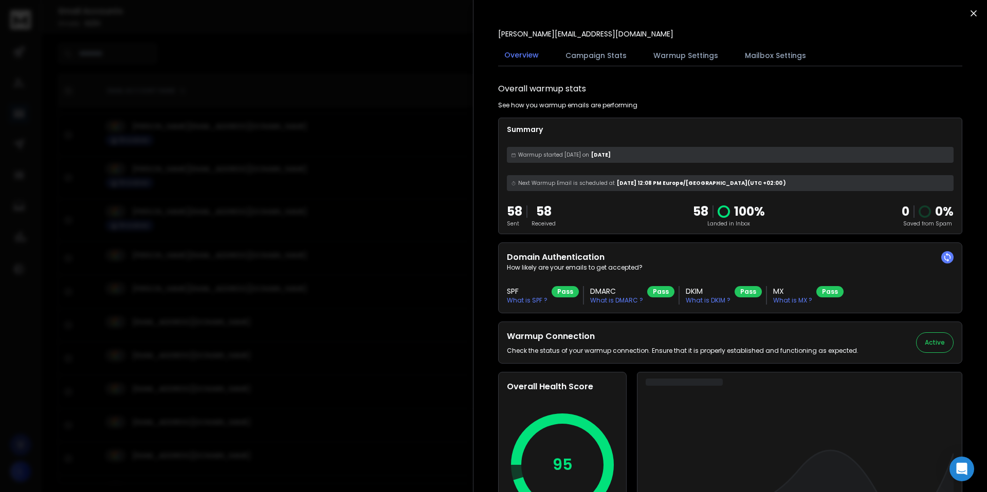
click at [971, 14] on icon "button" at bounding box center [973, 13] width 5 height 5
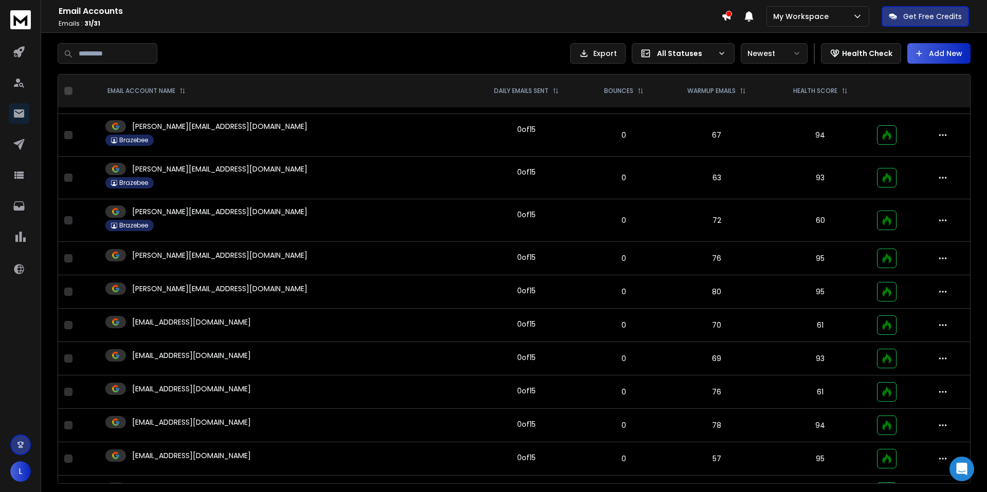
click at [943, 260] on icon at bounding box center [942, 258] width 9 height 9
click at [920, 312] on div "Assign to workspace" at bounding box center [919, 313] width 81 height 16
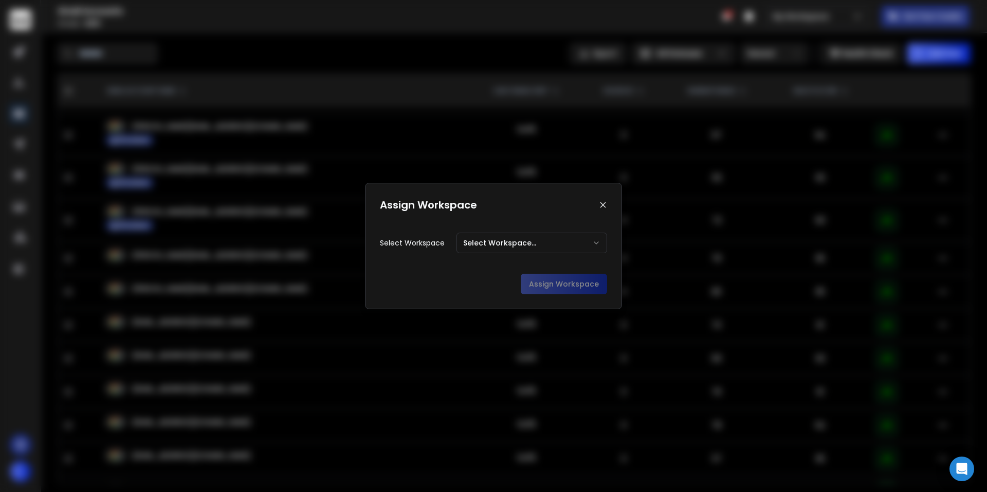
click at [546, 235] on button "Select Workspace..." at bounding box center [531, 243] width 151 height 21
click at [550, 284] on button "Assign Workspace" at bounding box center [564, 284] width 86 height 21
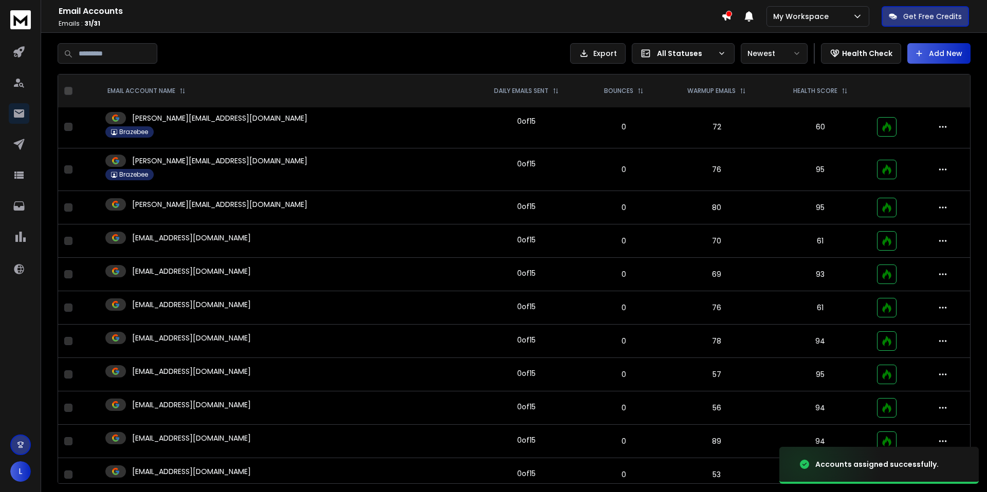
scroll to position [163, 0]
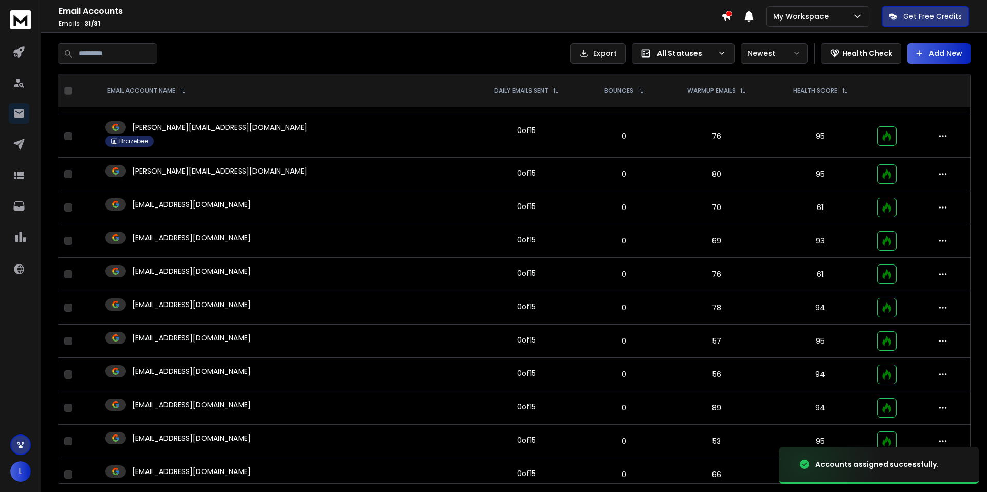
click at [943, 173] on icon at bounding box center [942, 174] width 9 height 9
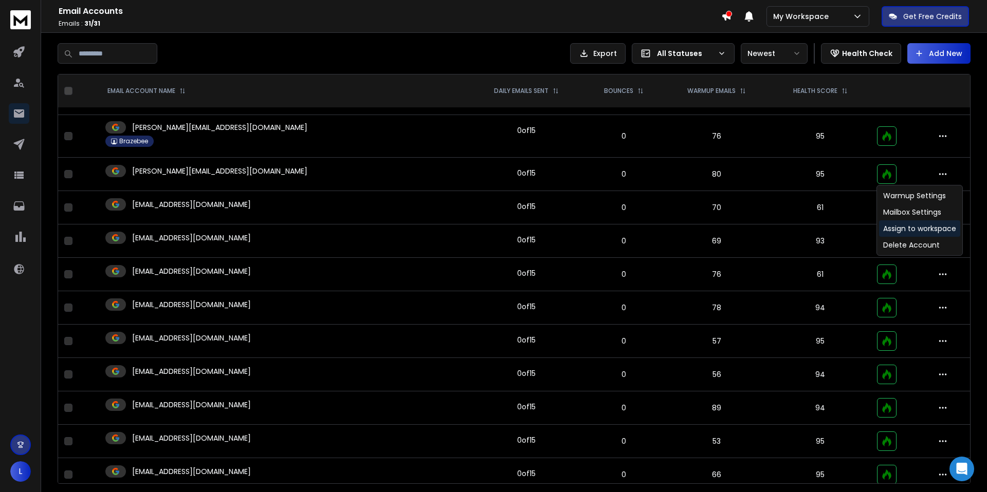
click at [918, 229] on div "Assign to workspace" at bounding box center [919, 228] width 81 height 16
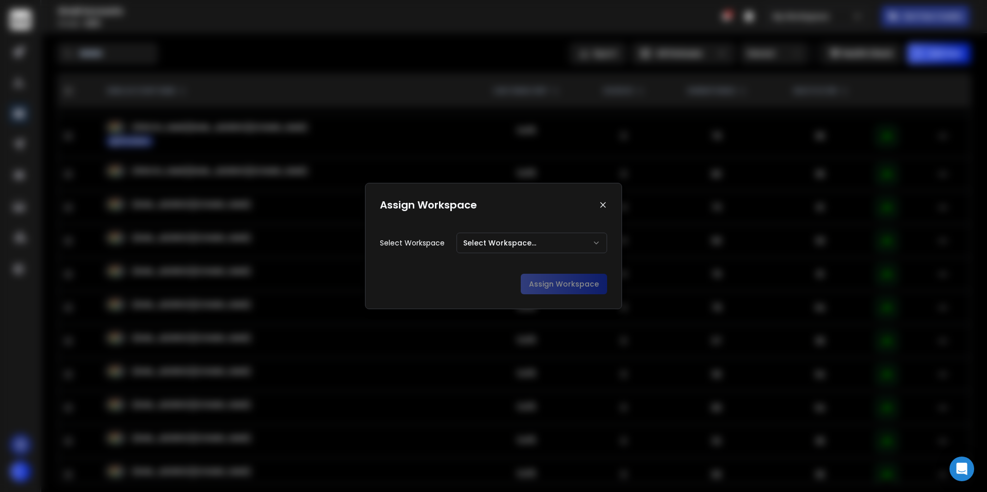
click at [559, 242] on button "Select Workspace..." at bounding box center [531, 243] width 151 height 21
click at [564, 287] on button "Assign Workspace" at bounding box center [564, 284] width 86 height 21
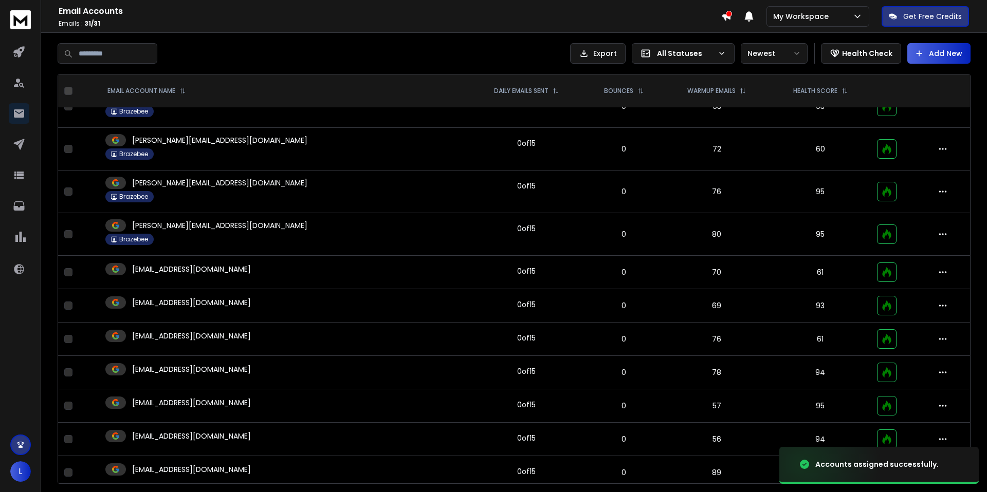
scroll to position [130, 0]
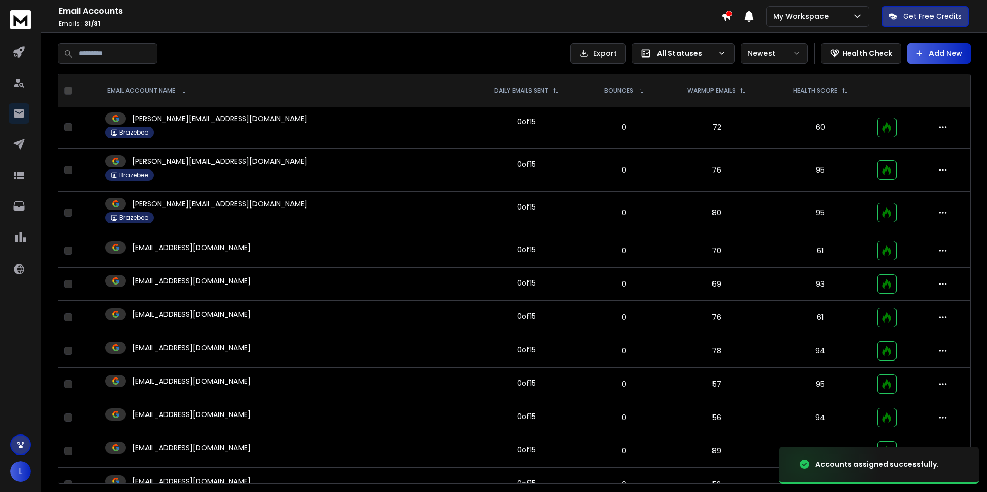
click at [939, 248] on icon at bounding box center [942, 250] width 9 height 9
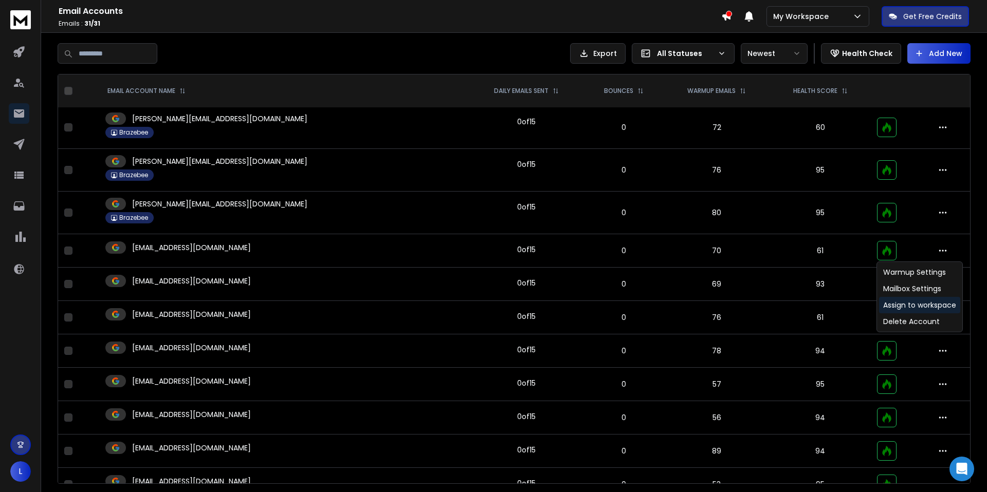
click at [915, 308] on div "Assign to workspace" at bounding box center [919, 305] width 81 height 16
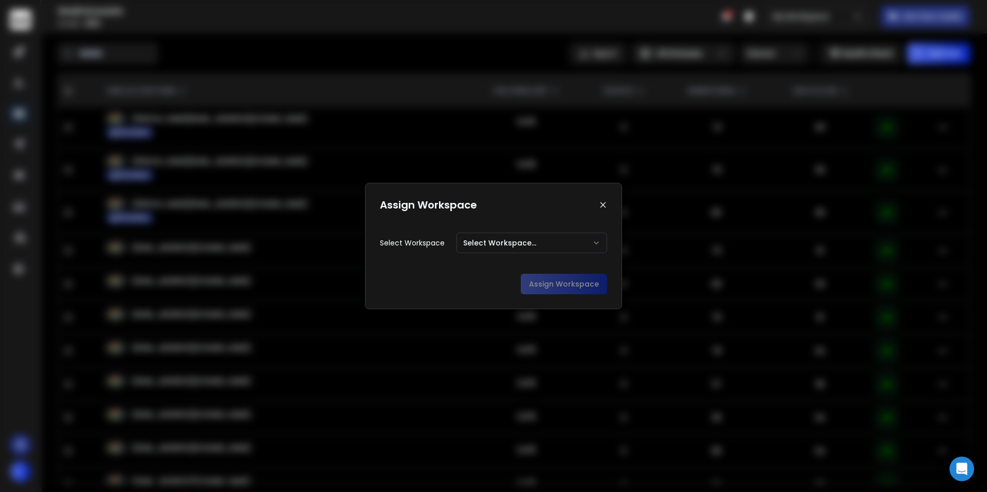
click at [555, 243] on button "Select Workspace..." at bounding box center [531, 243] width 151 height 21
click at [555, 286] on button "Assign Workspace" at bounding box center [564, 284] width 86 height 21
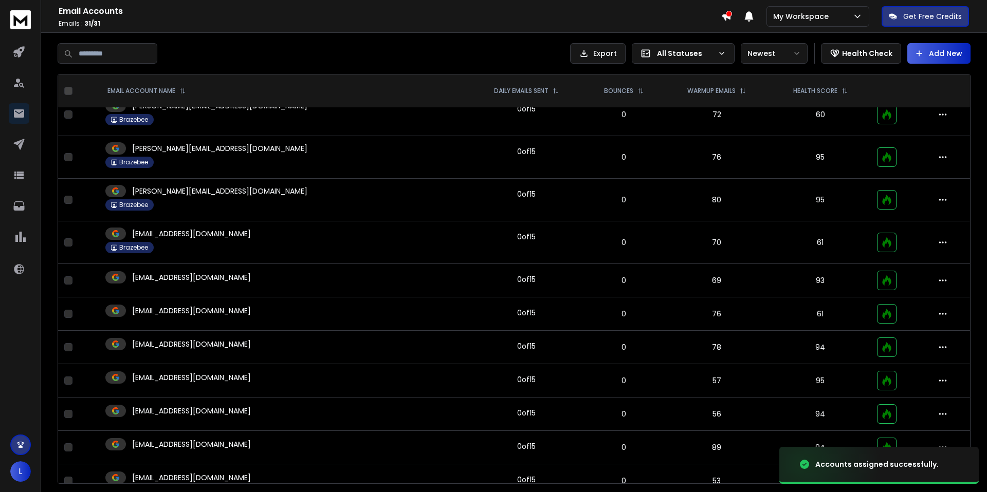
scroll to position [174, 0]
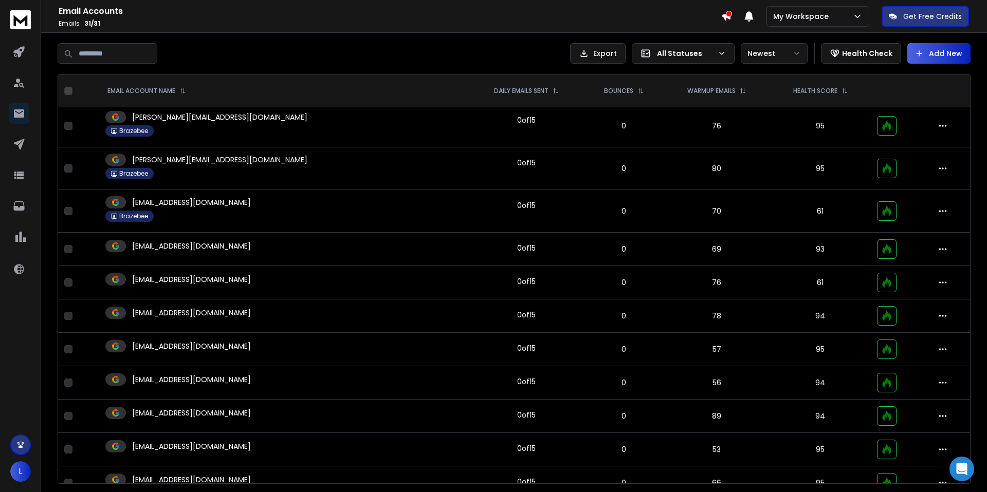
click at [941, 247] on icon at bounding box center [942, 249] width 9 height 9
click at [908, 303] on div "Assign to workspace" at bounding box center [919, 304] width 81 height 16
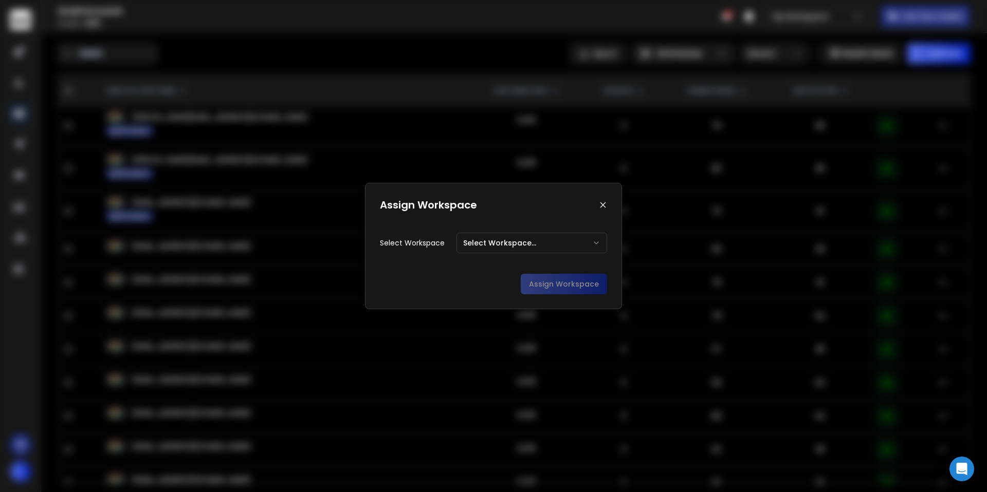
click at [557, 251] on body "Your warmest leads are on your site – Turn visits into conversations Reach Out …" at bounding box center [493, 246] width 987 height 492
click at [559, 288] on button "Assign Workspace" at bounding box center [564, 284] width 86 height 21
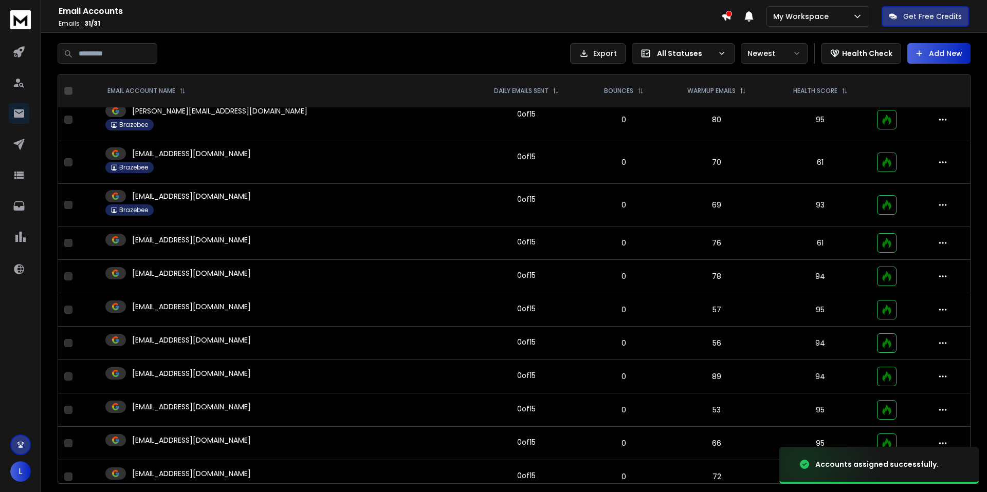
scroll to position [224, 0]
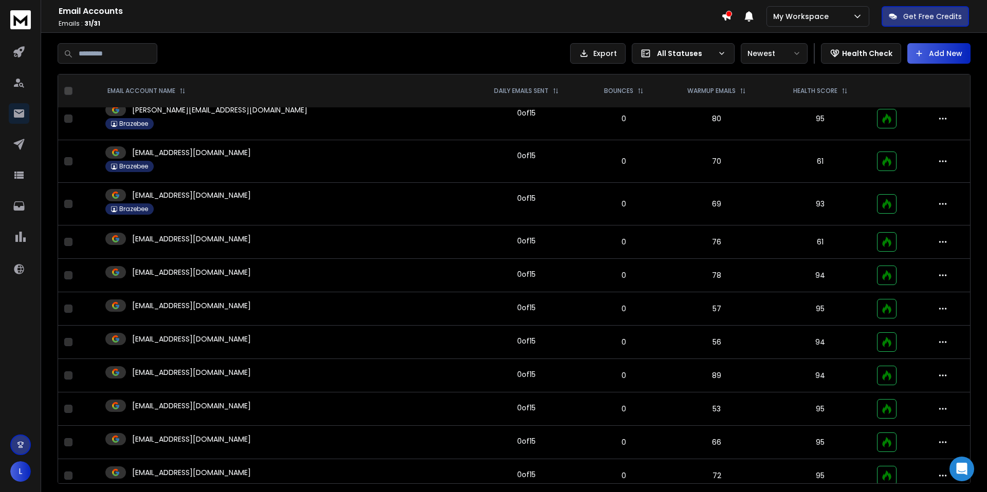
click at [947, 241] on button at bounding box center [943, 241] width 42 height 17
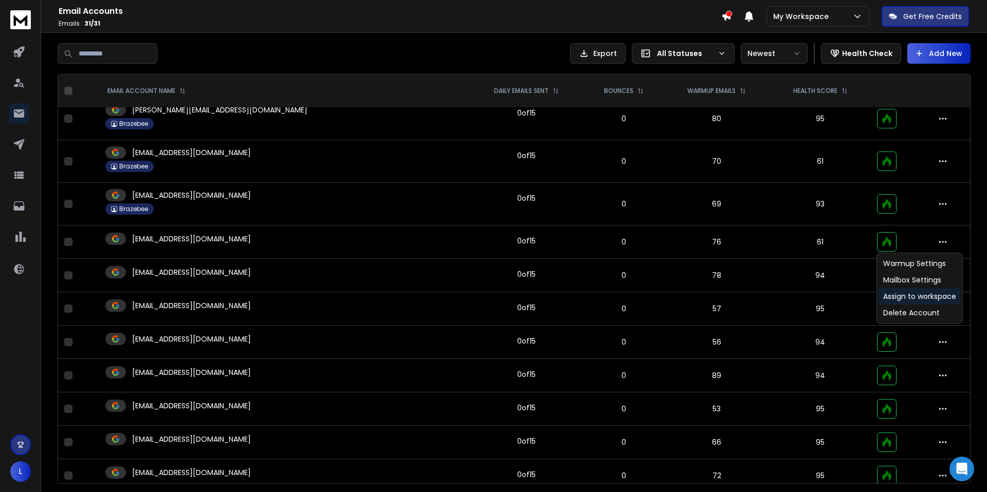
click at [908, 294] on div "Assign to workspace" at bounding box center [919, 296] width 81 height 16
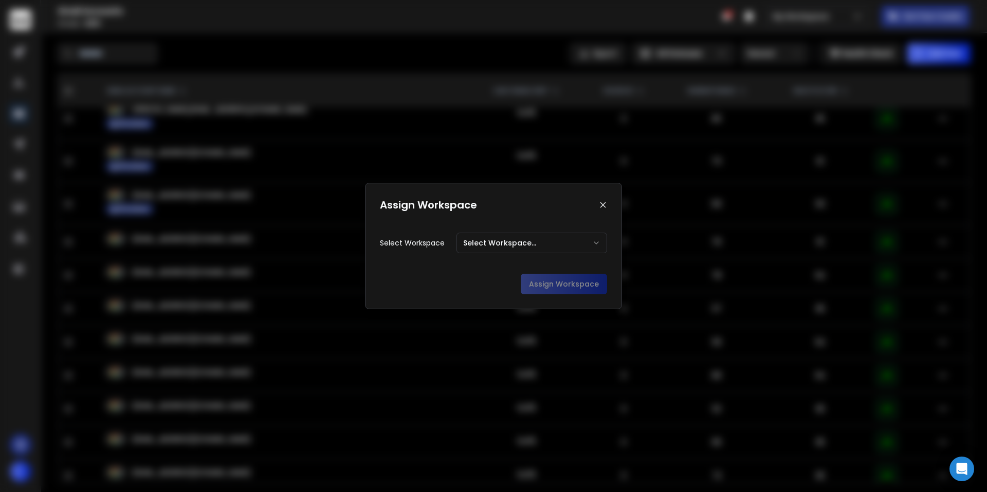
click at [495, 235] on button "Select Workspace..." at bounding box center [531, 243] width 151 height 21
click at [554, 284] on button "Assign Workspace" at bounding box center [564, 284] width 86 height 21
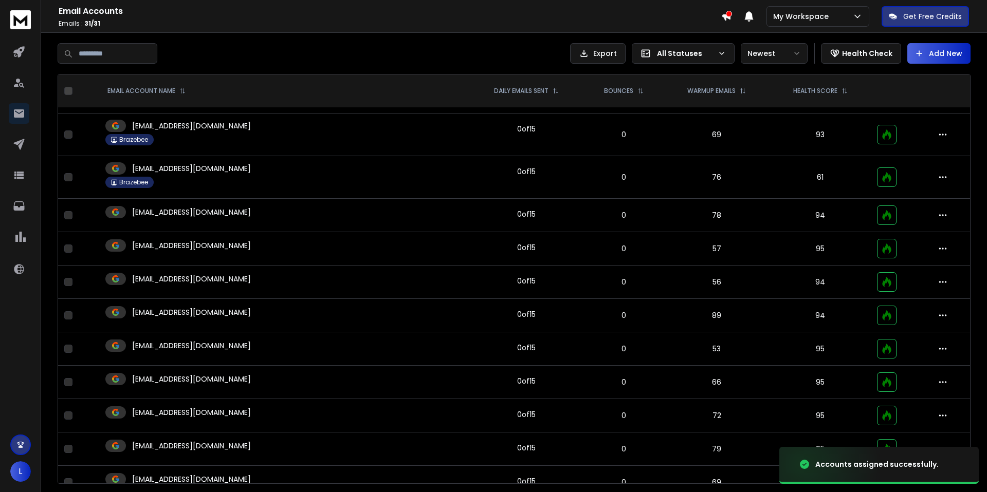
scroll to position [299, 0]
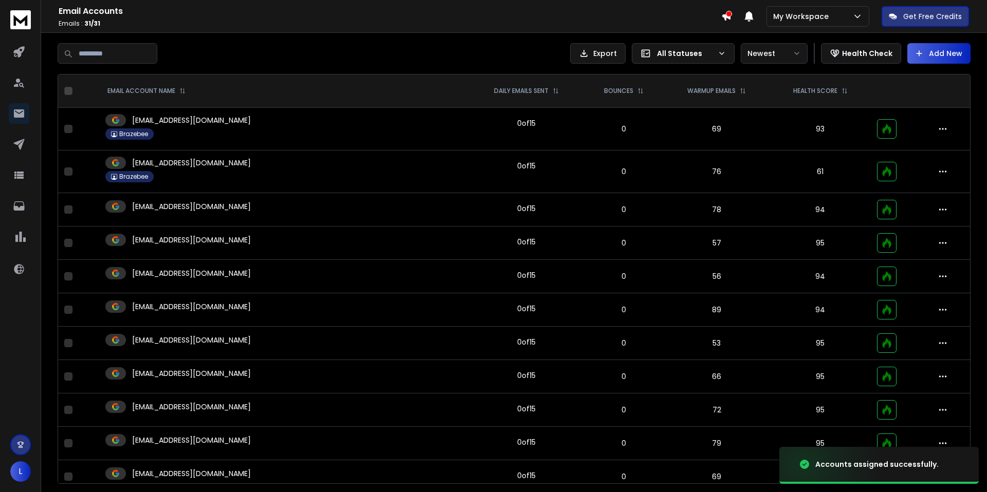
click at [941, 212] on icon at bounding box center [942, 209] width 9 height 9
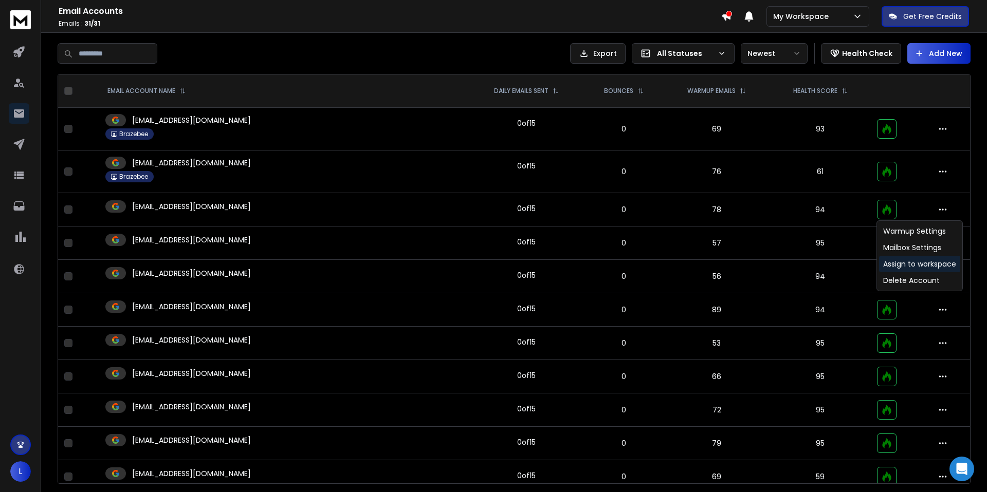
click at [912, 261] on div "Assign to workspace" at bounding box center [919, 264] width 81 height 16
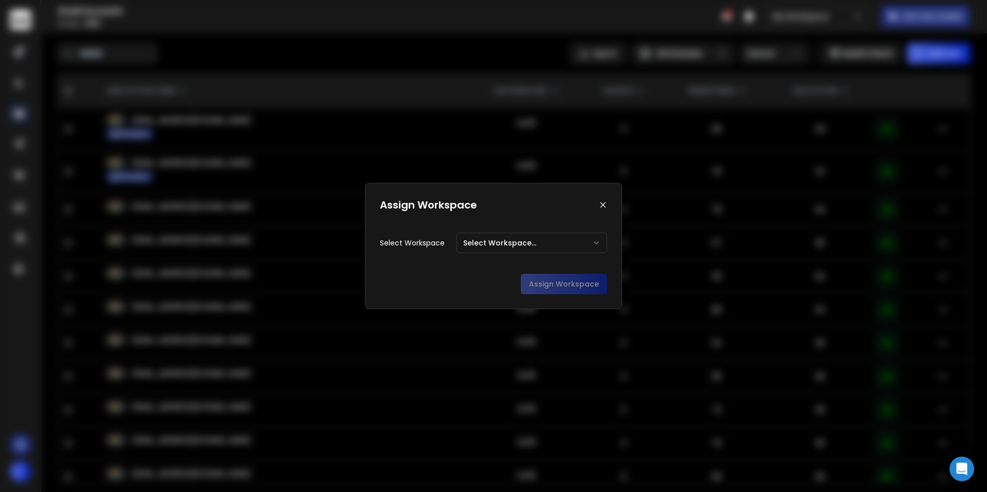
click at [535, 244] on button "Select Workspace..." at bounding box center [531, 243] width 151 height 21
click at [557, 290] on button "Assign Workspace" at bounding box center [564, 284] width 86 height 21
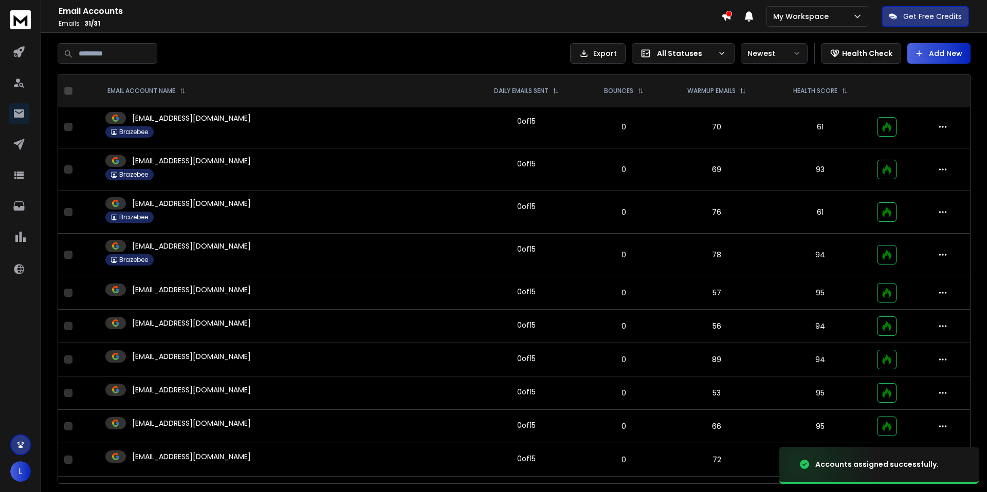
scroll to position [261, 0]
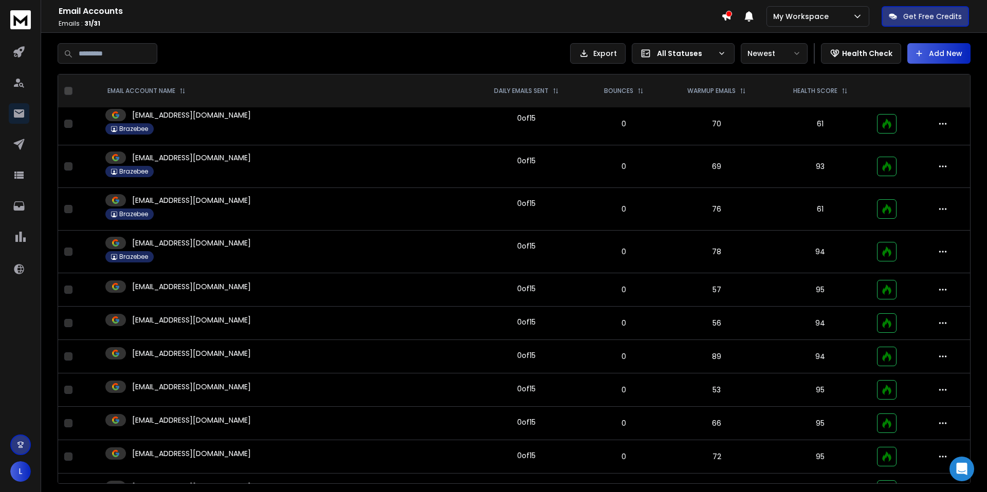
click at [939, 292] on icon at bounding box center [942, 289] width 9 height 9
click at [909, 346] on div "Assign to workspace" at bounding box center [919, 344] width 81 height 16
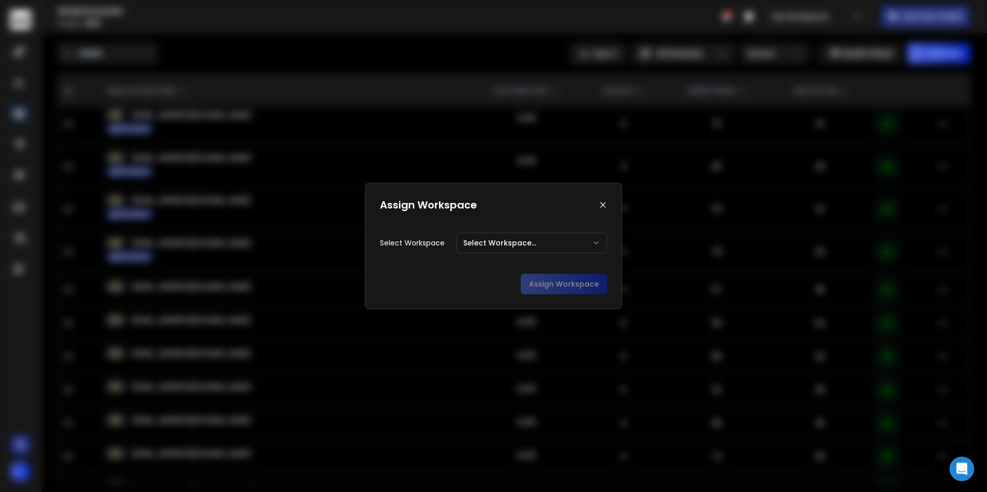
click at [499, 244] on button "Select Workspace..." at bounding box center [531, 243] width 151 height 21
click at [541, 282] on button "Assign Workspace" at bounding box center [564, 284] width 86 height 21
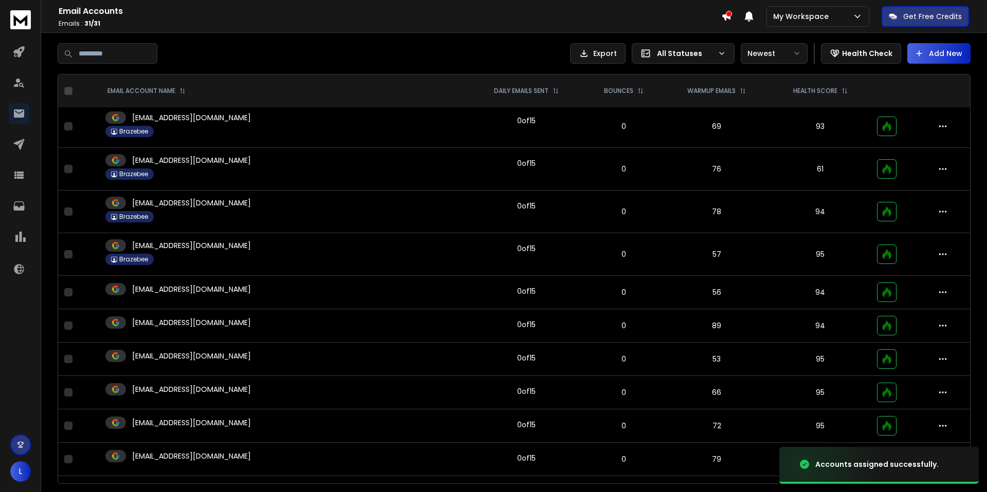
scroll to position [338, 0]
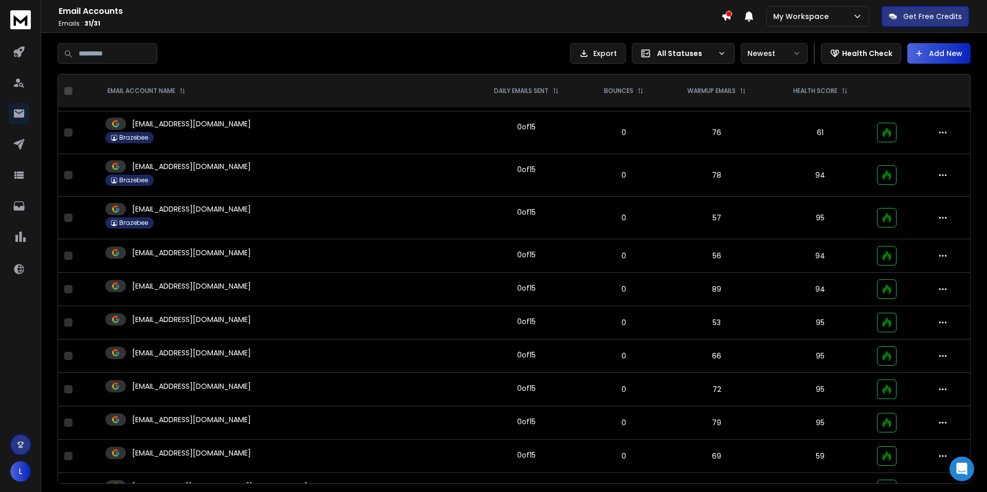
click at [938, 255] on icon at bounding box center [942, 255] width 9 height 9
click at [910, 317] on div "Assign to workspace" at bounding box center [919, 310] width 81 height 16
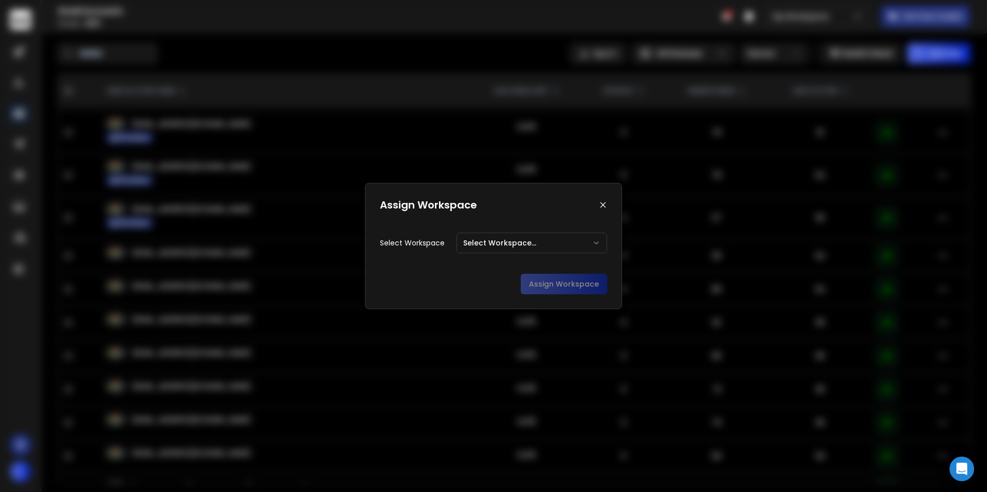
click at [507, 260] on div "Select Workspace Select Workspace... Assign Workspace" at bounding box center [493, 264] width 227 height 62
click at [499, 250] on body "Your warmest leads are on your site – Turn visits into conversations Reach Out …" at bounding box center [493, 246] width 987 height 492
click at [572, 297] on div "Assign Workspace Select Workspace Brazebee Assign Workspace" at bounding box center [493, 246] width 257 height 126
click at [574, 288] on button "Assign Workspace" at bounding box center [564, 284] width 86 height 21
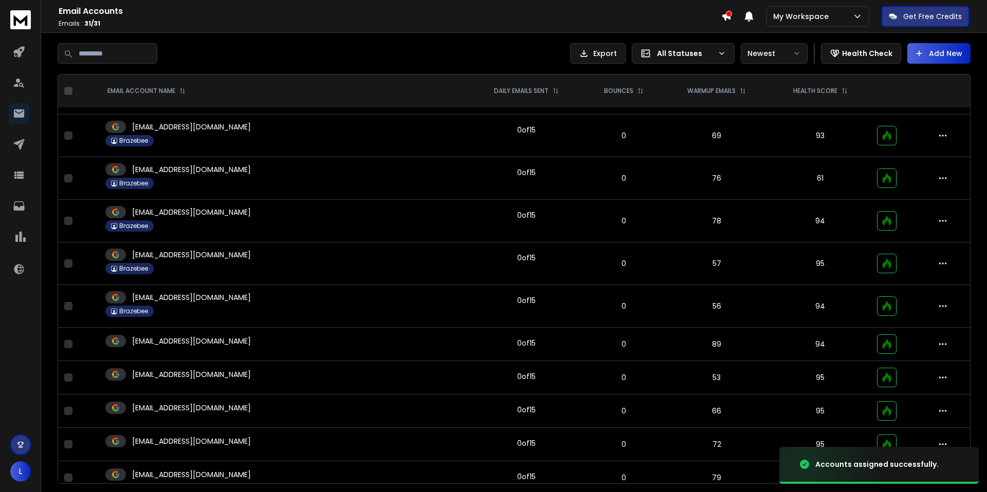
scroll to position [295, 0]
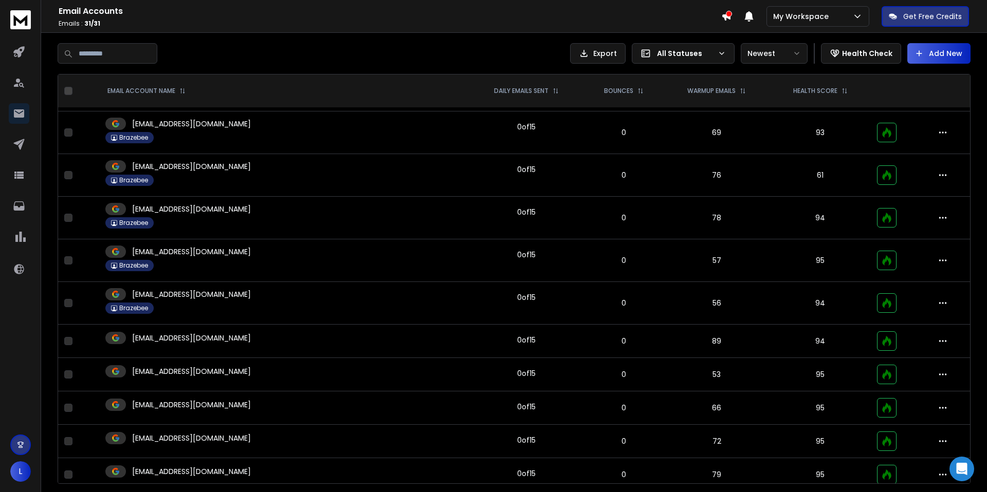
click at [946, 342] on button at bounding box center [943, 341] width 42 height 17
click at [903, 396] on div "Assign to workspace" at bounding box center [919, 396] width 81 height 16
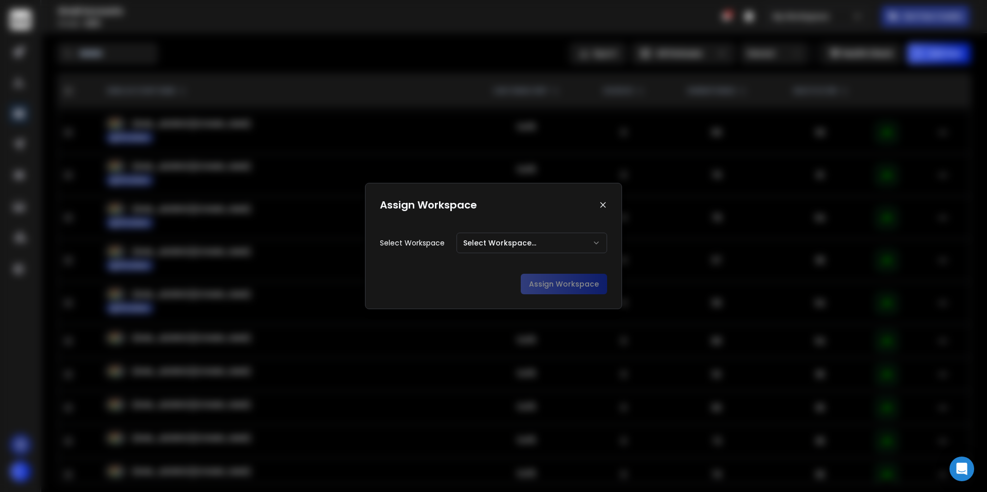
click at [494, 243] on button "Select Workspace..." at bounding box center [531, 243] width 151 height 21
click at [560, 295] on div "Assign Workspace Select Workspace Brazebee Assign Workspace" at bounding box center [493, 246] width 257 height 126
click at [569, 287] on button "Assign Workspace" at bounding box center [564, 284] width 86 height 21
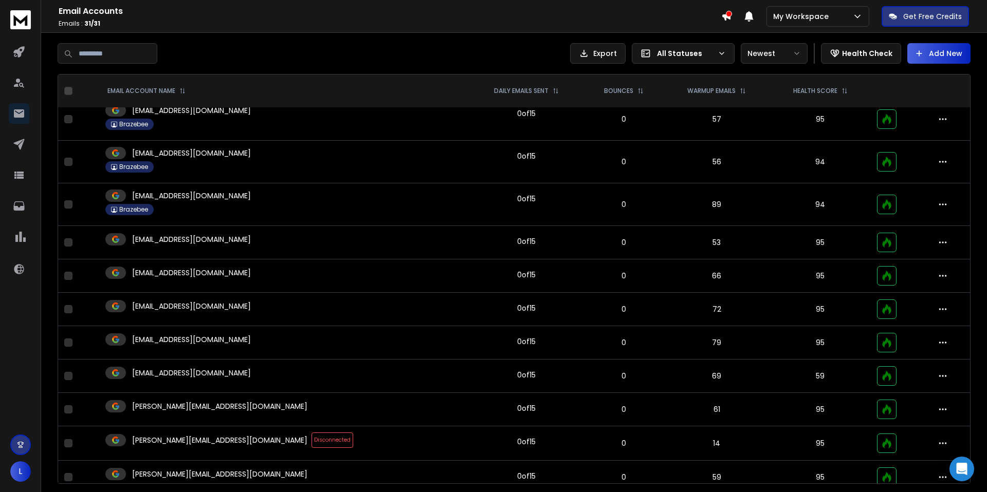
scroll to position [437, 0]
click at [941, 371] on icon at bounding box center [942, 375] width 9 height 9
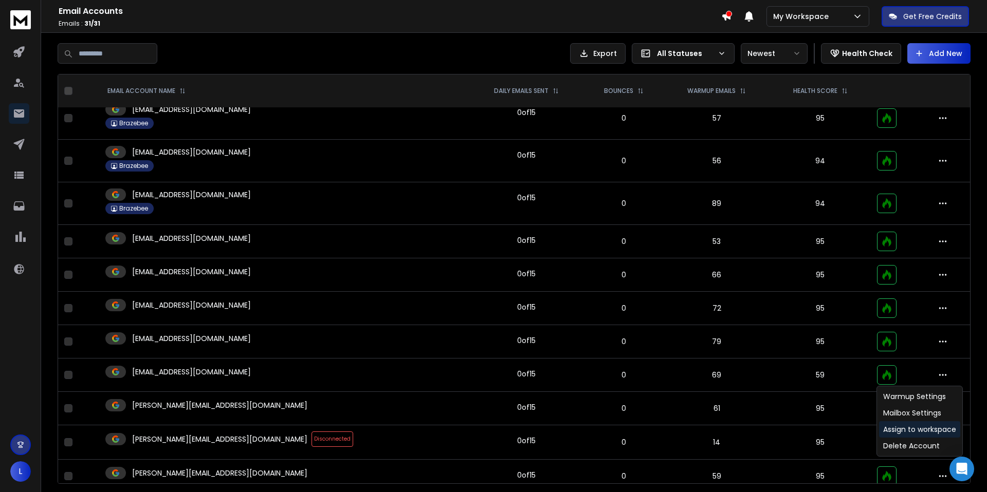
click at [901, 431] on div "Assign to workspace" at bounding box center [919, 429] width 81 height 16
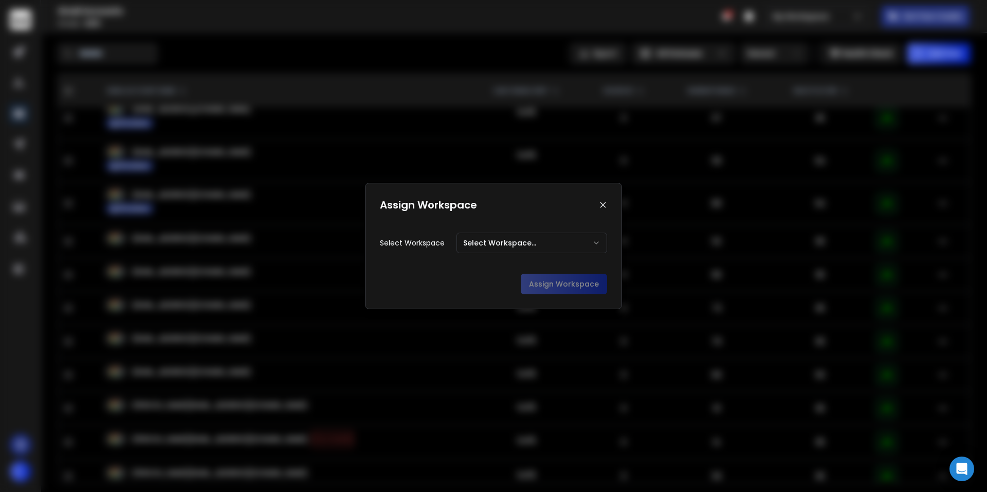
click at [546, 242] on button "Select Workspace..." at bounding box center [531, 243] width 151 height 21
click at [553, 284] on button "Assign Workspace" at bounding box center [564, 284] width 86 height 21
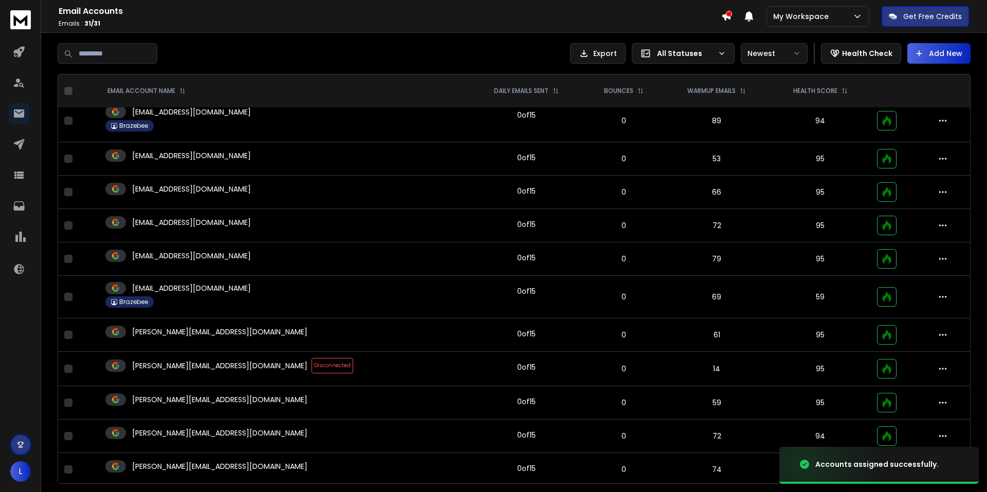
scroll to position [523, 0]
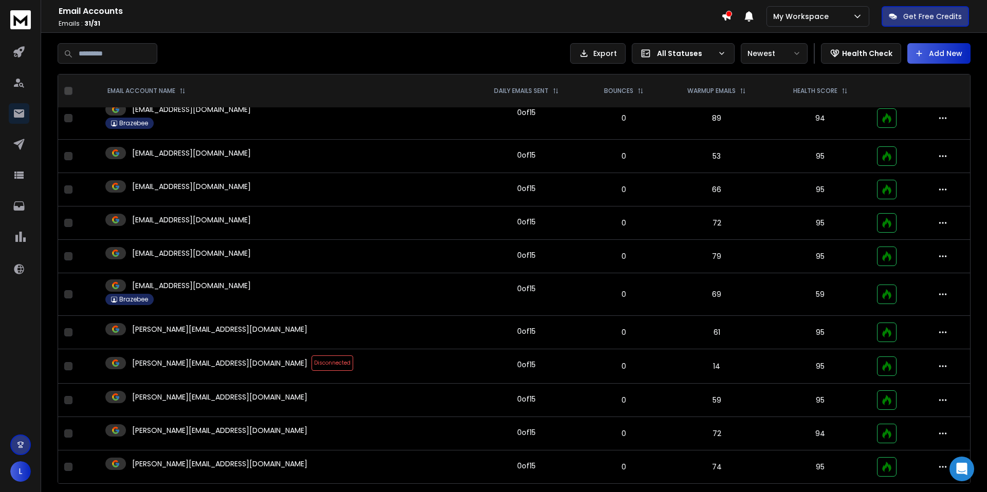
click at [938, 335] on icon at bounding box center [942, 332] width 9 height 9
click at [903, 387] on div "Assign to workspace" at bounding box center [919, 387] width 81 height 16
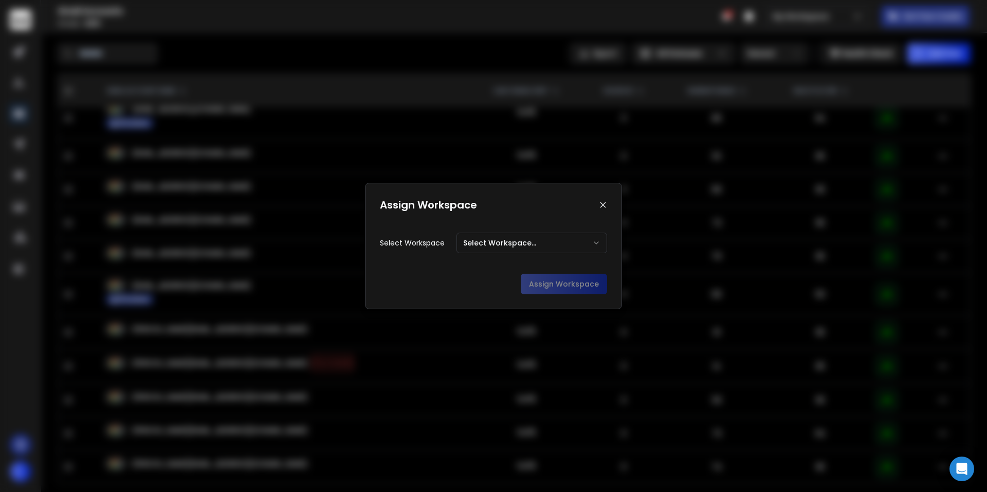
click at [540, 243] on button "Select Workspace..." at bounding box center [531, 243] width 151 height 21
click at [545, 281] on button "Assign Workspace" at bounding box center [564, 284] width 86 height 21
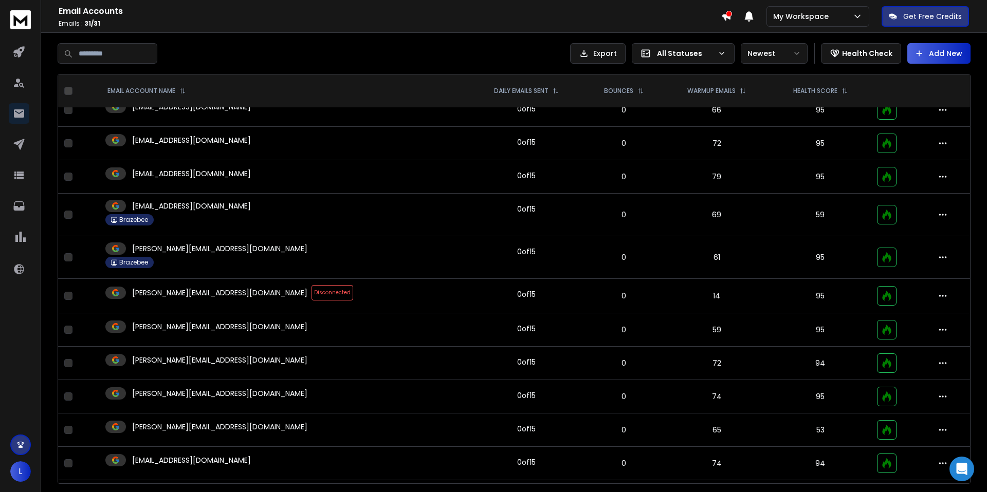
scroll to position [603, 0]
click at [945, 299] on button at bounding box center [943, 295] width 42 height 17
click at [900, 348] on div "Assign to workspace" at bounding box center [919, 350] width 81 height 16
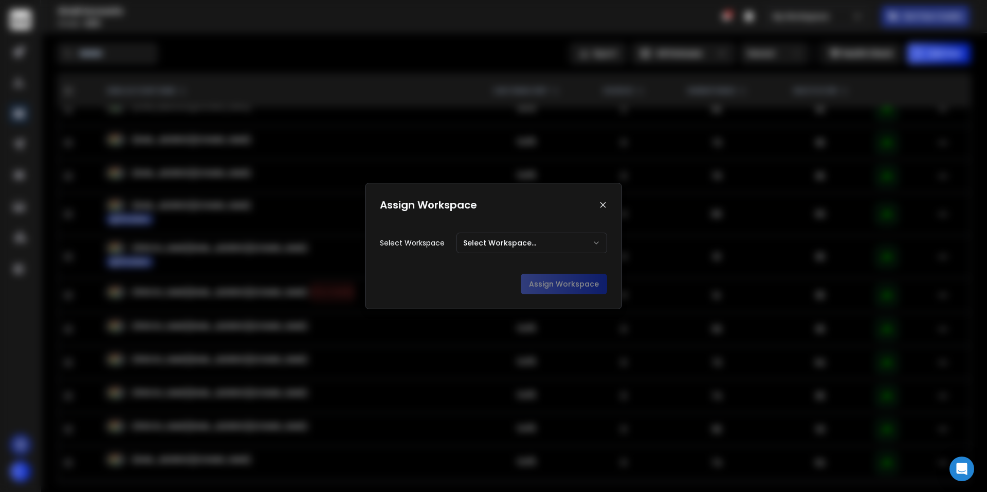
click at [509, 243] on button "Select Workspace..." at bounding box center [531, 243] width 151 height 21
click at [553, 290] on button "Assign Workspace" at bounding box center [564, 284] width 86 height 21
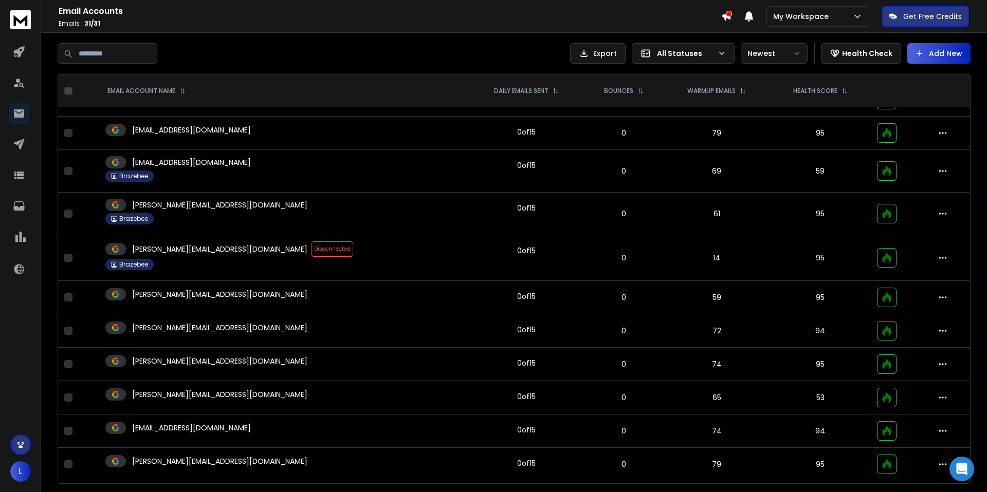
scroll to position [671, 0]
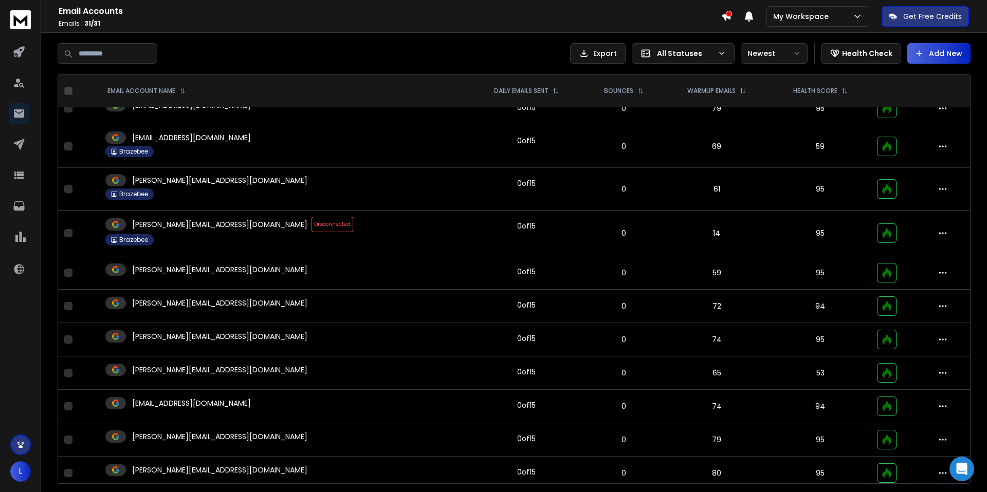
click at [938, 268] on icon at bounding box center [942, 272] width 9 height 9
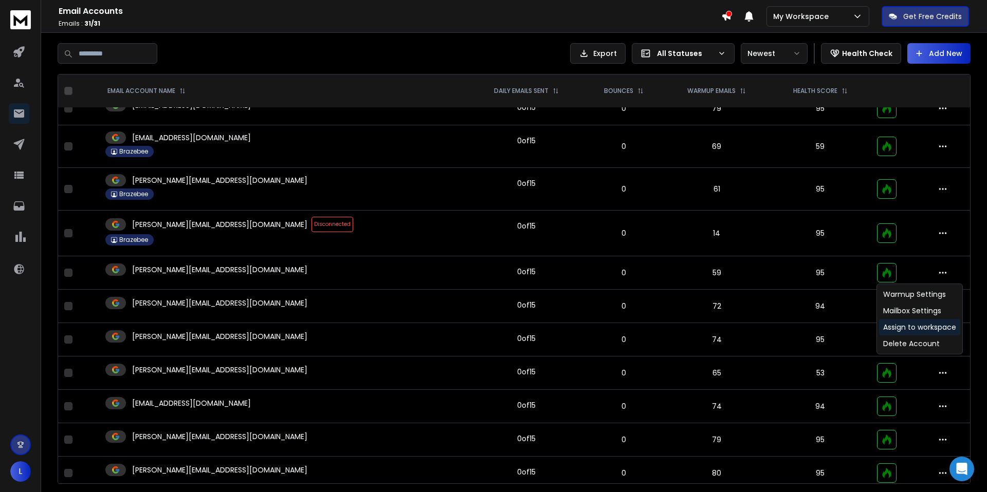
click at [896, 325] on div "Assign to workspace" at bounding box center [919, 327] width 81 height 16
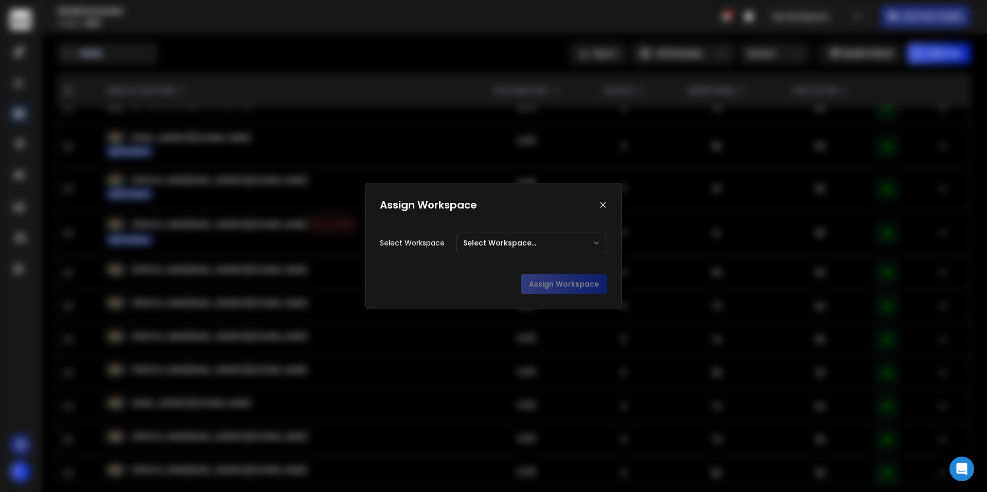
click at [508, 252] on body "Your warmest leads are on your site – Turn visits into conversations Reach Out …" at bounding box center [493, 246] width 987 height 492
click at [544, 282] on button "Assign Workspace" at bounding box center [564, 284] width 86 height 21
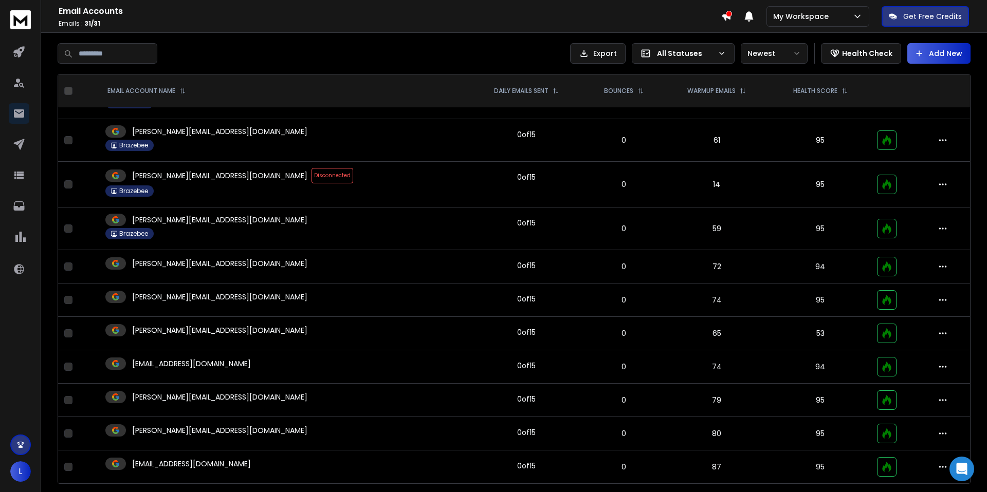
scroll to position [723, 0]
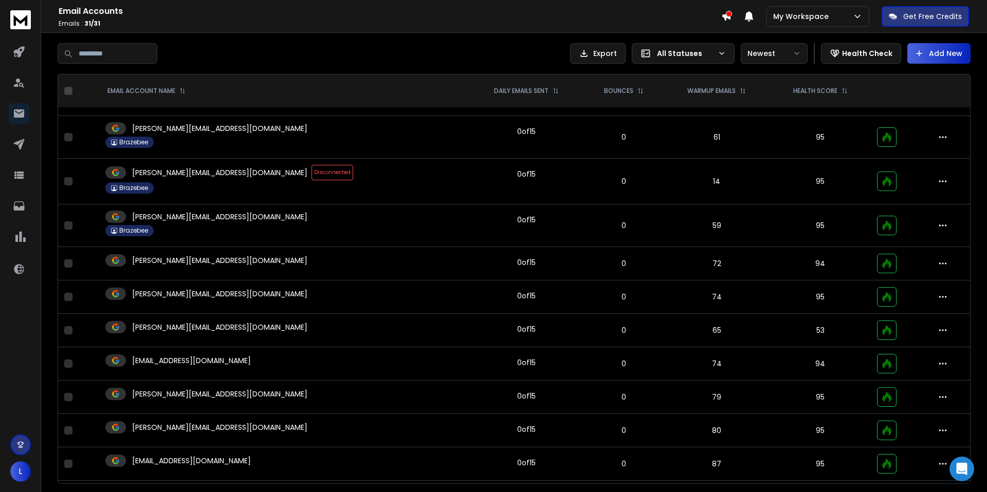
click at [932, 265] on button at bounding box center [943, 263] width 42 height 17
click at [907, 320] on div "Assign to workspace" at bounding box center [919, 318] width 81 height 16
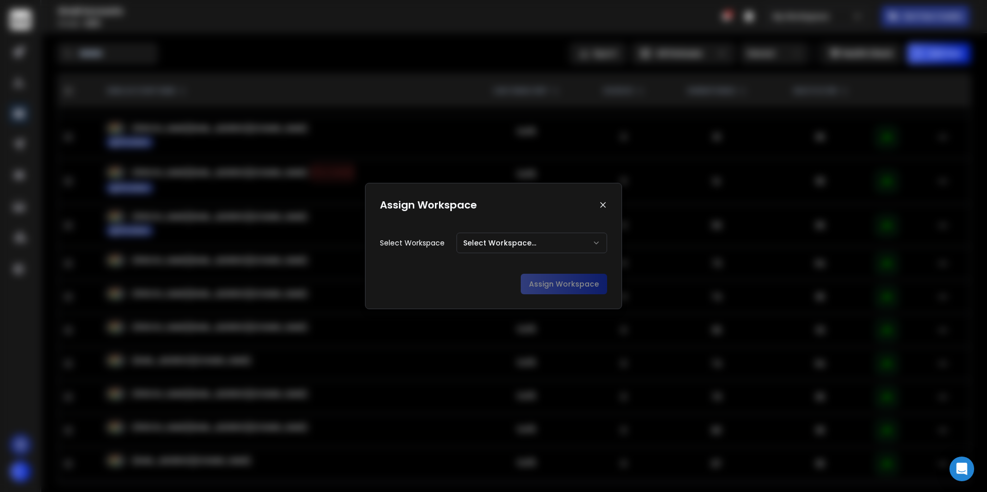
click at [519, 252] on body "Your warmest leads are on your site – Turn visits into conversations Reach Out …" at bounding box center [493, 246] width 987 height 492
click at [557, 286] on button "Assign Workspace" at bounding box center [564, 284] width 86 height 21
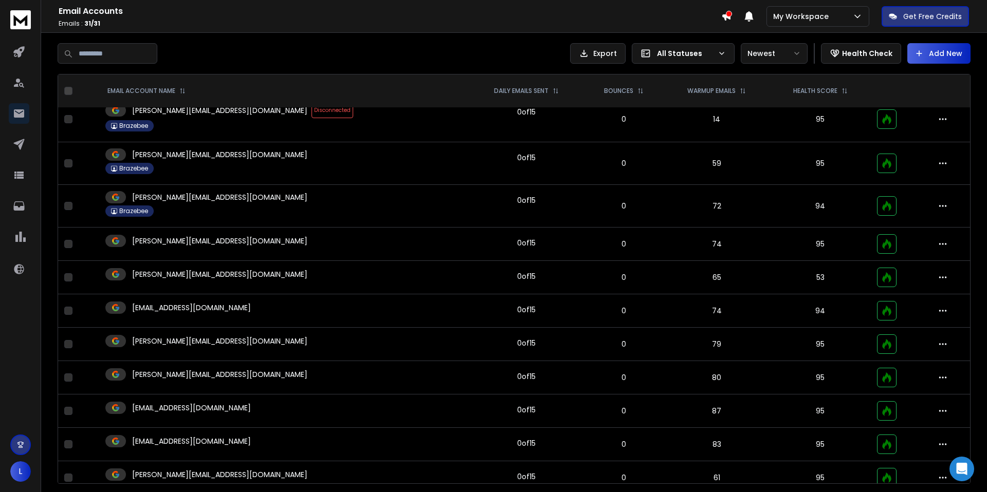
scroll to position [789, 0]
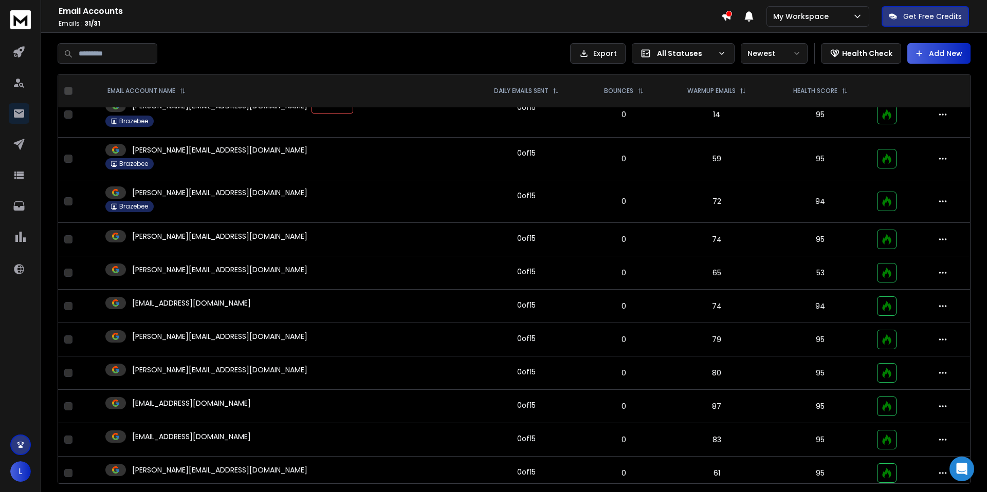
click at [939, 275] on icon at bounding box center [942, 272] width 9 height 9
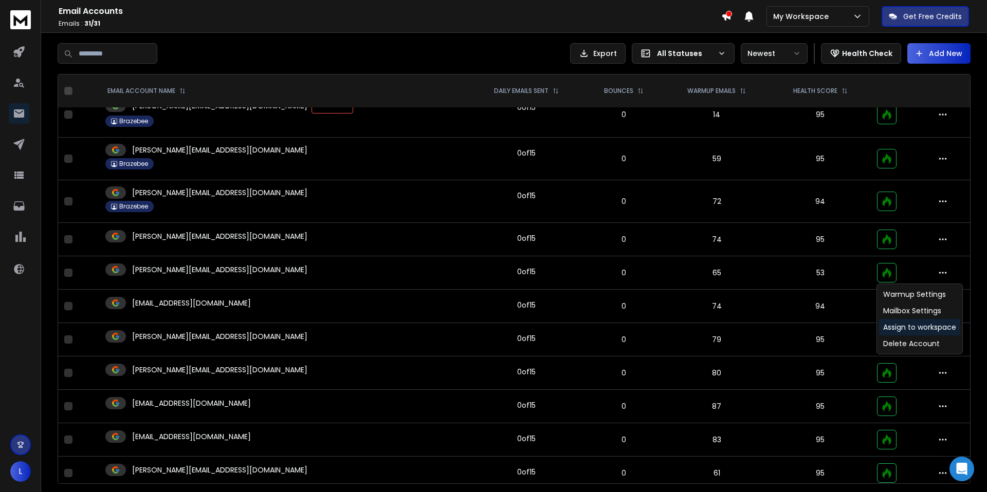
click at [908, 332] on div "Assign to workspace" at bounding box center [919, 327] width 81 height 16
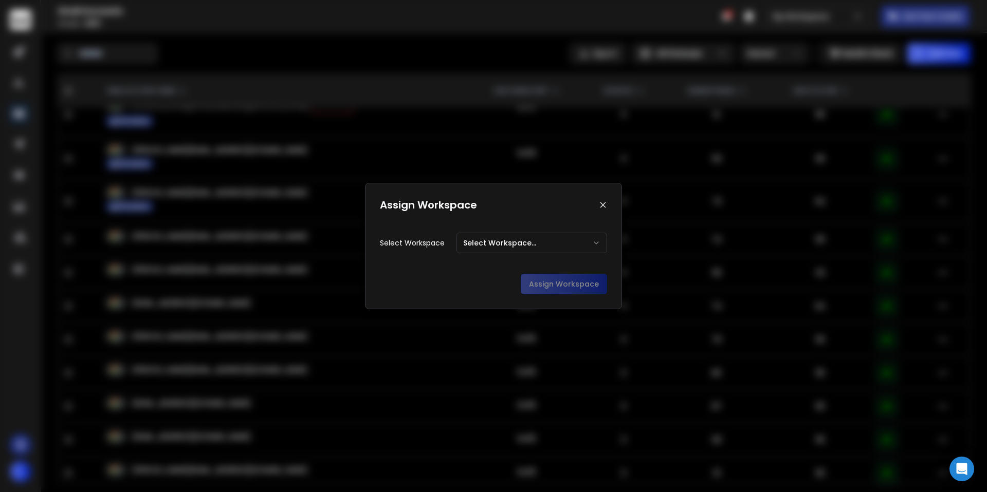
click at [525, 245] on button "Select Workspace..." at bounding box center [531, 243] width 151 height 21
click at [555, 286] on button "Assign Workspace" at bounding box center [564, 284] width 86 height 21
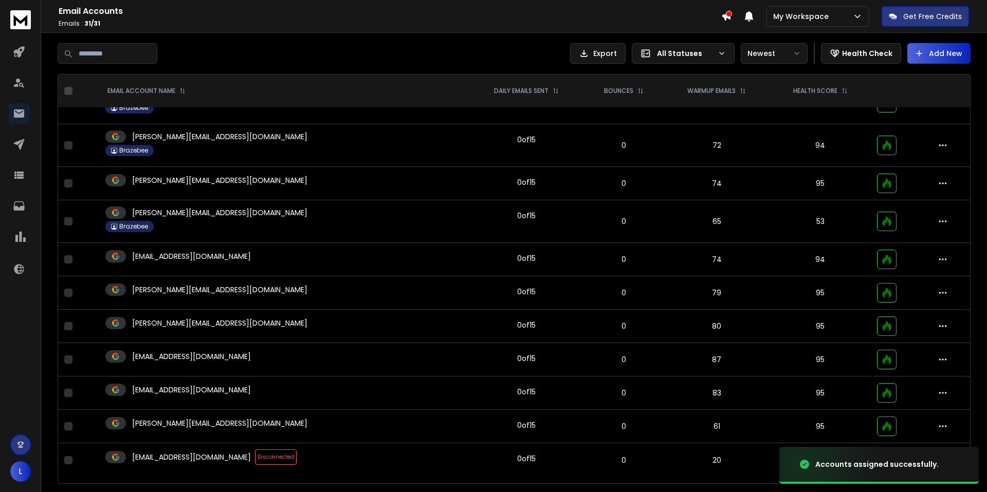
scroll to position [848, 0]
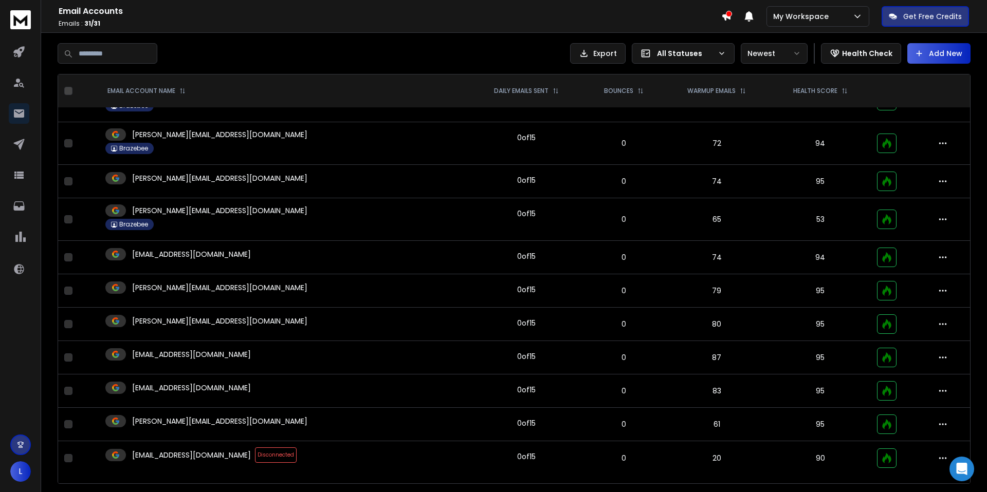
click at [939, 289] on icon at bounding box center [942, 290] width 9 height 9
click at [916, 344] on div "Assign to workspace" at bounding box center [919, 345] width 81 height 16
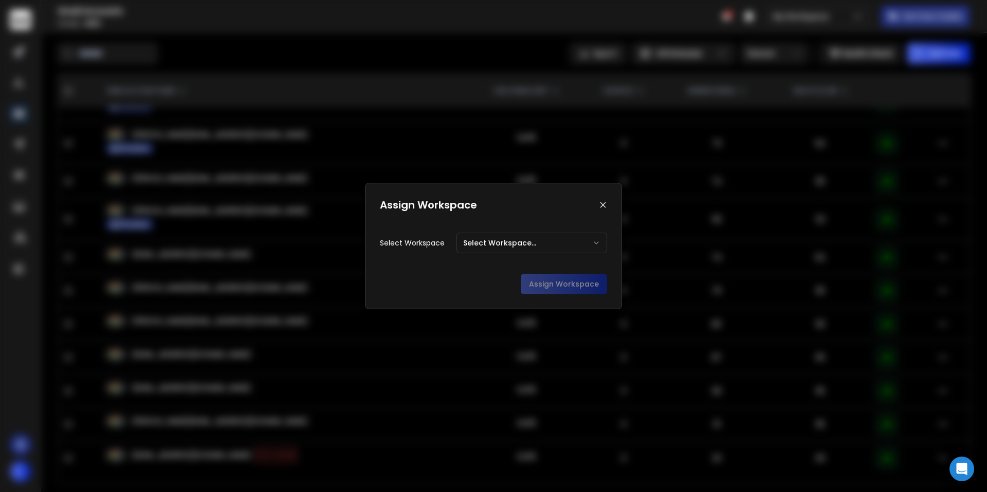
click at [493, 246] on button "Select Workspace..." at bounding box center [531, 243] width 151 height 21
click at [549, 282] on button "Assign Workspace" at bounding box center [564, 284] width 86 height 21
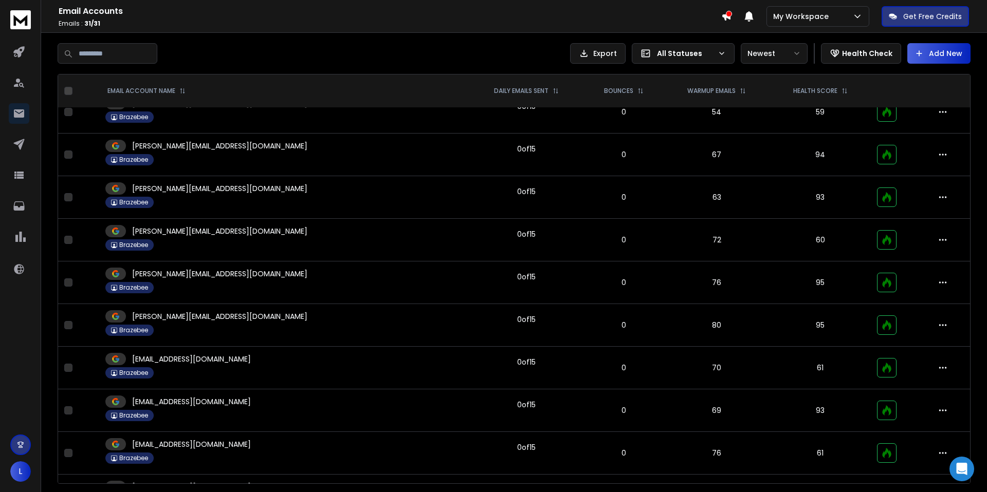
scroll to position [0, 0]
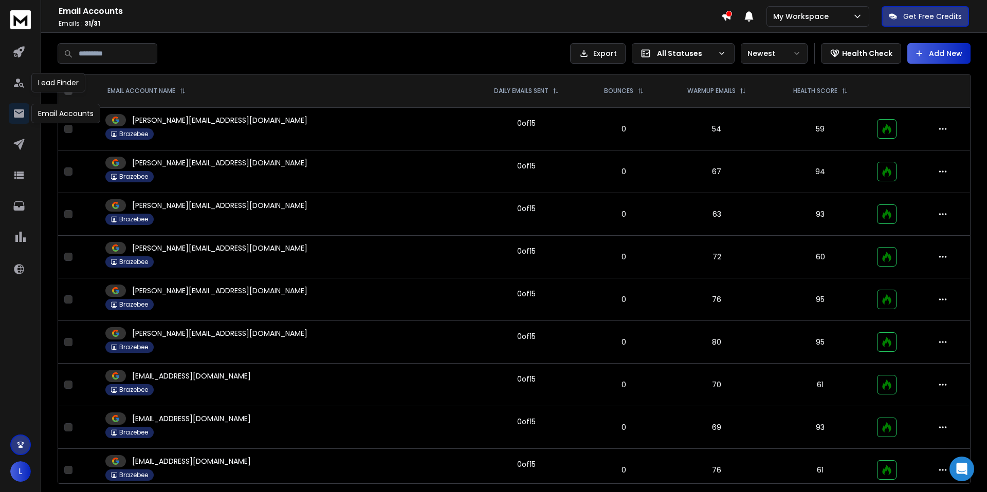
click at [17, 111] on icon at bounding box center [19, 113] width 10 height 8
click at [941, 52] on button "Add New" at bounding box center [938, 53] width 63 height 21
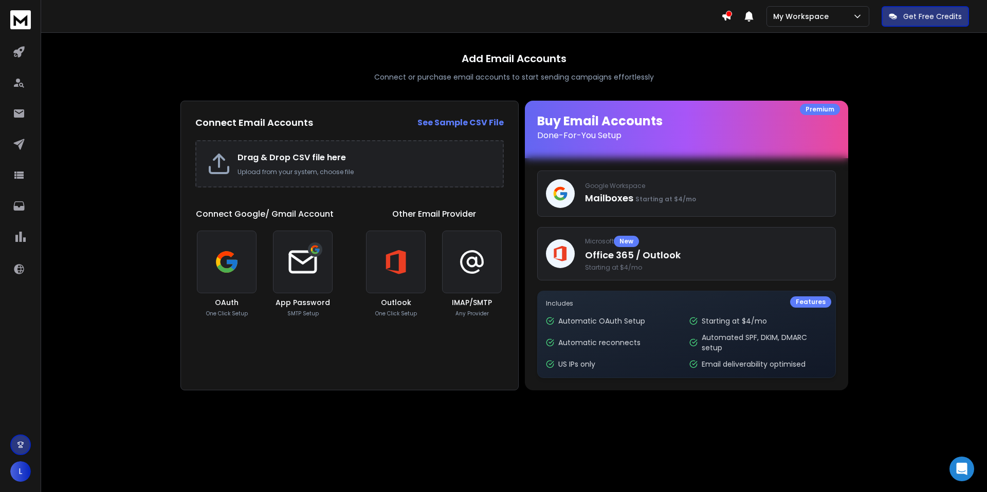
click at [776, 66] on div "Add Email Accounts Connect or purchase email accounts to start sending campaign…" at bounding box center [514, 66] width 946 height 31
click at [477, 69] on div "Add Email Accounts Connect or purchase email accounts to start sending campaign…" at bounding box center [514, 66] width 946 height 31
click at [836, 20] on div "My Workspace" at bounding box center [817, 16] width 89 height 10
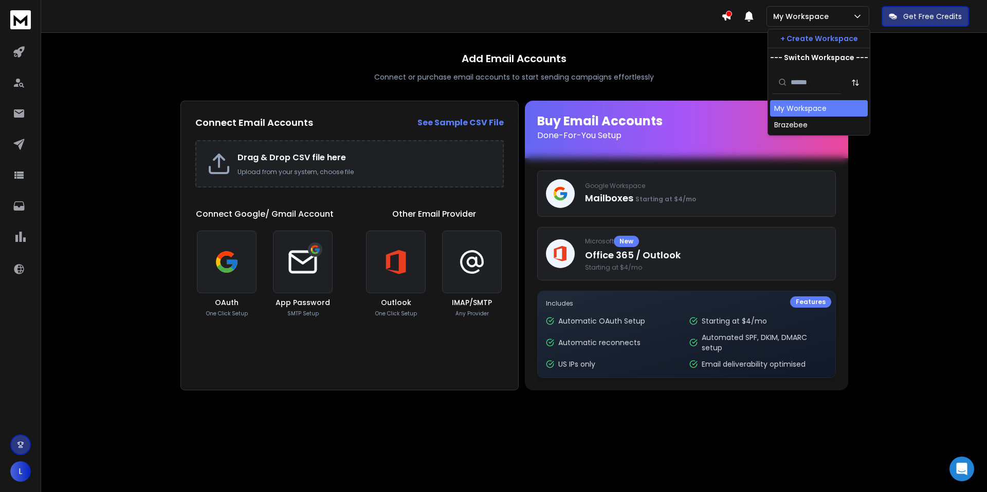
click at [825, 40] on p "+ Create Workspace" at bounding box center [819, 38] width 78 height 10
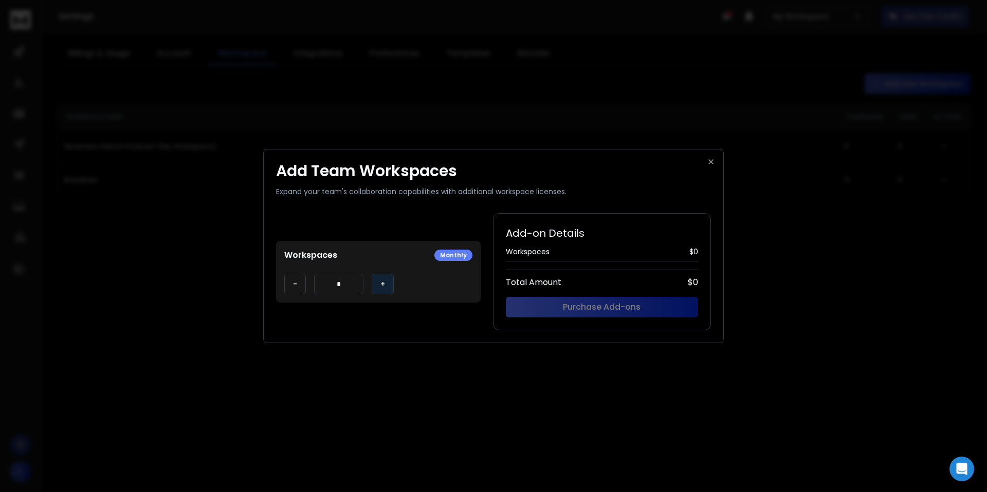
click at [382, 286] on button "+" at bounding box center [383, 284] width 22 height 21
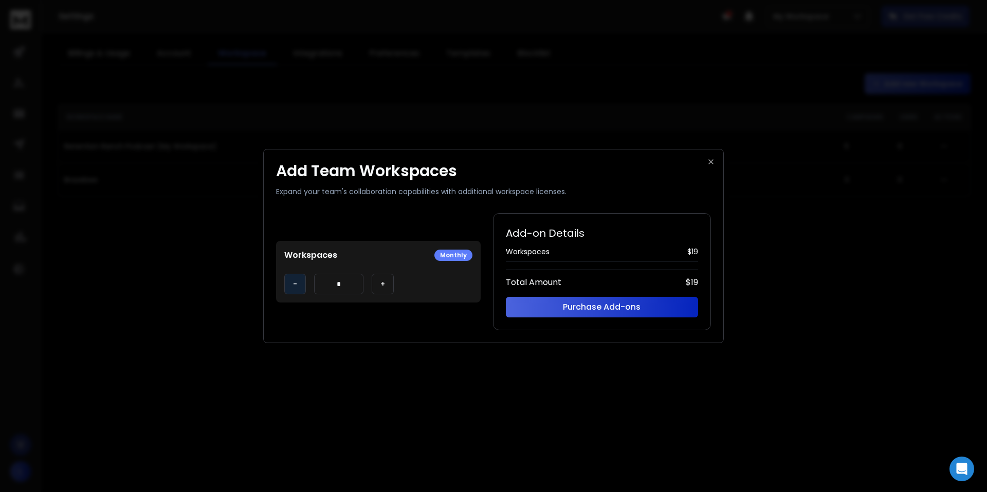
click at [289, 285] on button "-" at bounding box center [295, 284] width 22 height 21
type input "*"
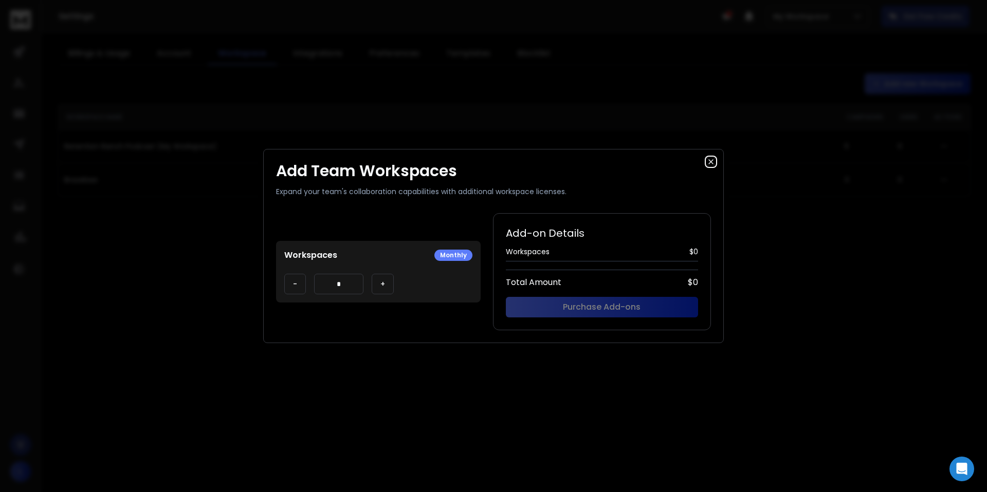
click at [713, 161] on icon "button" at bounding box center [711, 162] width 8 height 8
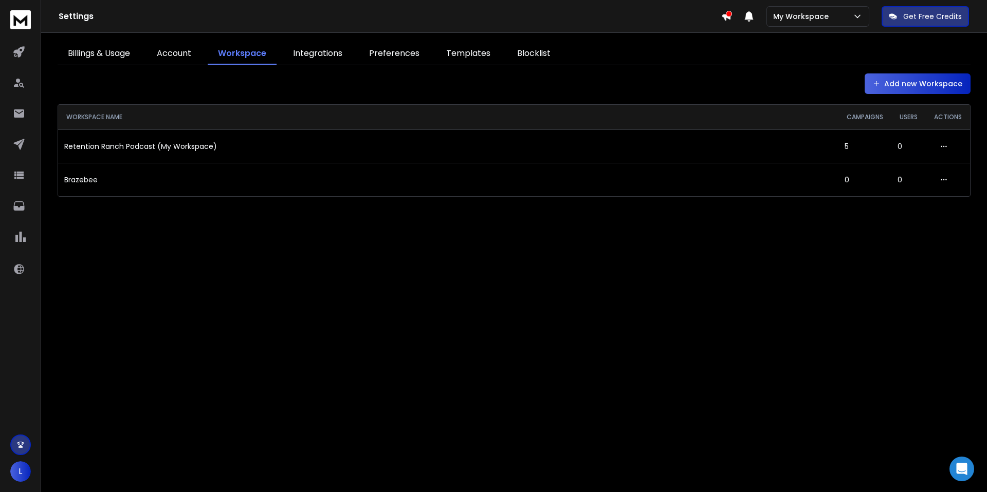
click at [929, 84] on button "Add new Workspace" at bounding box center [918, 83] width 106 height 21
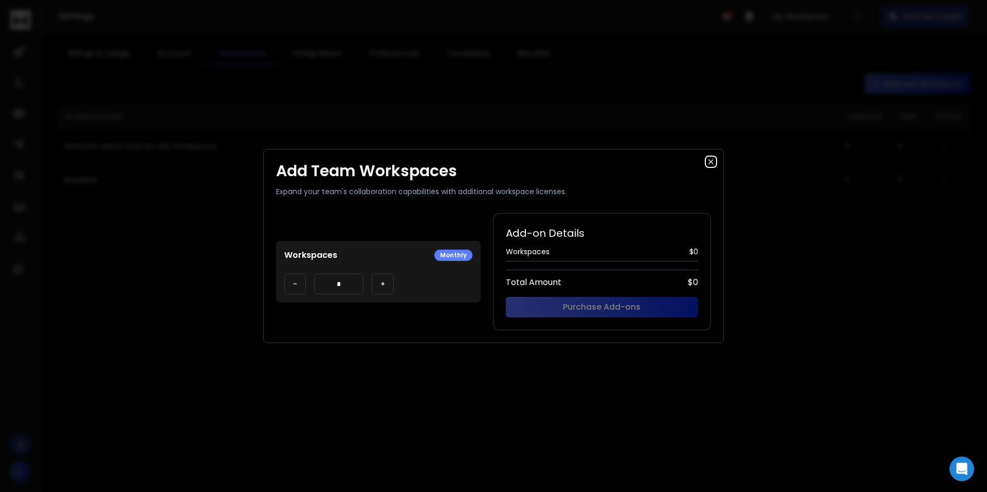
click at [712, 161] on icon "button" at bounding box center [711, 162] width 8 height 8
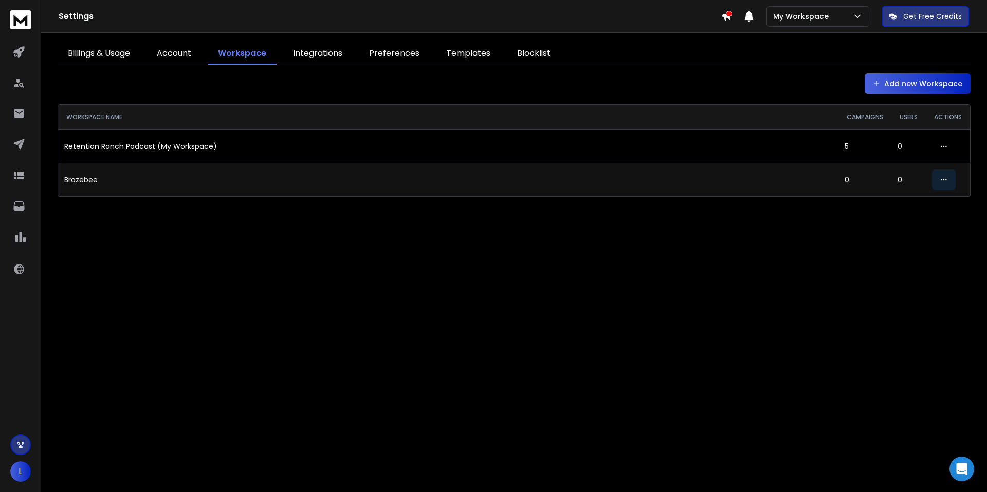
click at [944, 176] on icon "button" at bounding box center [943, 179] width 7 height 7
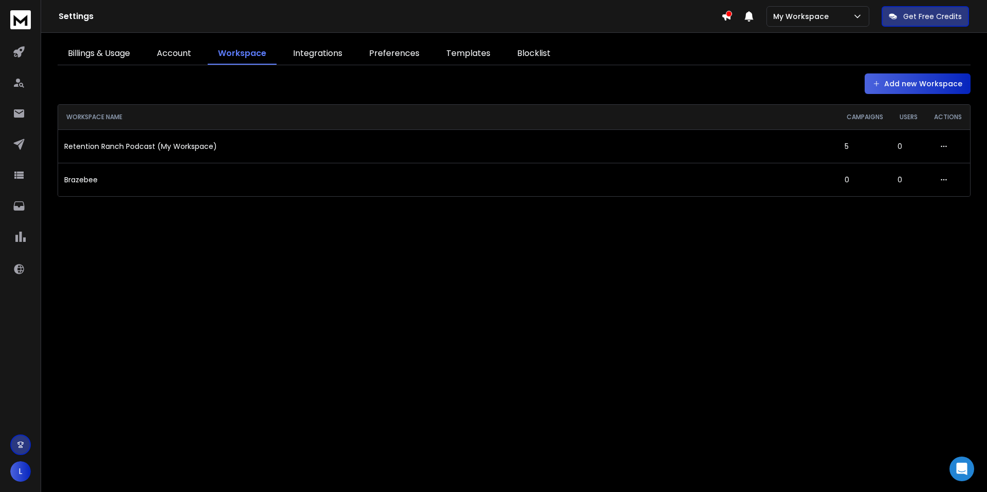
click at [942, 17] on p "Get Free Credits" at bounding box center [932, 16] width 59 height 10
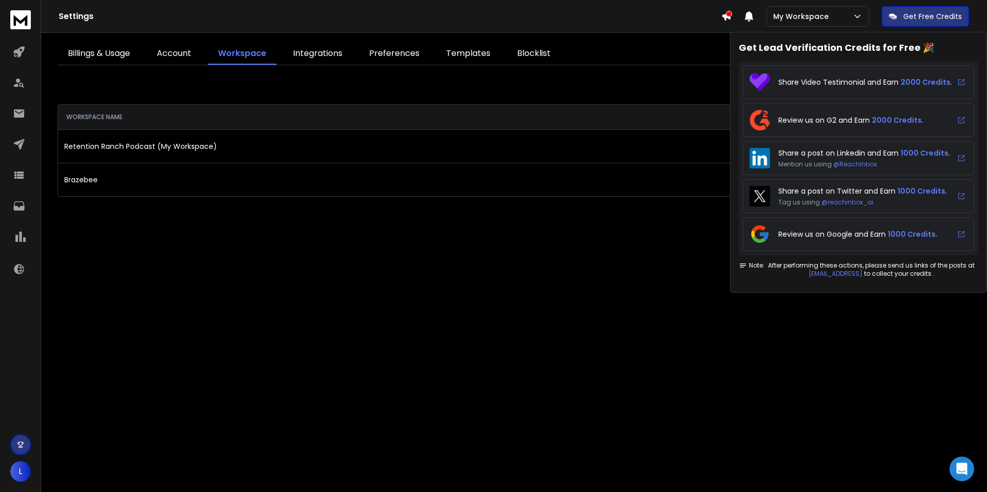
click at [660, 364] on div "Add new Workspace WORKSPACE NAME CAMPAIGNS USERS ACTIONS Retention Ranch Podcas…" at bounding box center [514, 278] width 913 height 410
